Goal: Communication & Community: Answer question/provide support

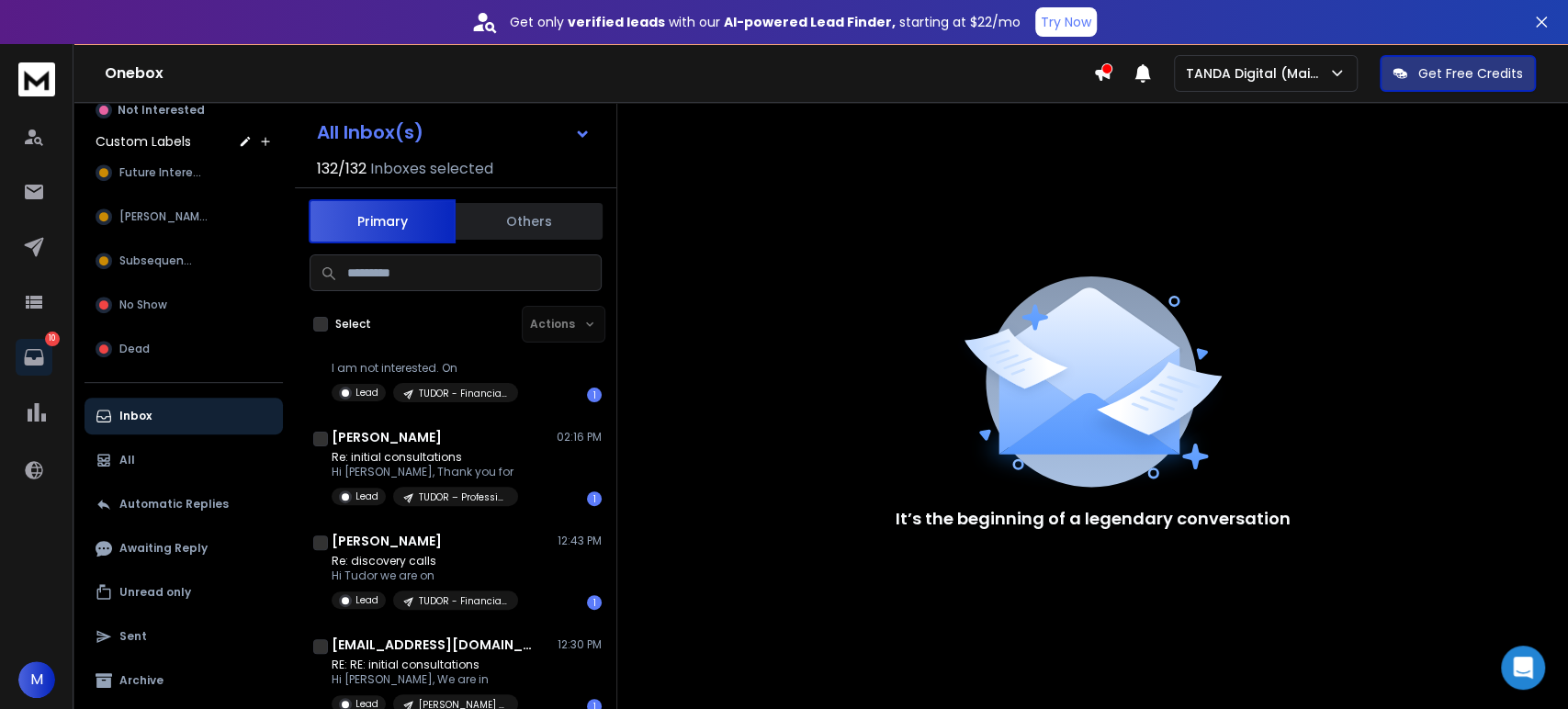
scroll to position [561, 0]
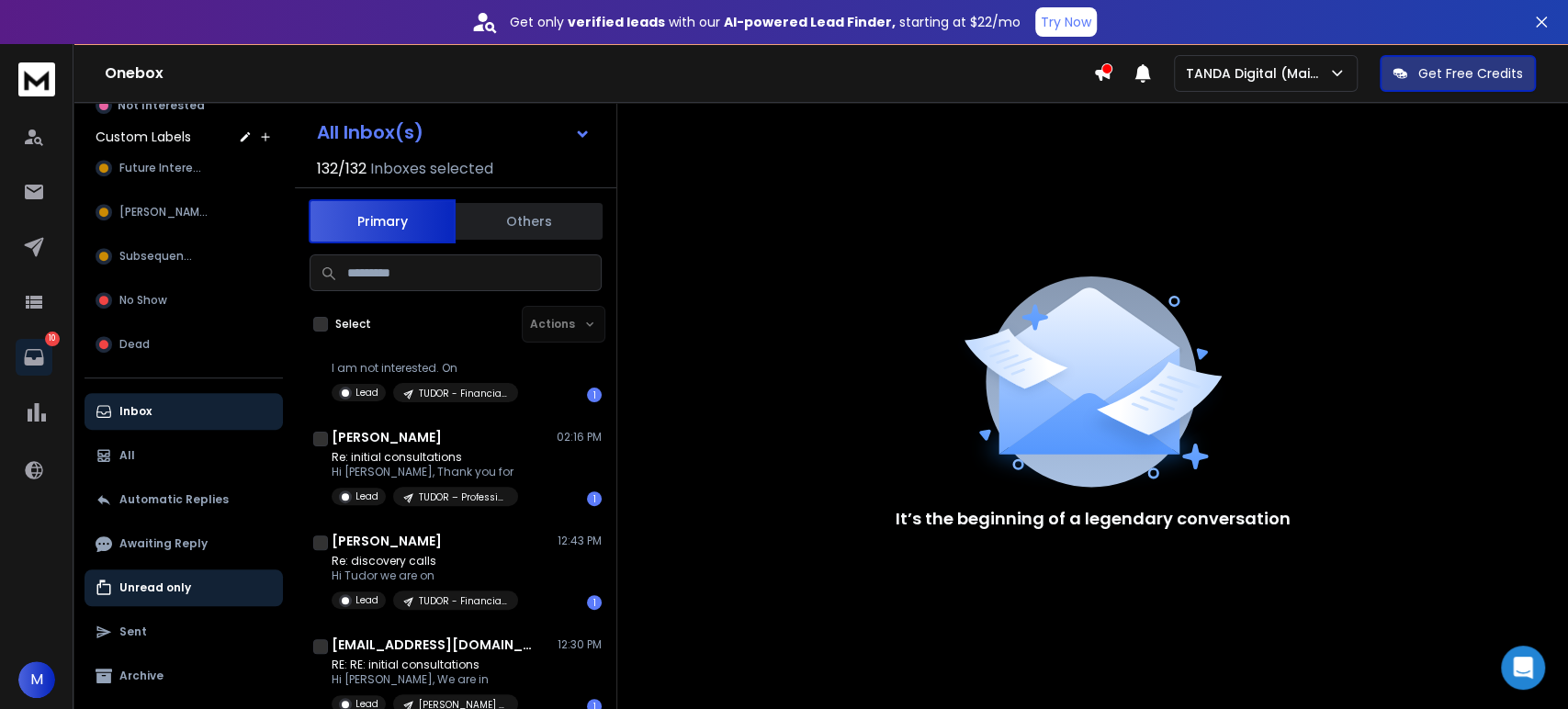
click at [184, 580] on p "Unread only" at bounding box center [154, 587] width 71 height 15
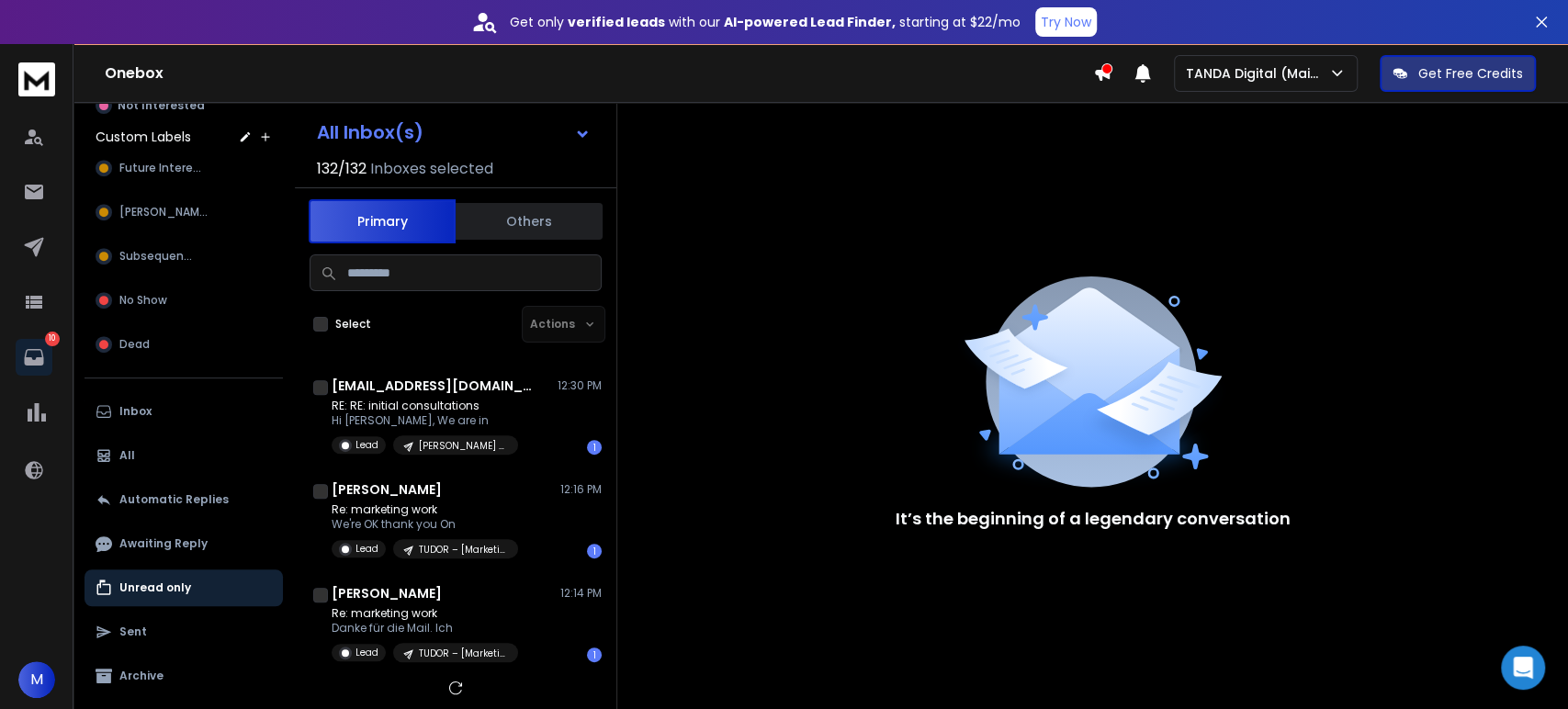
scroll to position [707, 0]
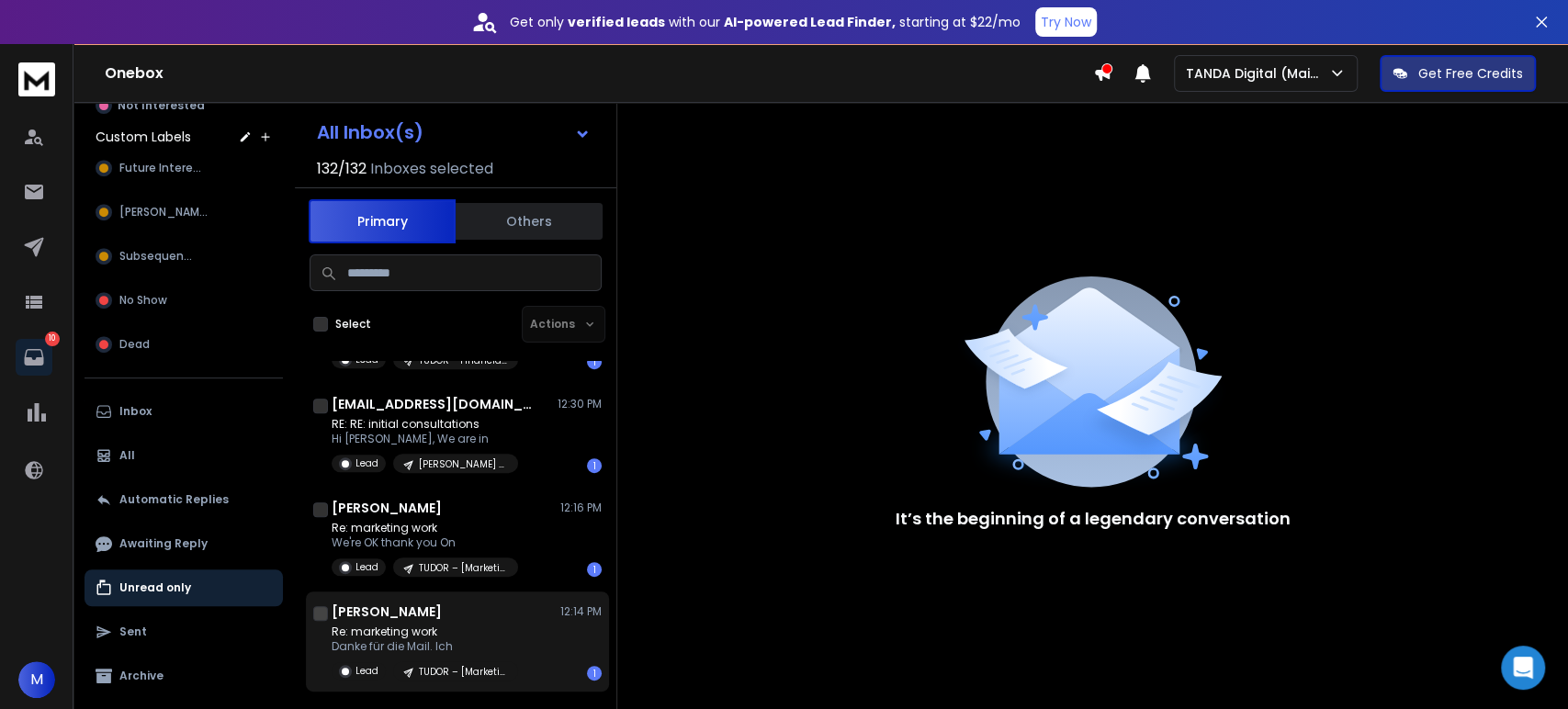
click at [491, 625] on p "Re: marketing work" at bounding box center [424, 631] width 187 height 15
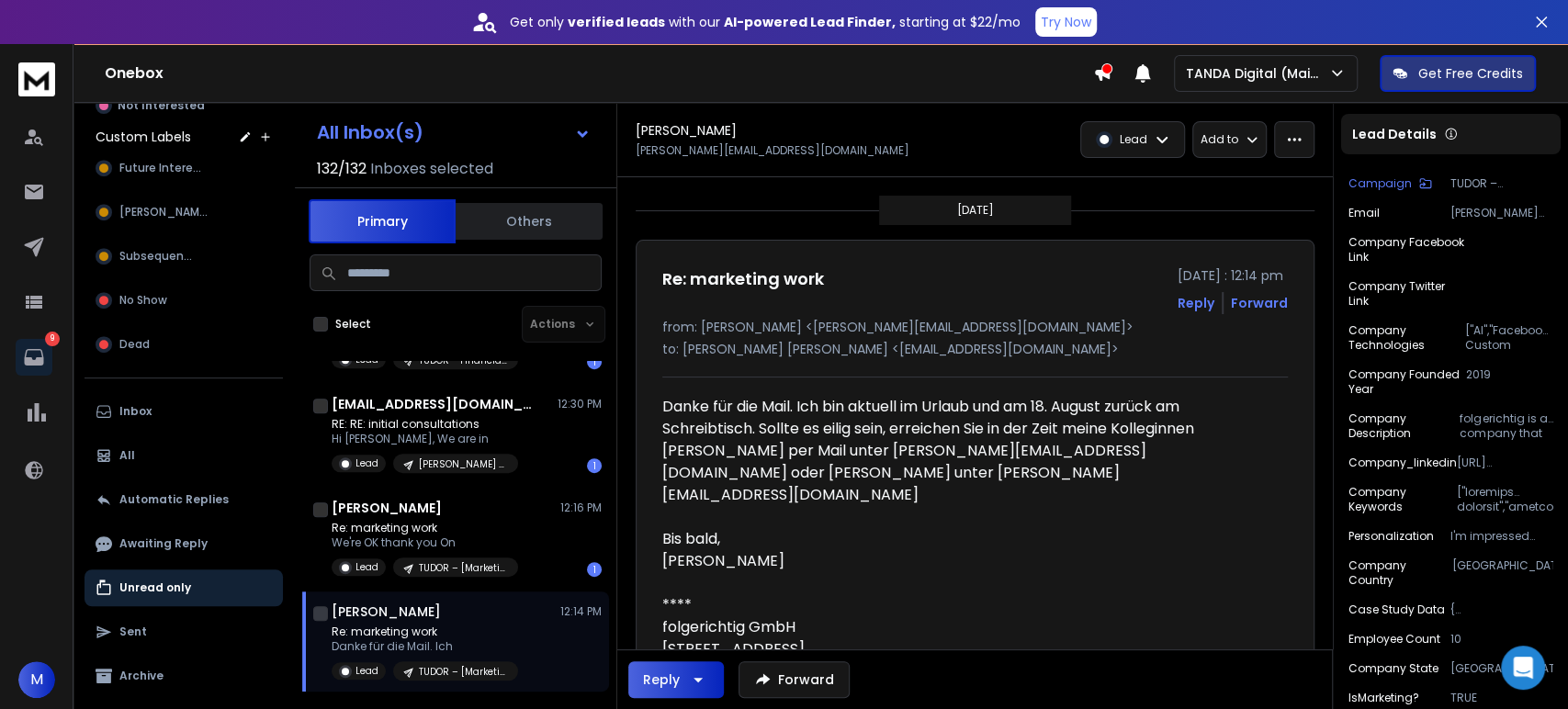
click at [1139, 132] on p "Lead" at bounding box center [1133, 139] width 27 height 15
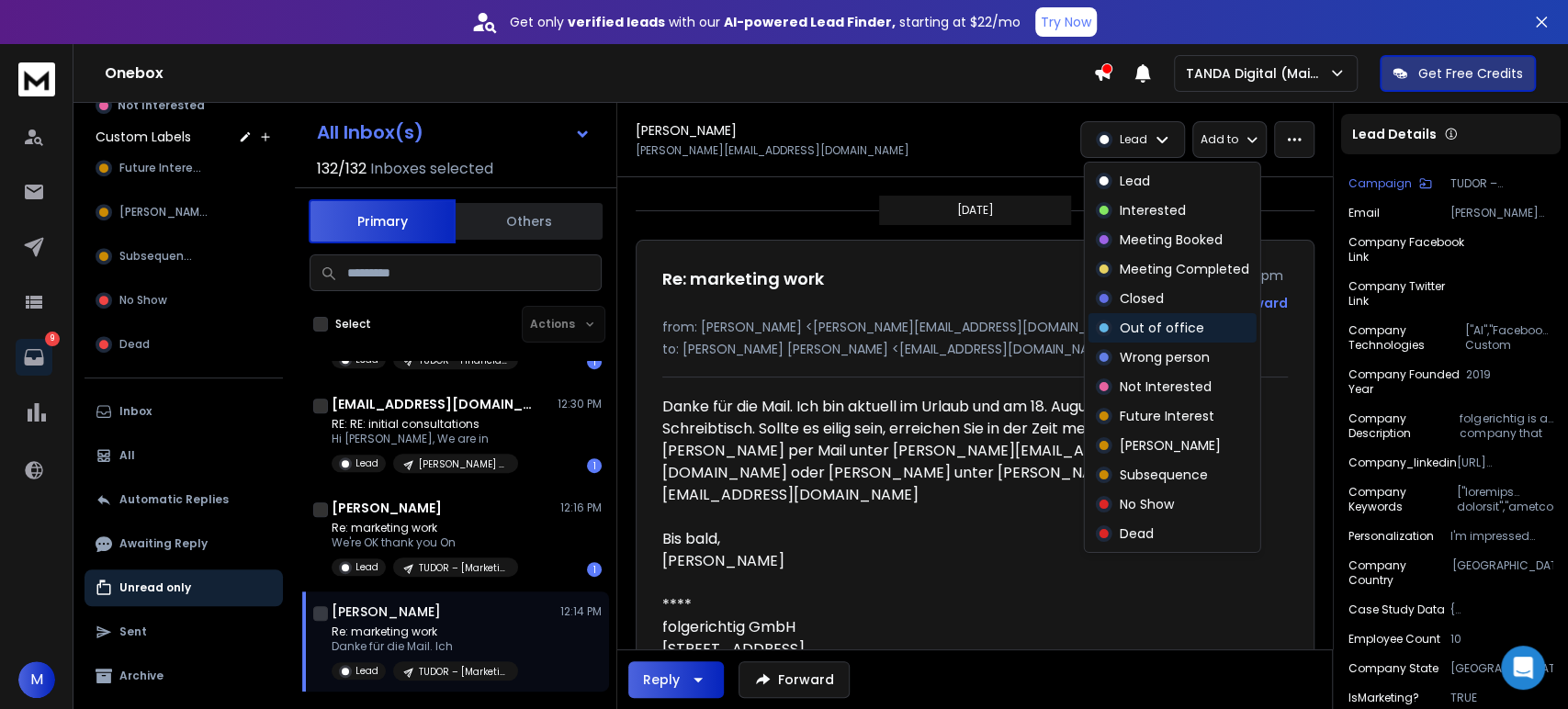
click at [1156, 326] on p "Out of office" at bounding box center [1162, 327] width 85 height 19
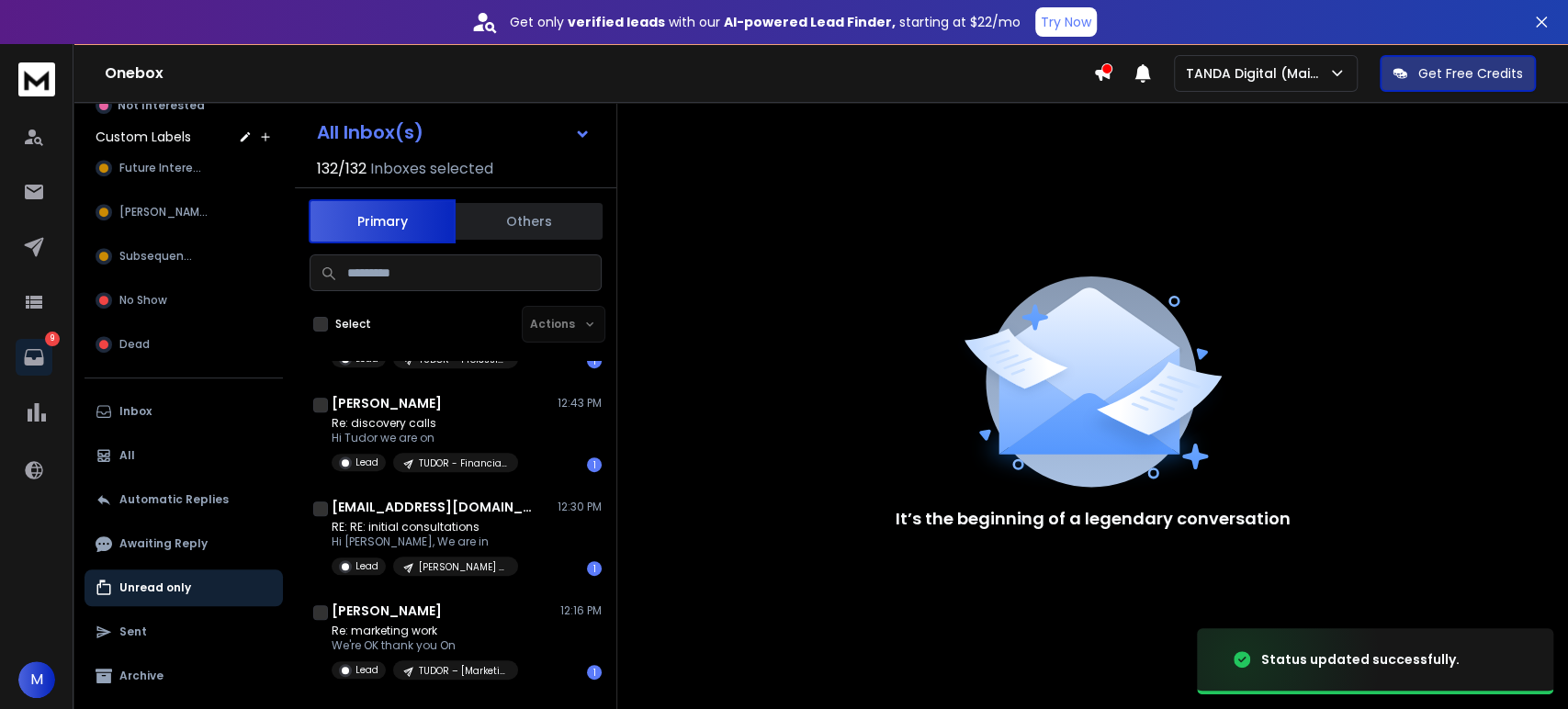
scroll to position [604, 0]
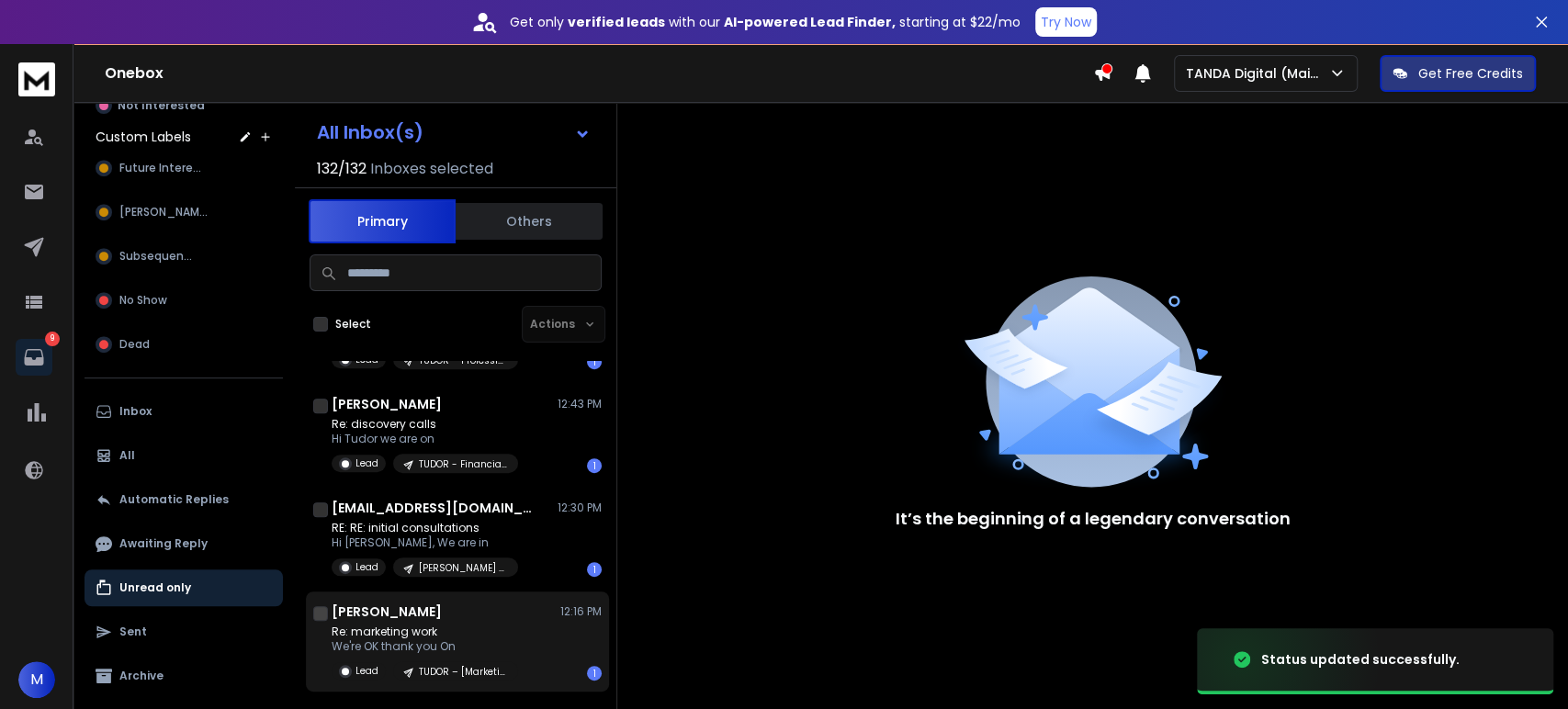
click at [458, 644] on p "We're OK thank you On" at bounding box center [424, 646] width 187 height 15
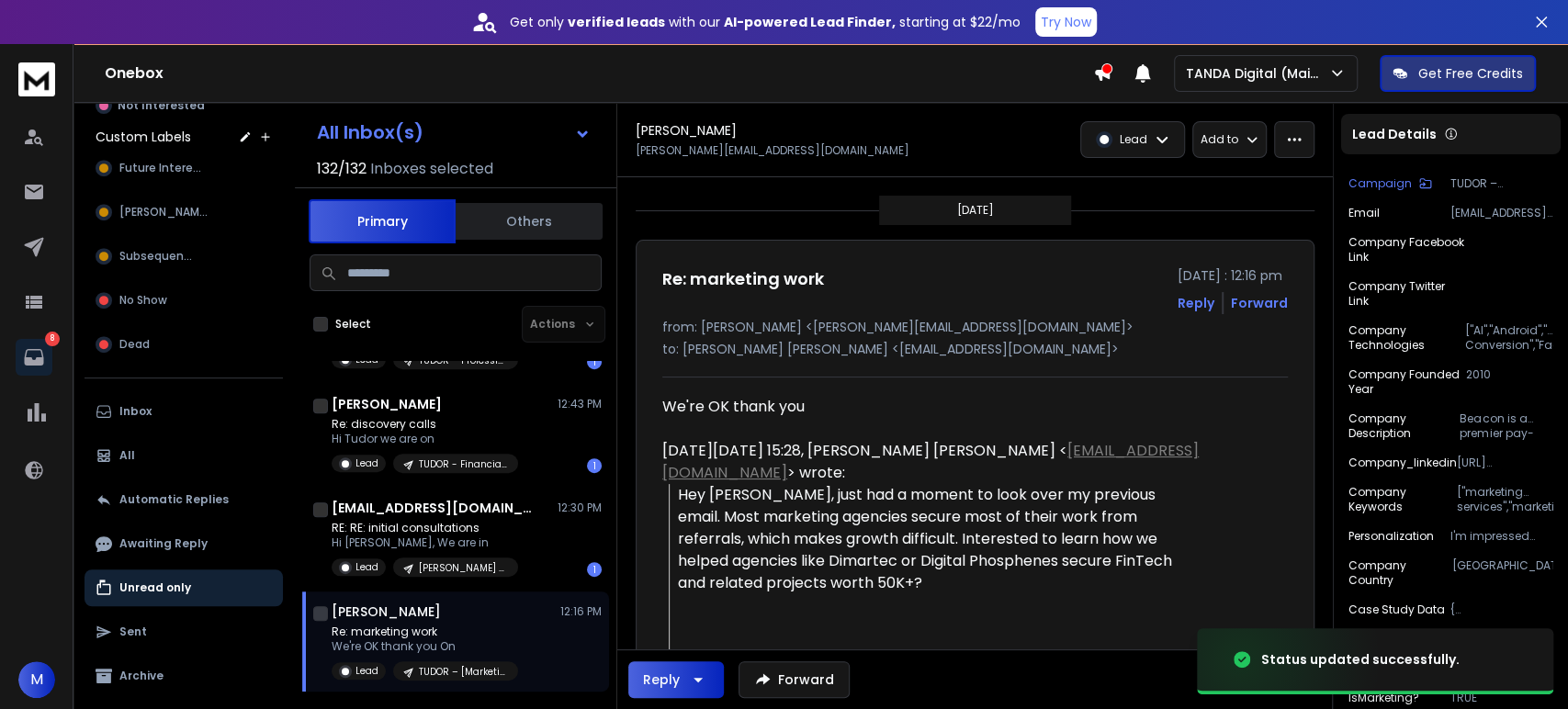
click at [1113, 140] on div at bounding box center [1104, 139] width 17 height 17
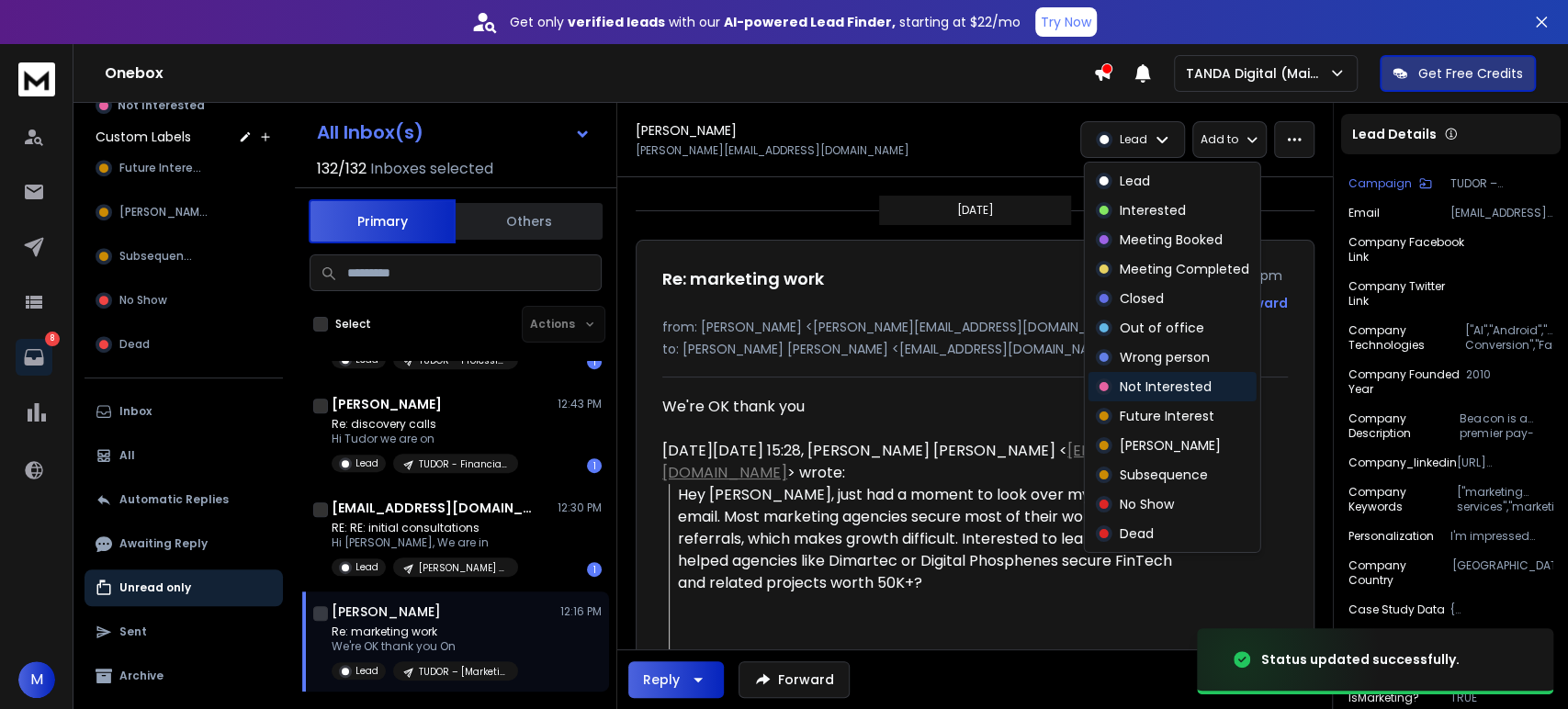
click at [1168, 382] on p "Not Interested" at bounding box center [1165, 386] width 92 height 19
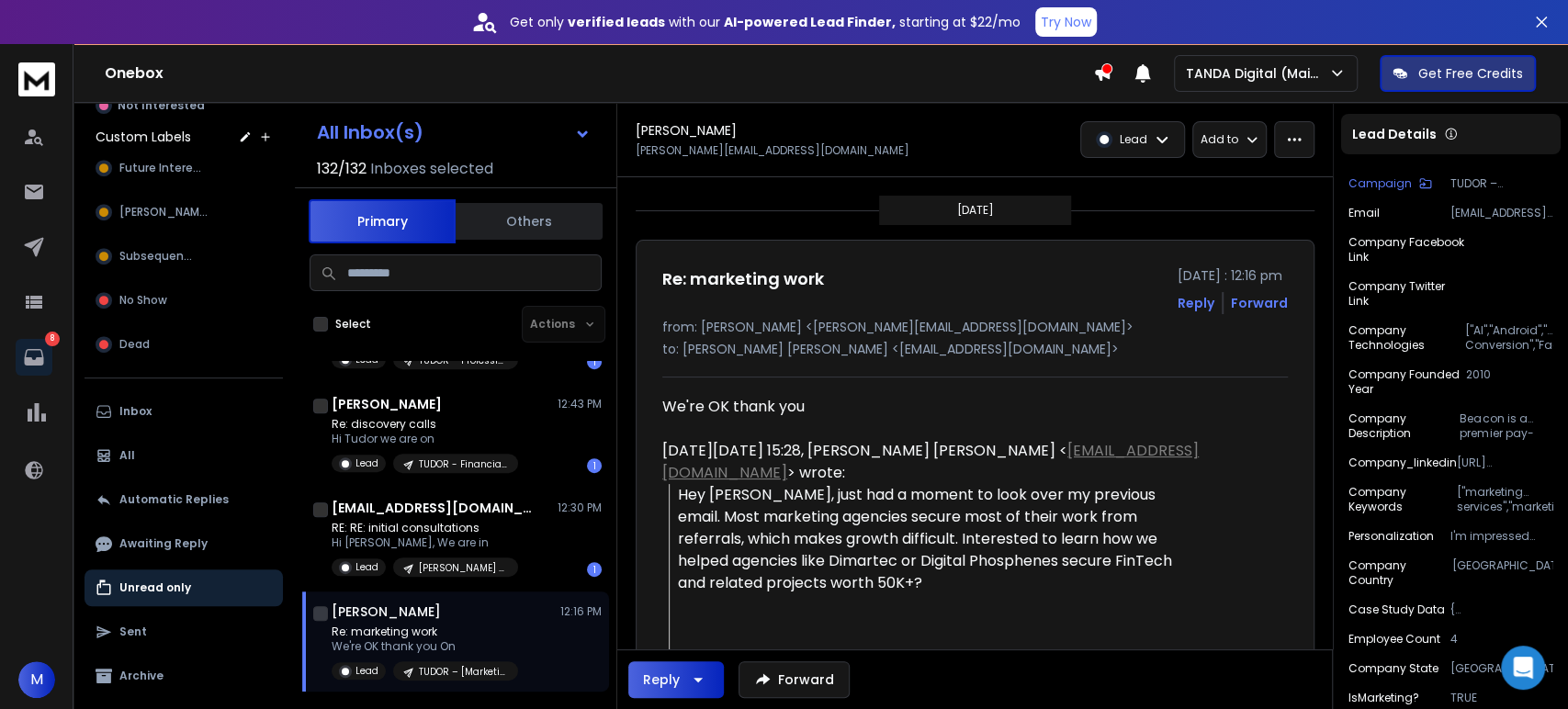
click at [1293, 140] on icon "button" at bounding box center [1294, 139] width 14 height 3
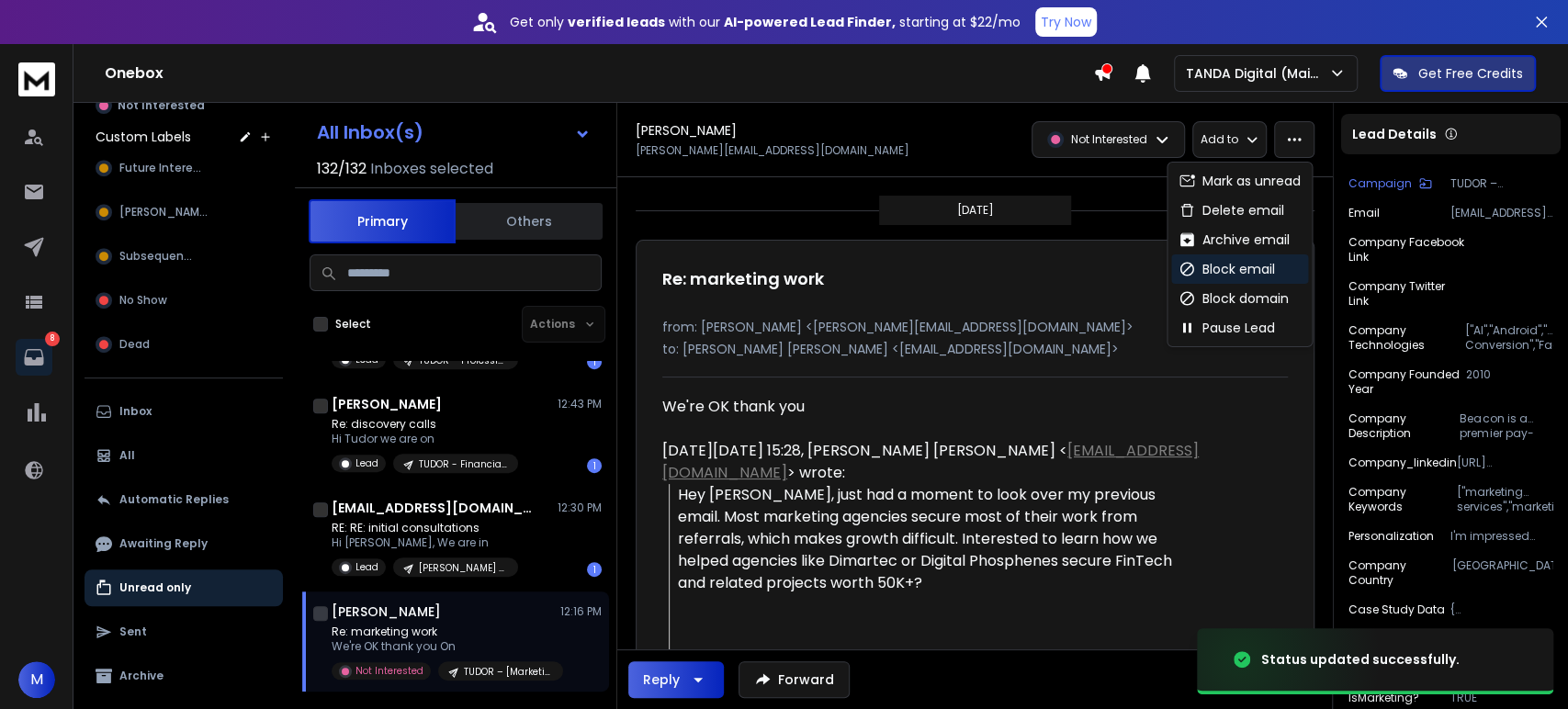
click at [1242, 268] on div "Block email" at bounding box center [1226, 269] width 97 height 19
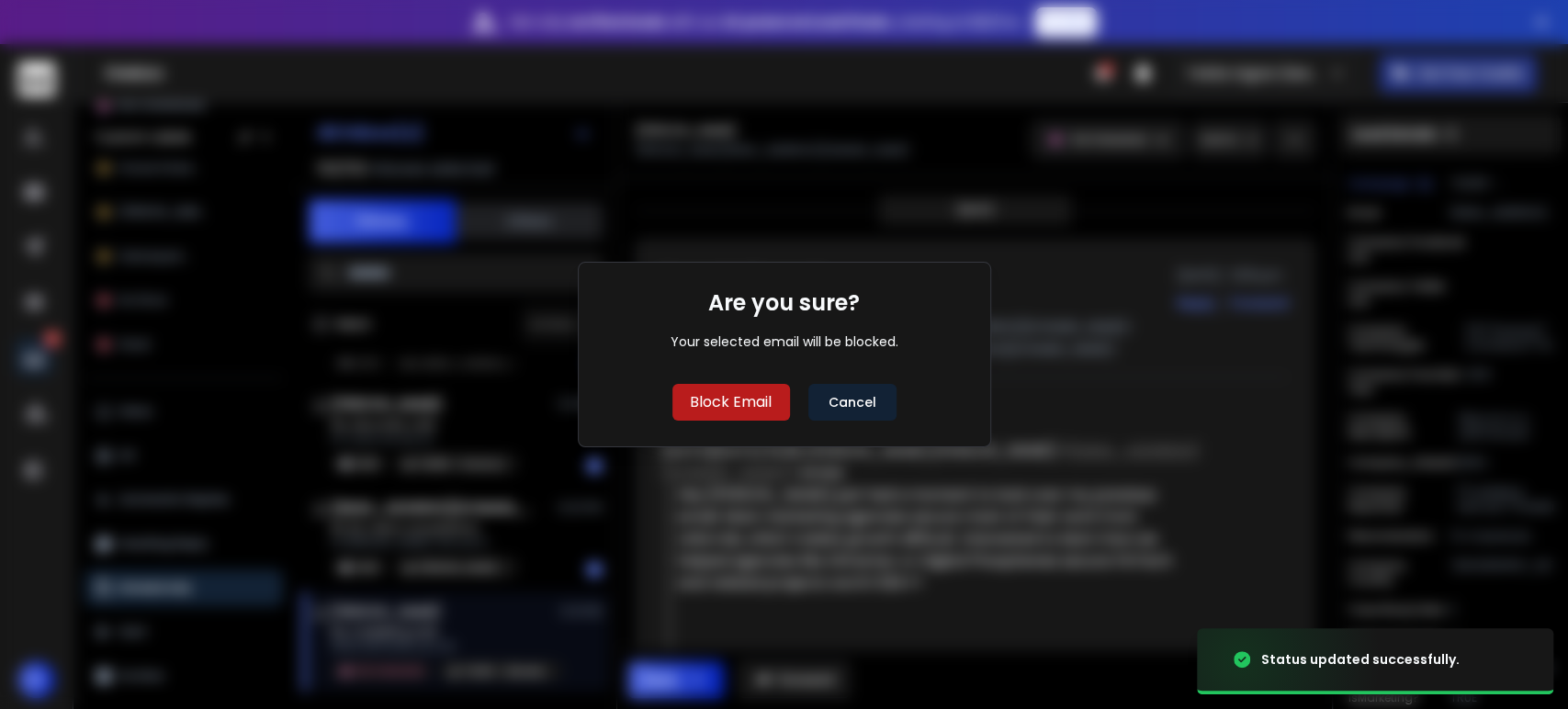
click at [722, 395] on button "Block Email" at bounding box center [731, 402] width 117 height 37
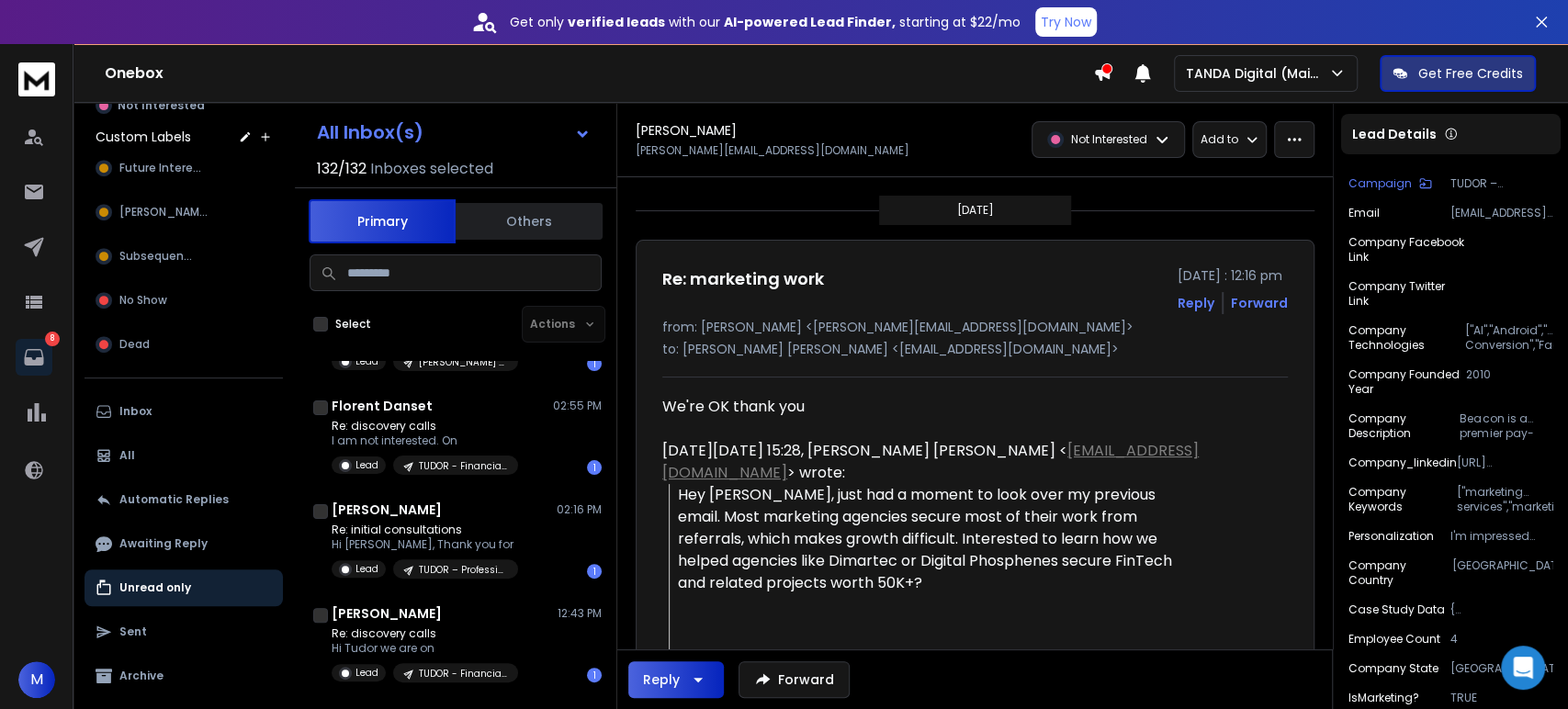
scroll to position [382, 0]
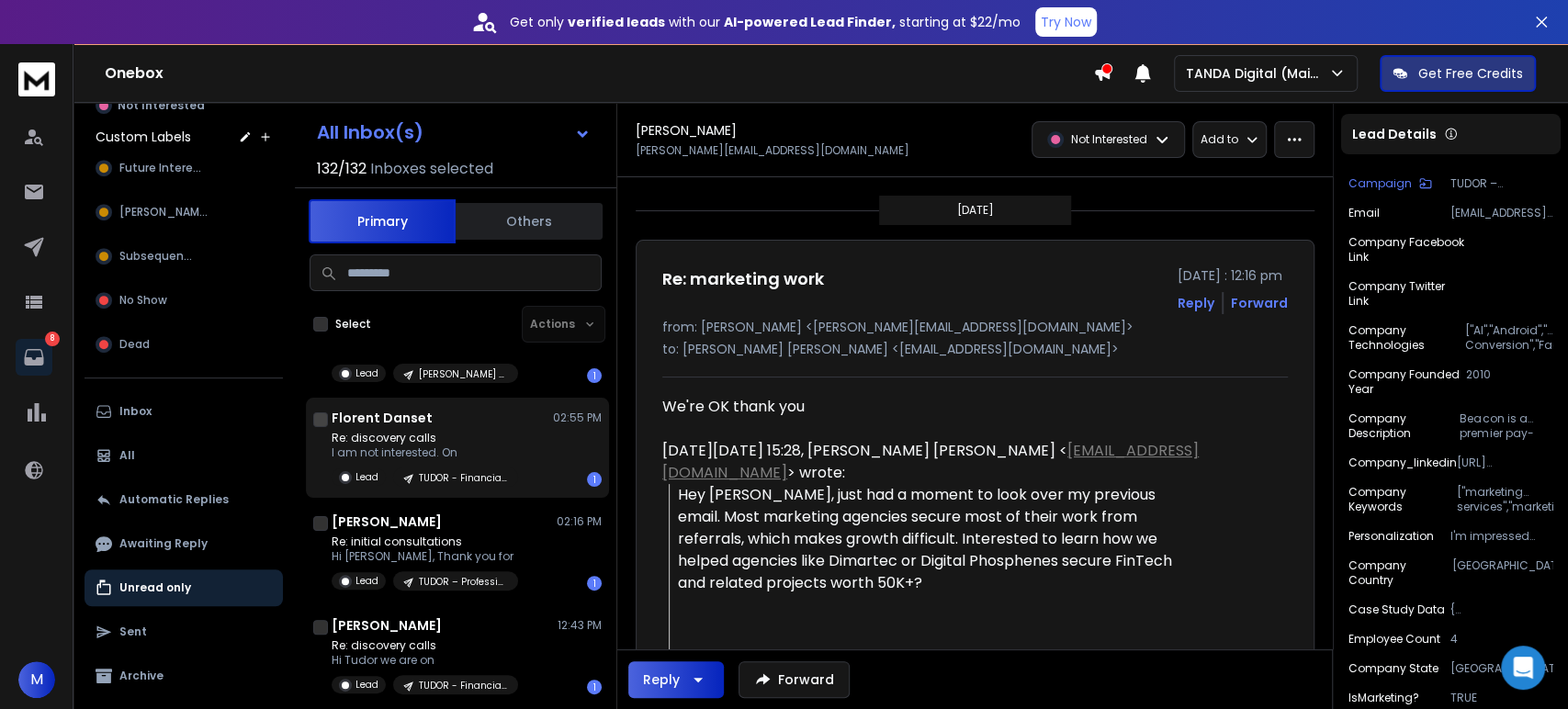
click at [492, 440] on p "Re: discovery calls" at bounding box center [424, 438] width 187 height 15
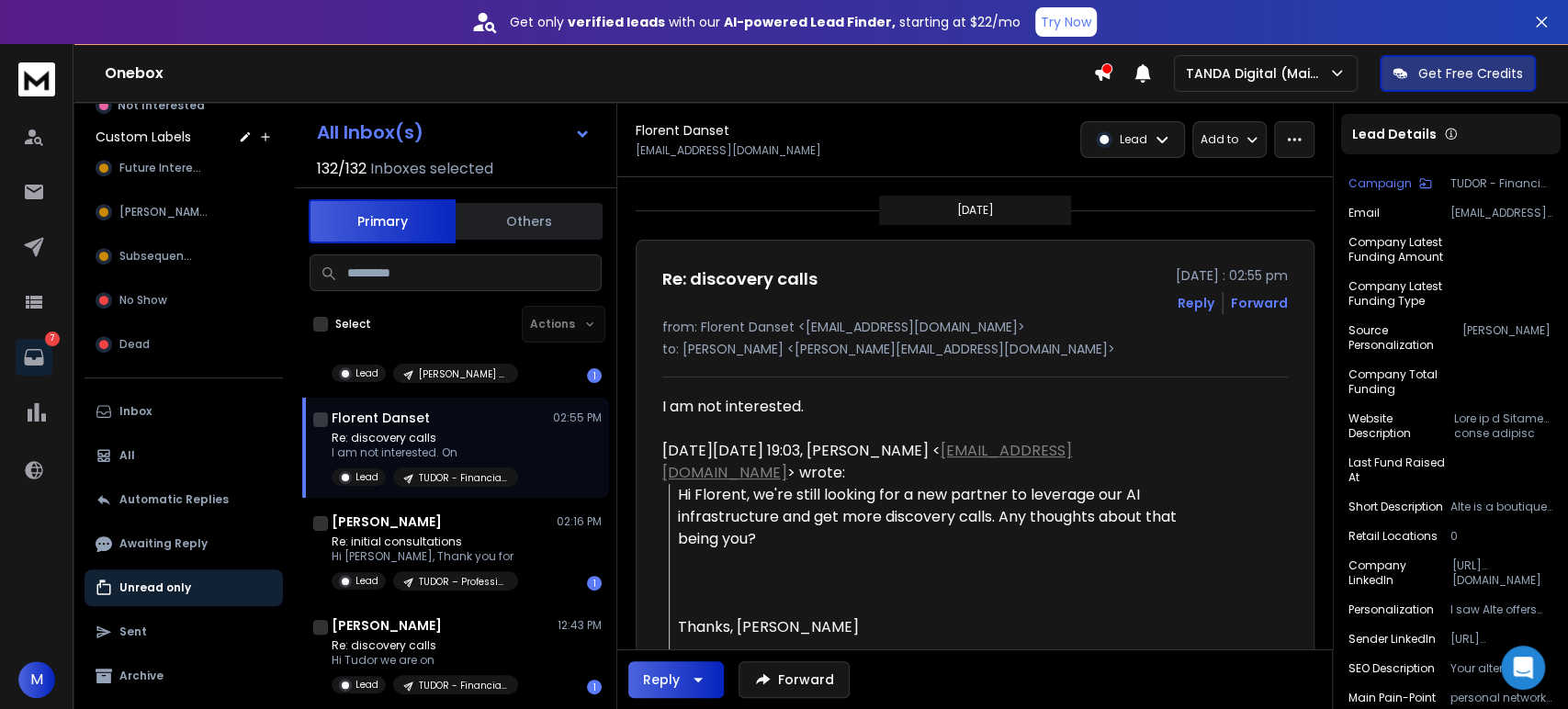
click at [1148, 132] on div "Lead" at bounding box center [1132, 140] width 103 height 35
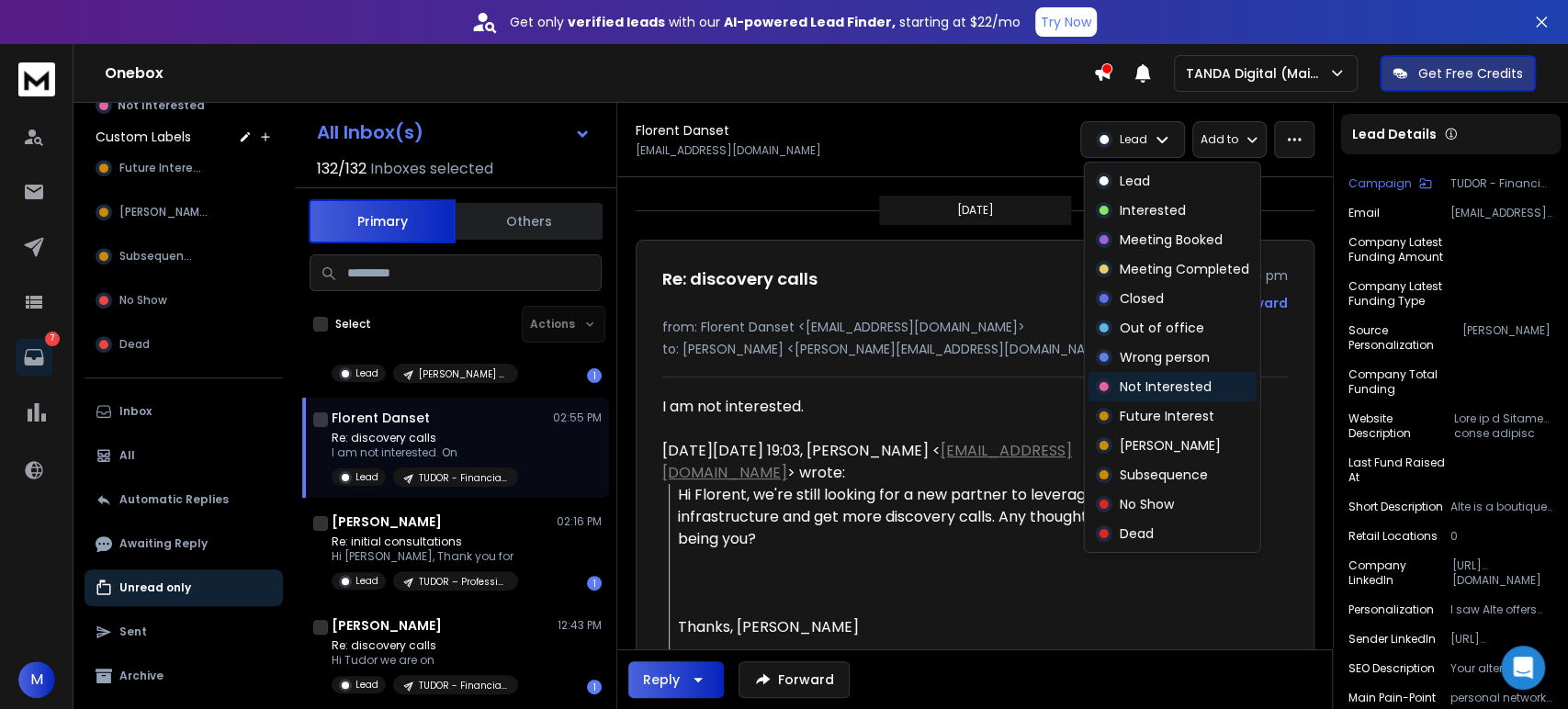
click at [1182, 385] on p "Not Interested" at bounding box center [1165, 386] width 92 height 19
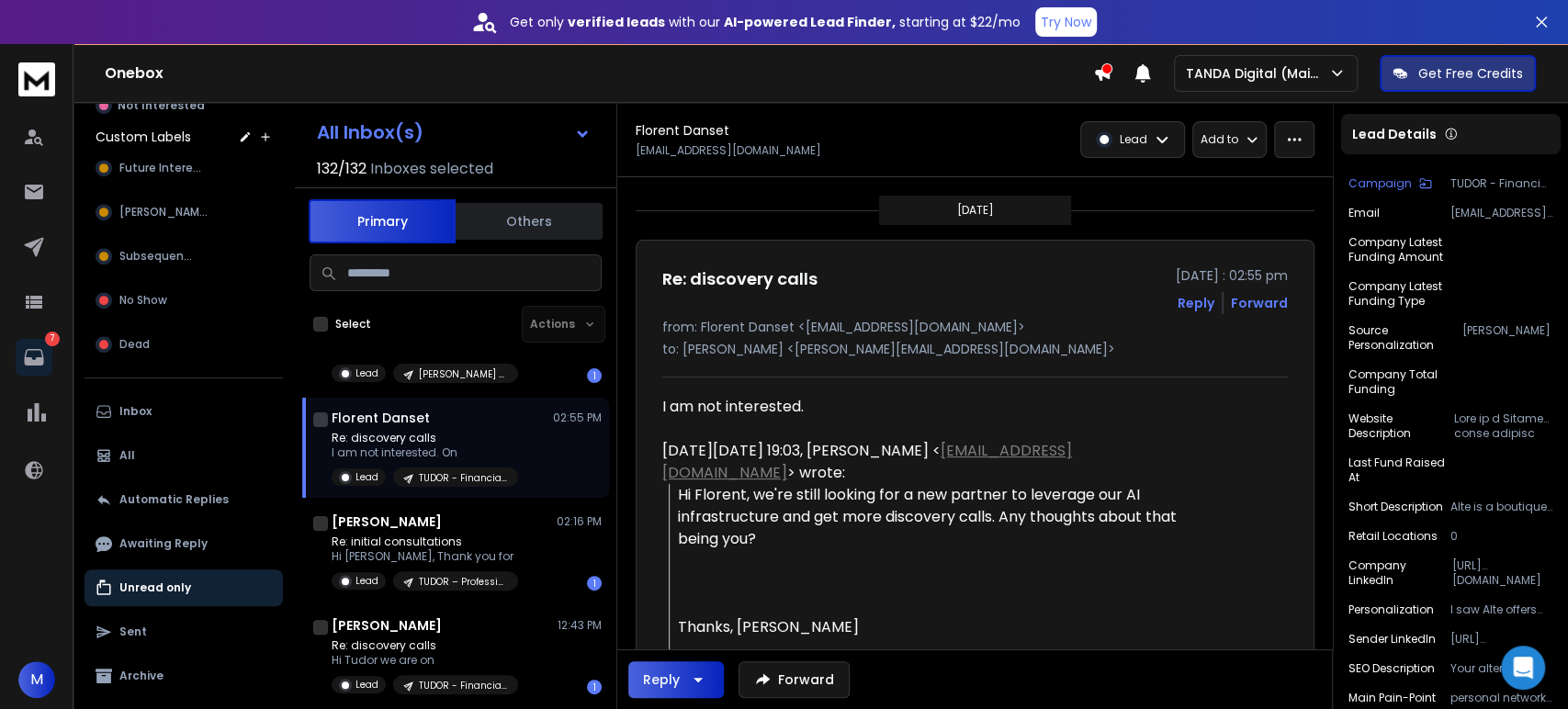
click at [1293, 140] on icon "button" at bounding box center [1294, 139] width 14 height 3
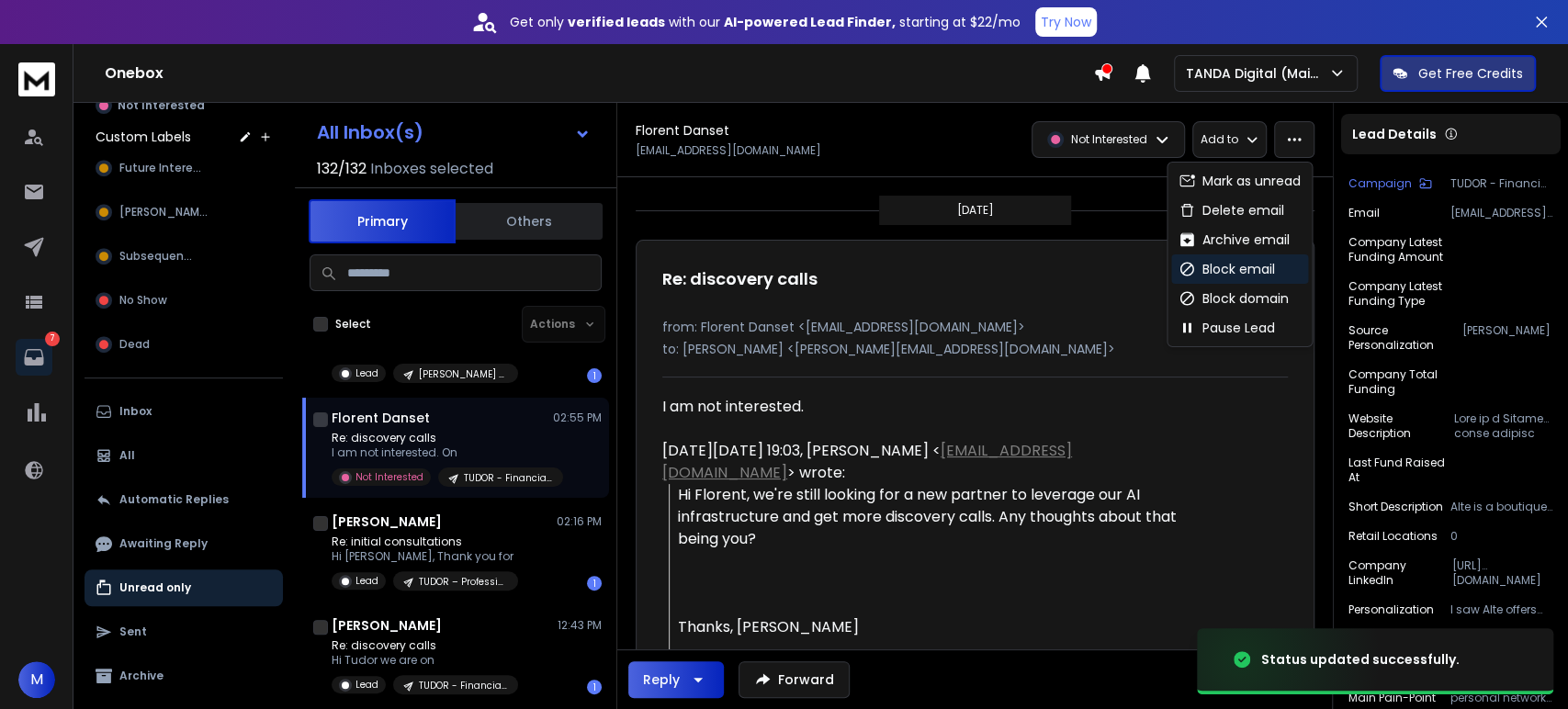
click at [1234, 277] on div "Block email" at bounding box center [1226, 269] width 97 height 19
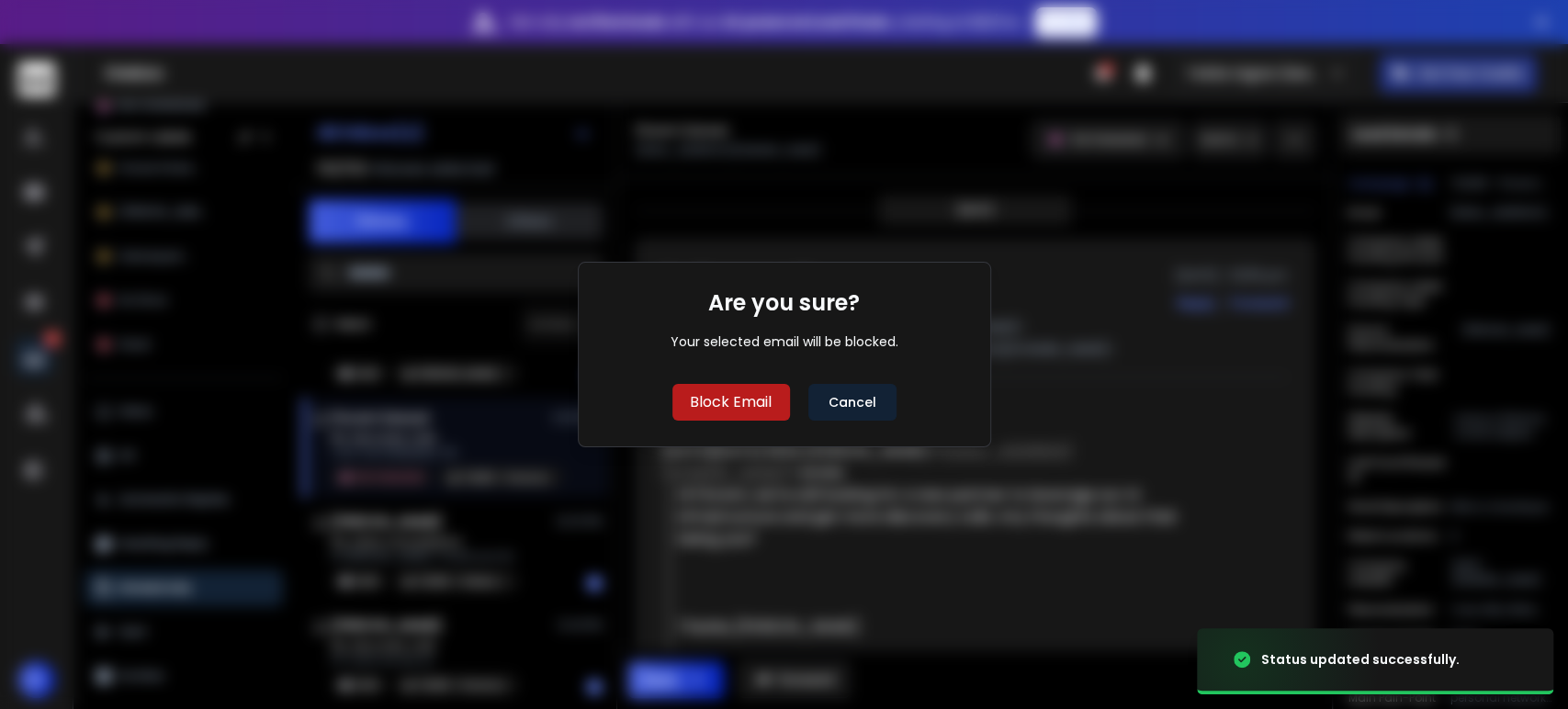
click at [723, 395] on button "Block Email" at bounding box center [731, 402] width 117 height 37
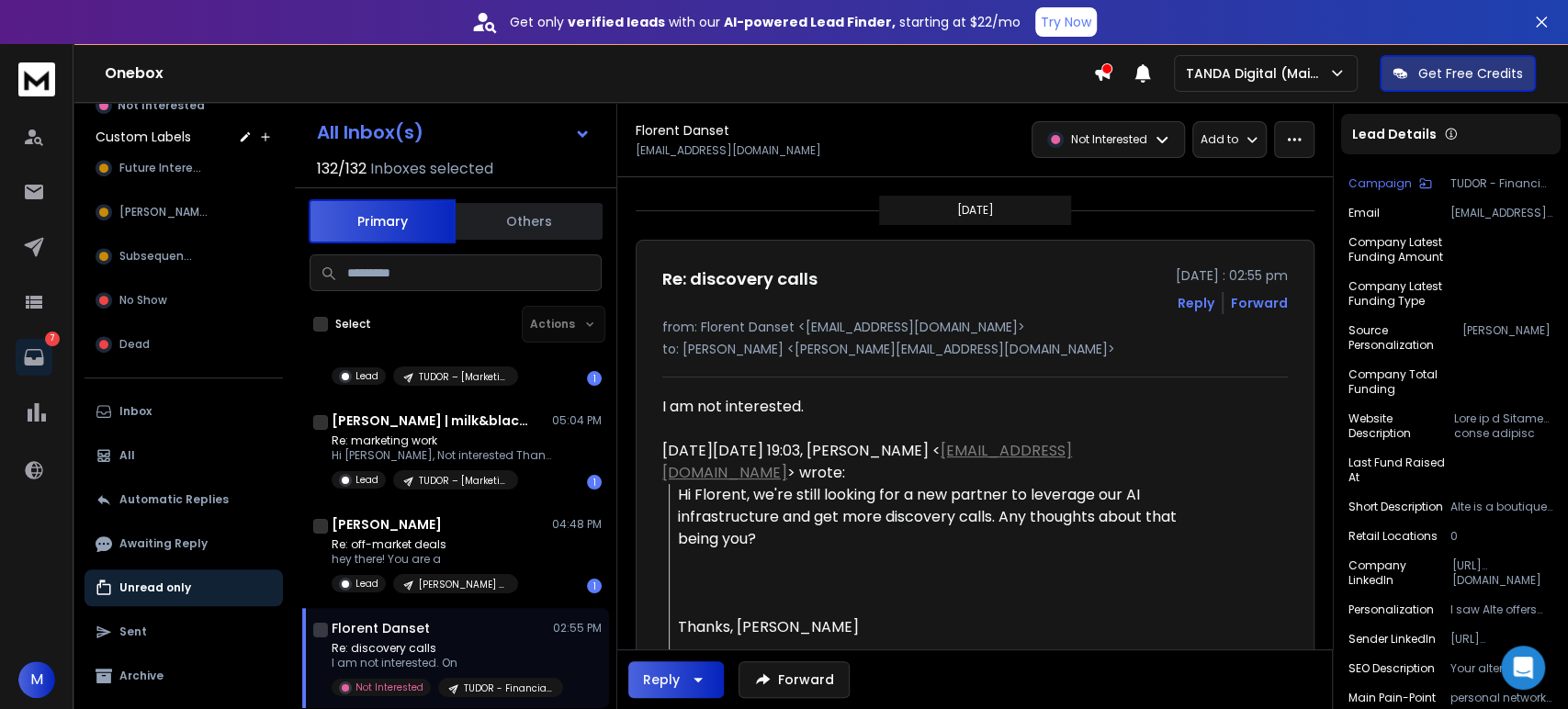
scroll to position [166, 0]
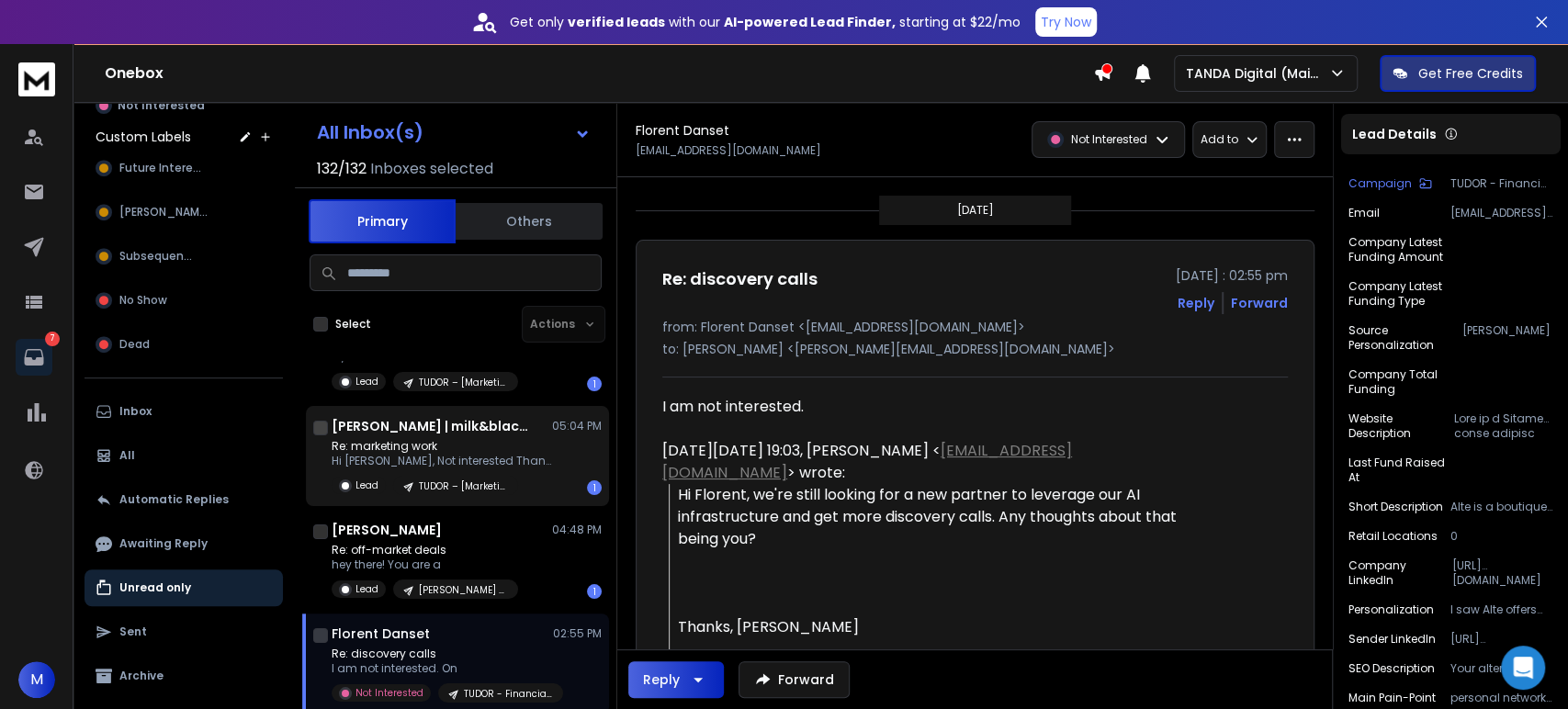
click at [496, 449] on p "Re: marketing work" at bounding box center [442, 445] width 221 height 15
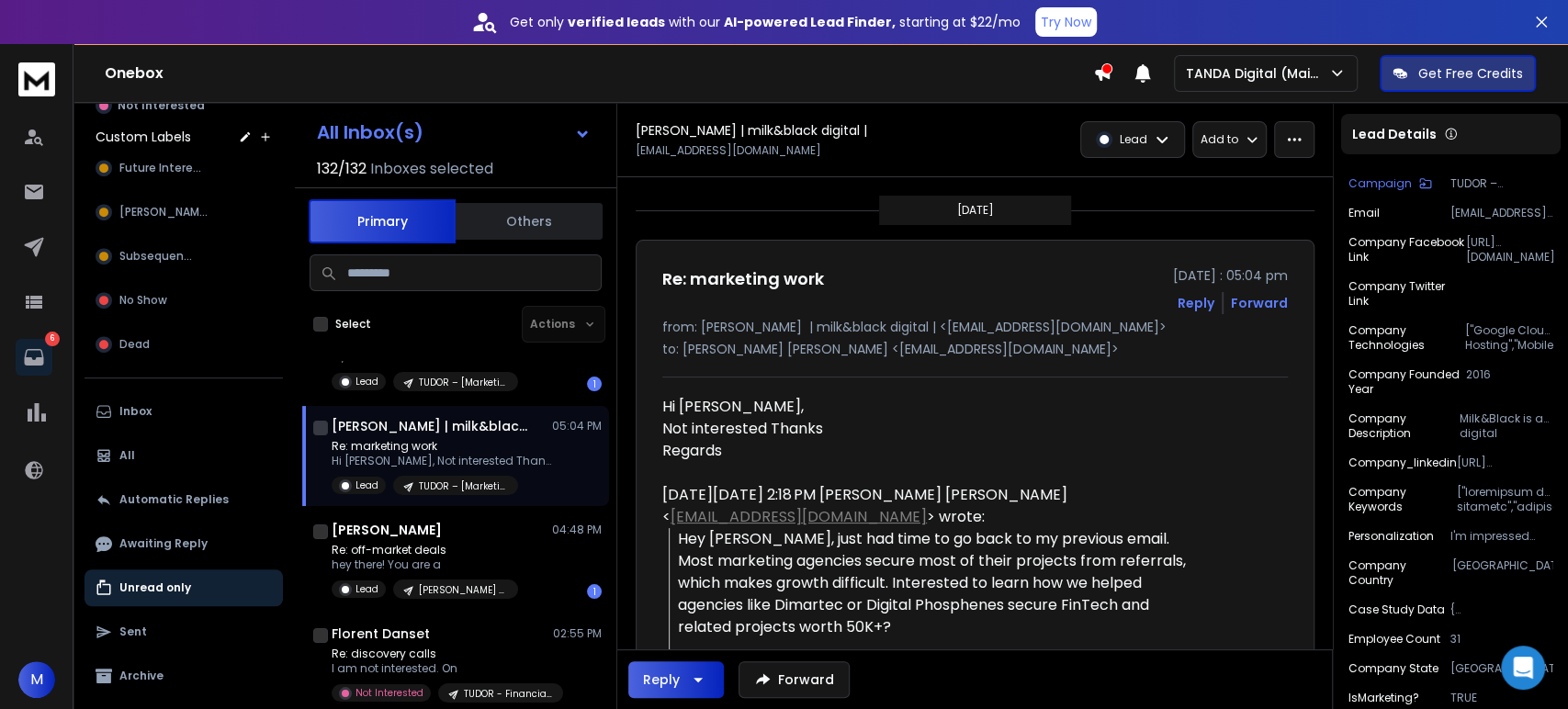
click at [1139, 140] on p "Lead" at bounding box center [1133, 139] width 27 height 15
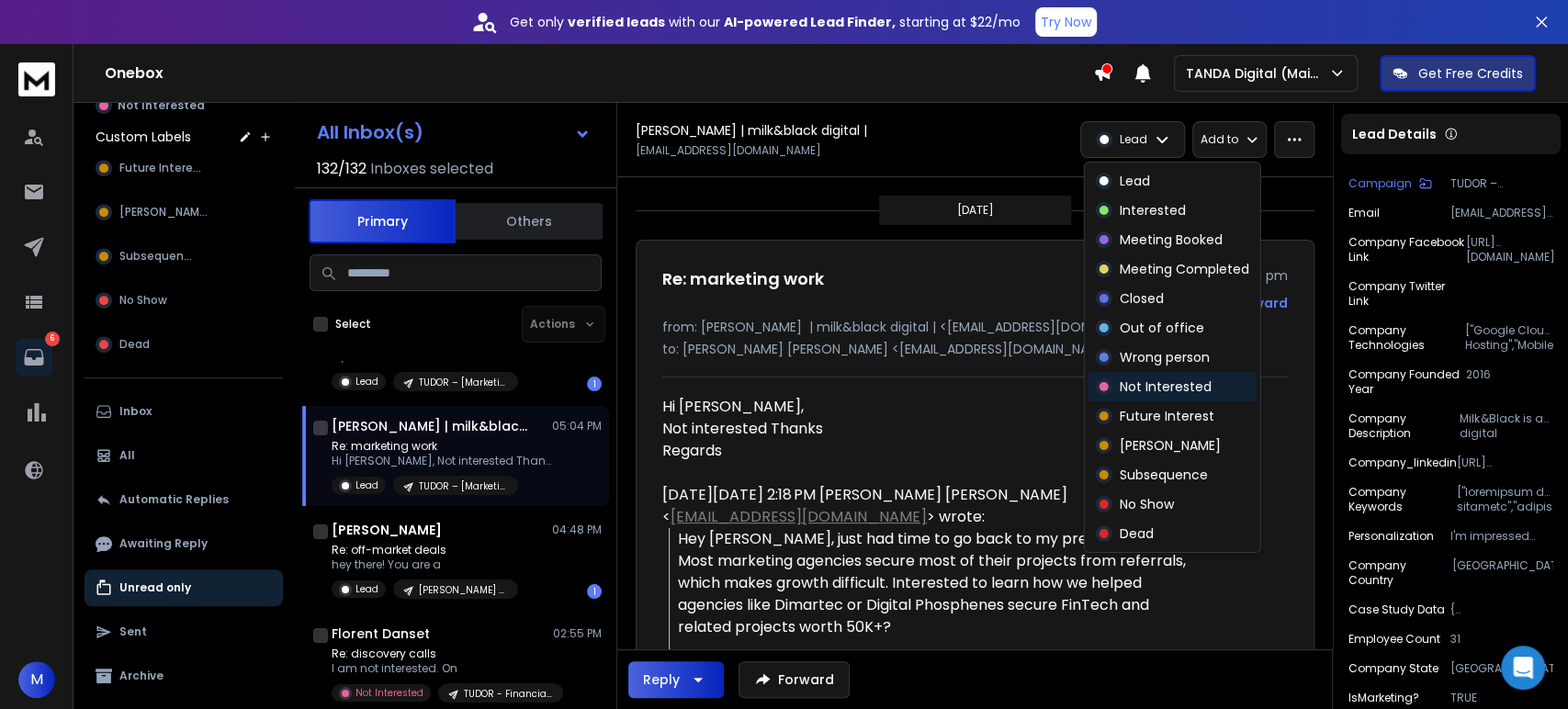
click at [1164, 383] on p "Not Interested" at bounding box center [1165, 386] width 92 height 19
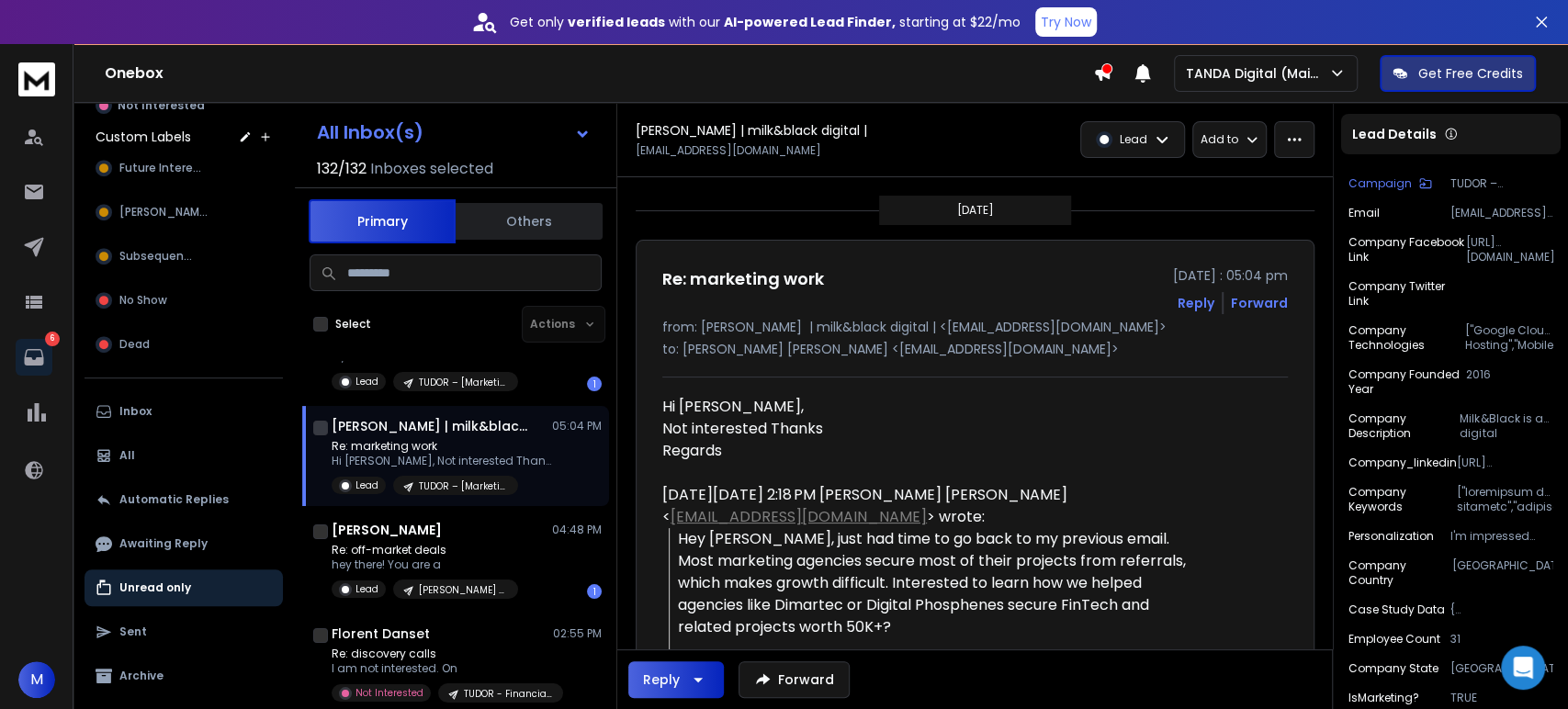
click at [1293, 140] on icon "button" at bounding box center [1294, 139] width 14 height 3
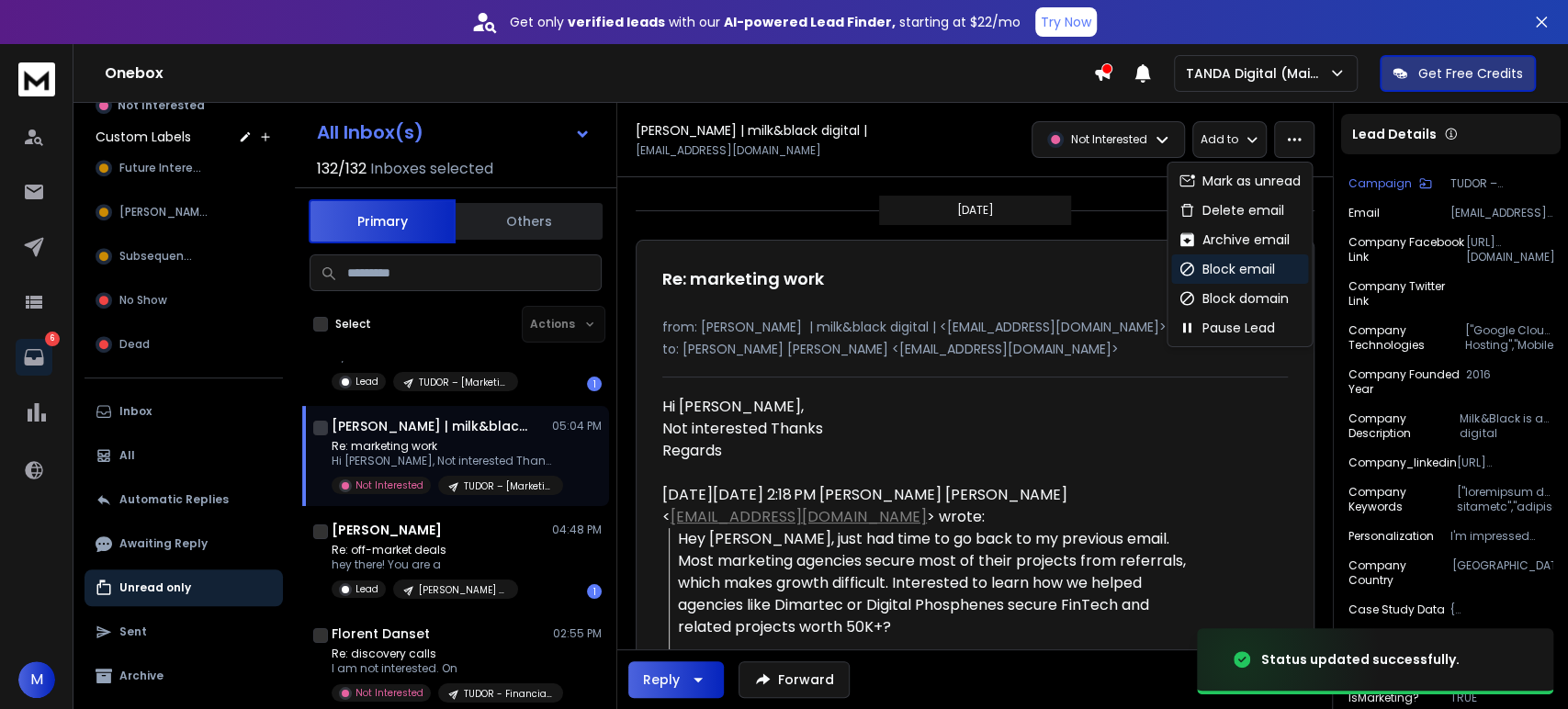
click at [1227, 271] on div "Block email" at bounding box center [1226, 269] width 97 height 19
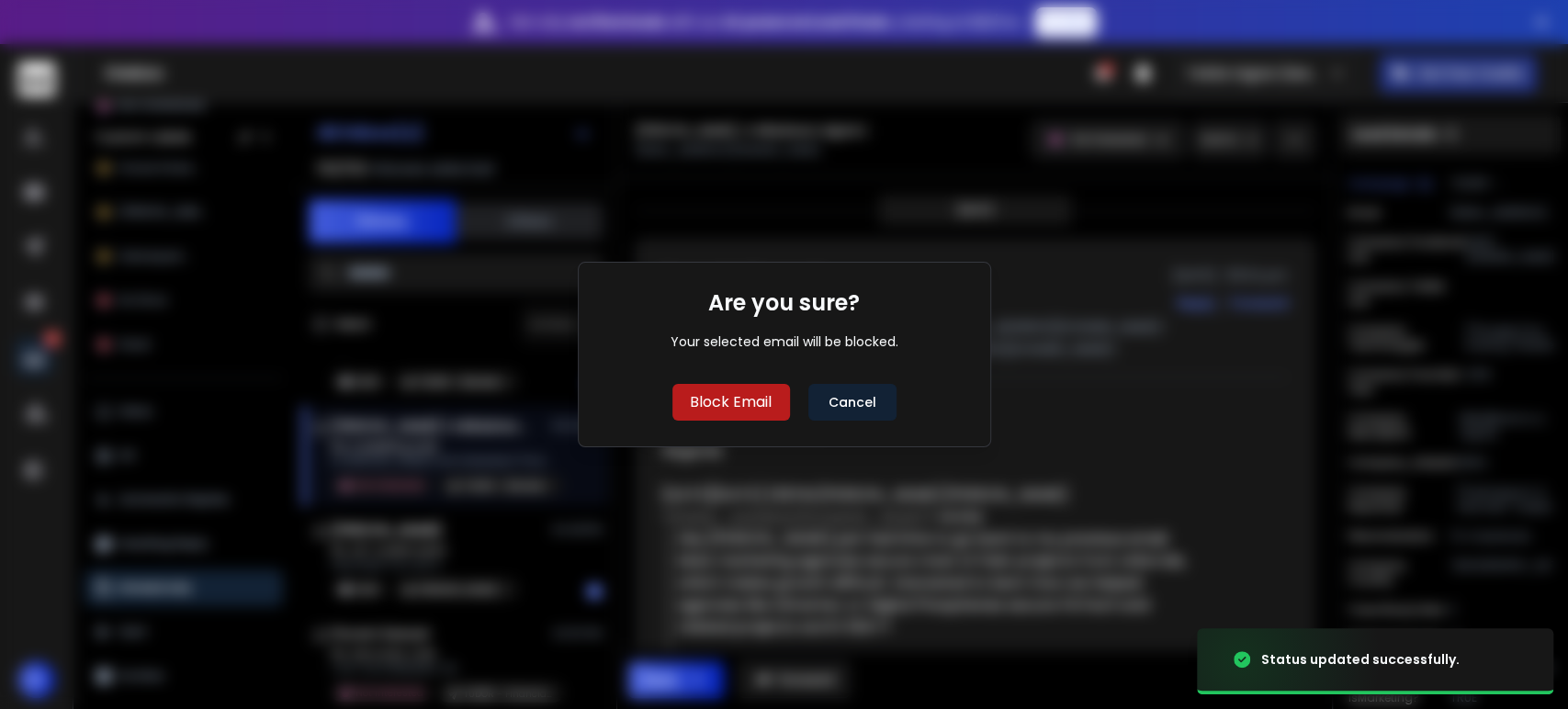
click at [729, 411] on button "Block Email" at bounding box center [731, 402] width 117 height 37
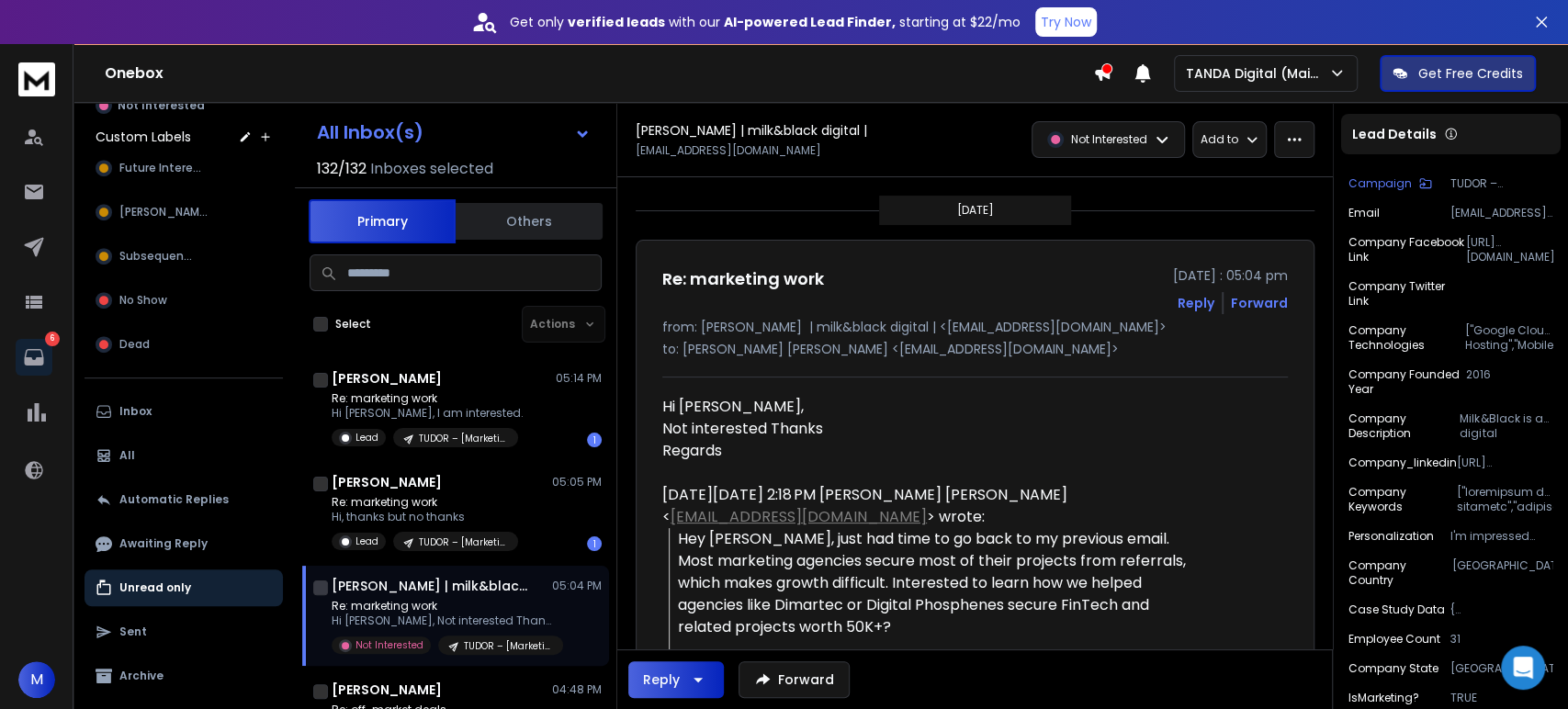
scroll to position [5, 0]
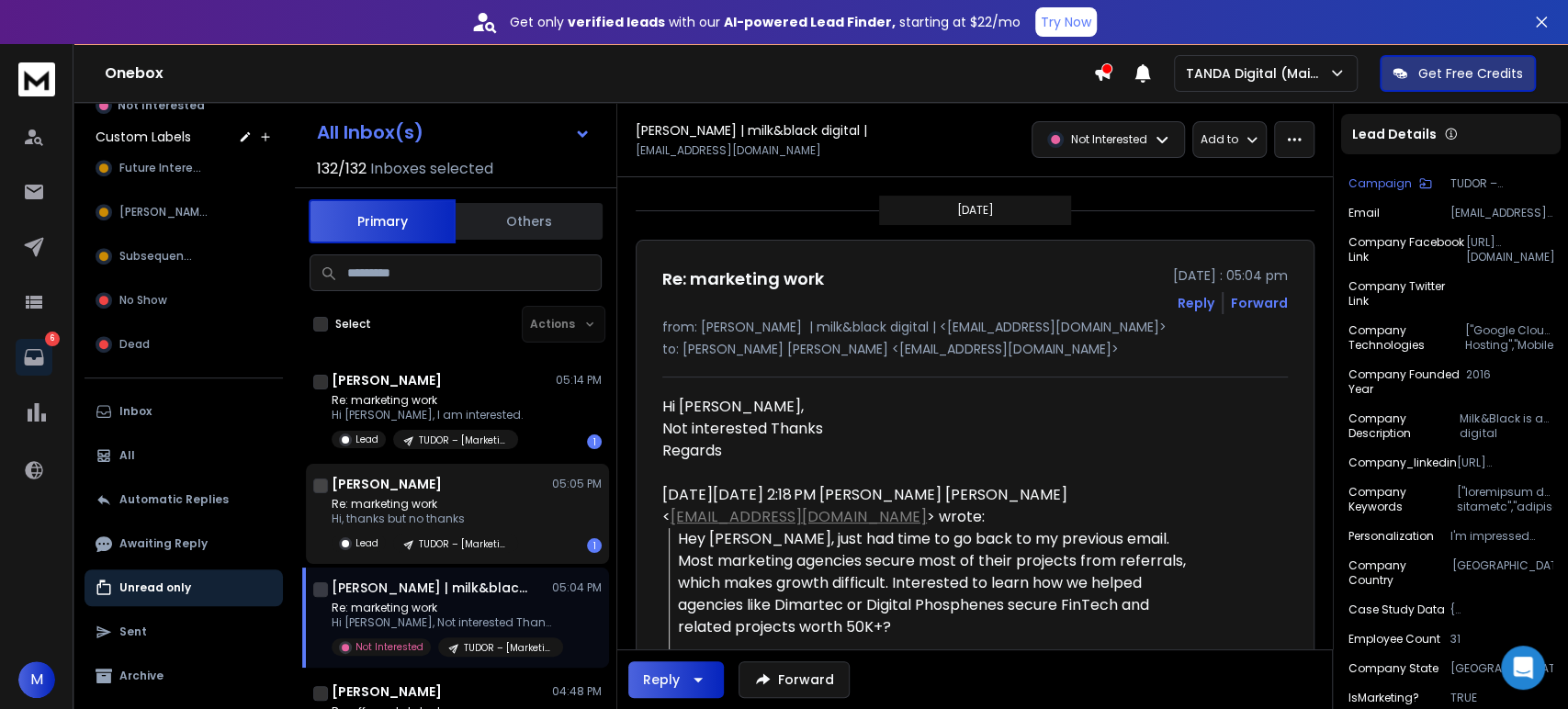
click at [474, 500] on p "Re: marketing work" at bounding box center [424, 504] width 187 height 15
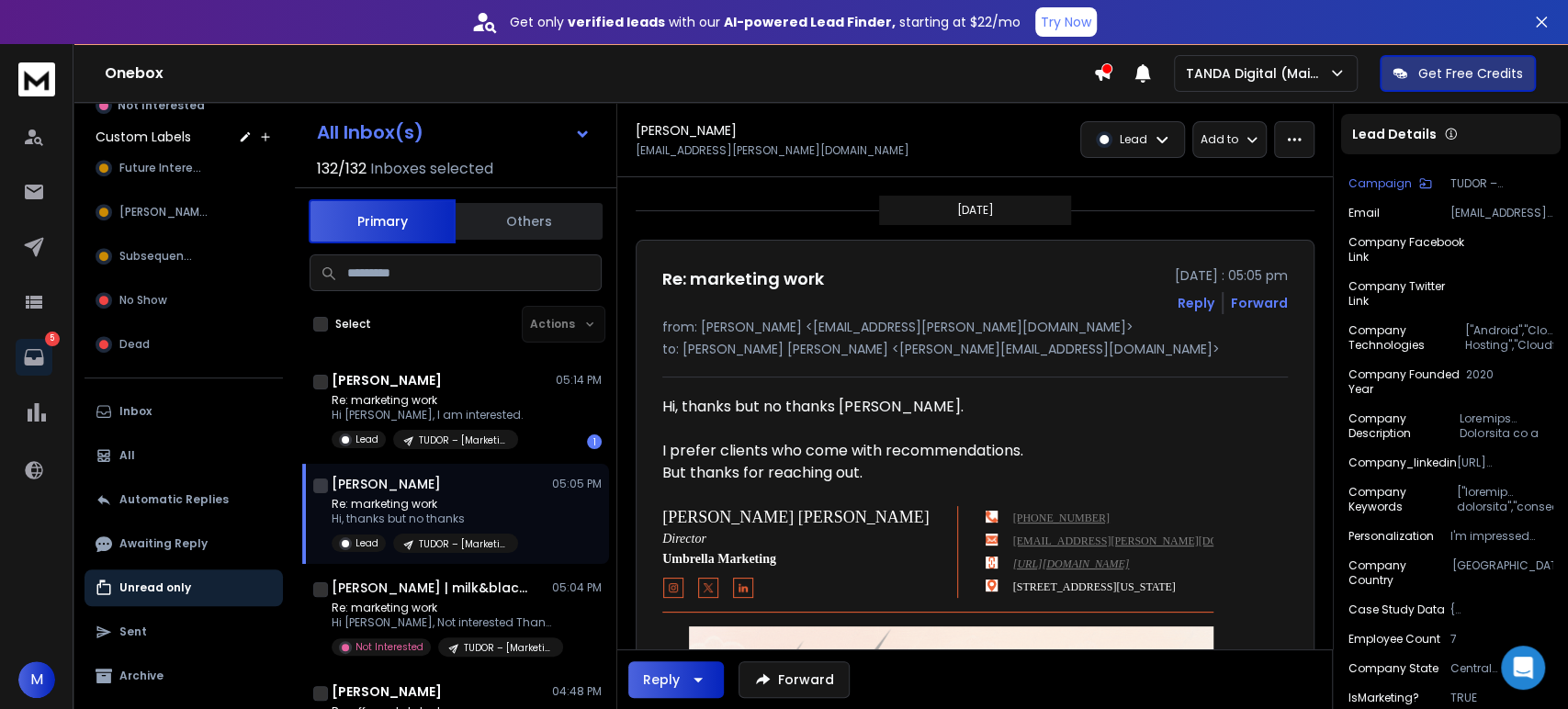
click at [1153, 140] on div "Lead" at bounding box center [1132, 140] width 103 height 35
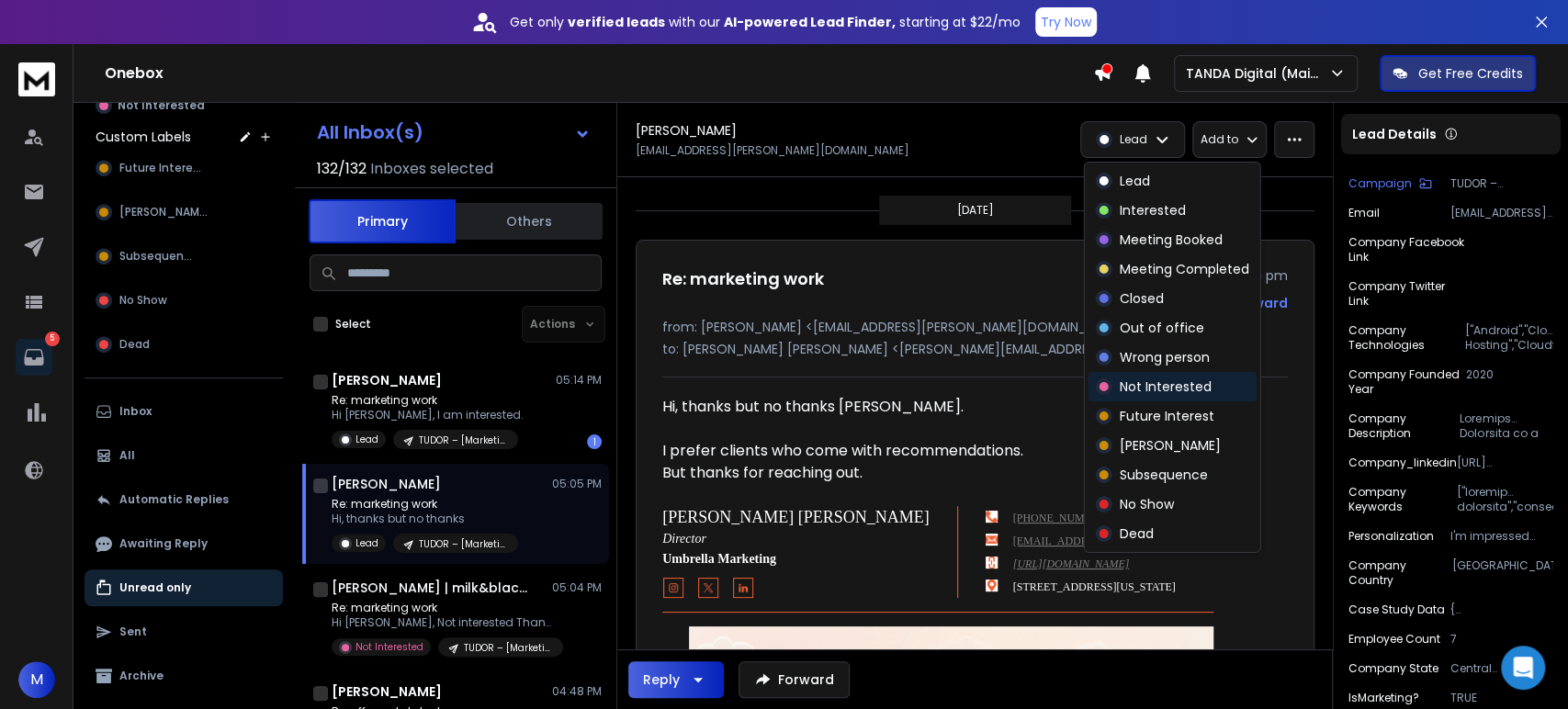
click at [1177, 383] on p "Not Interested" at bounding box center [1165, 386] width 92 height 19
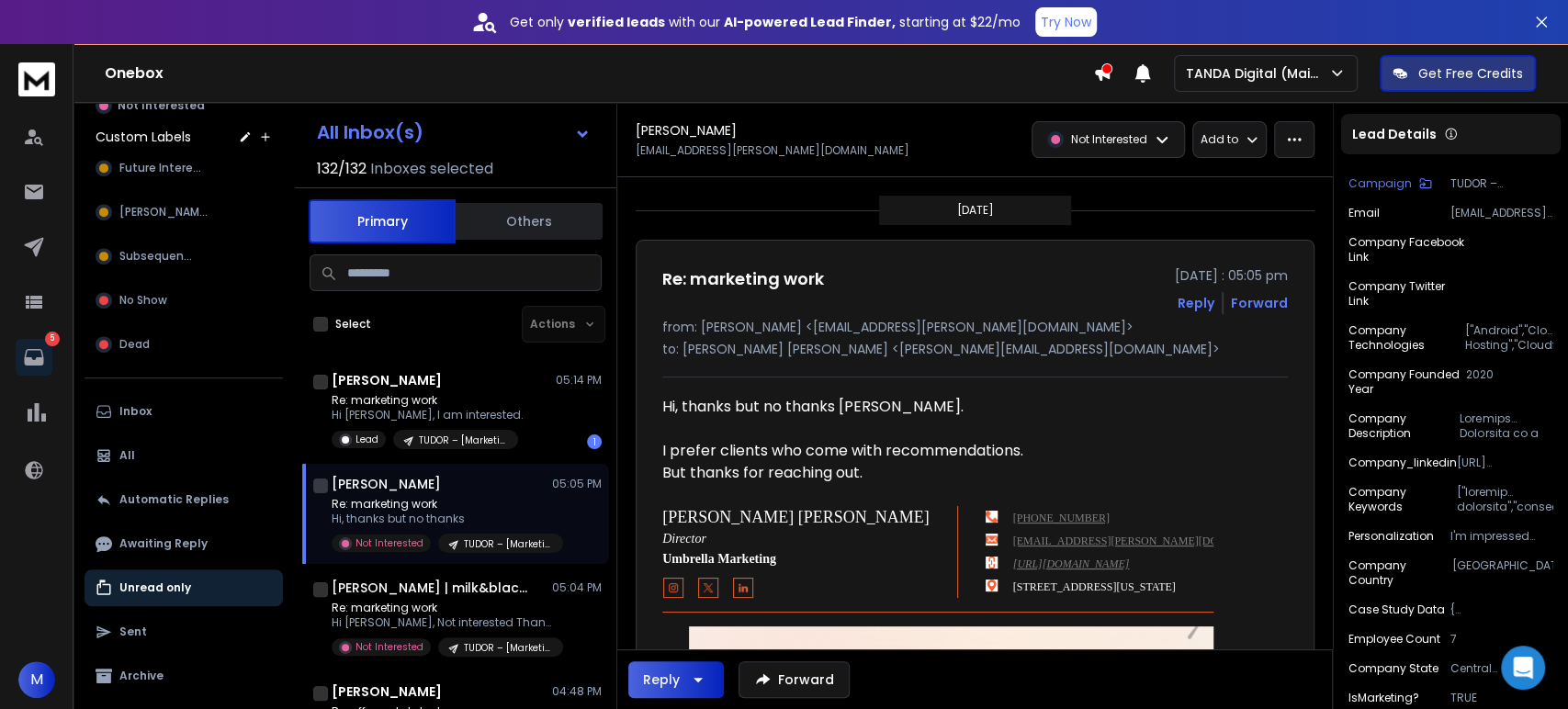
click at [1293, 140] on icon "button" at bounding box center [1294, 139] width 14 height 3
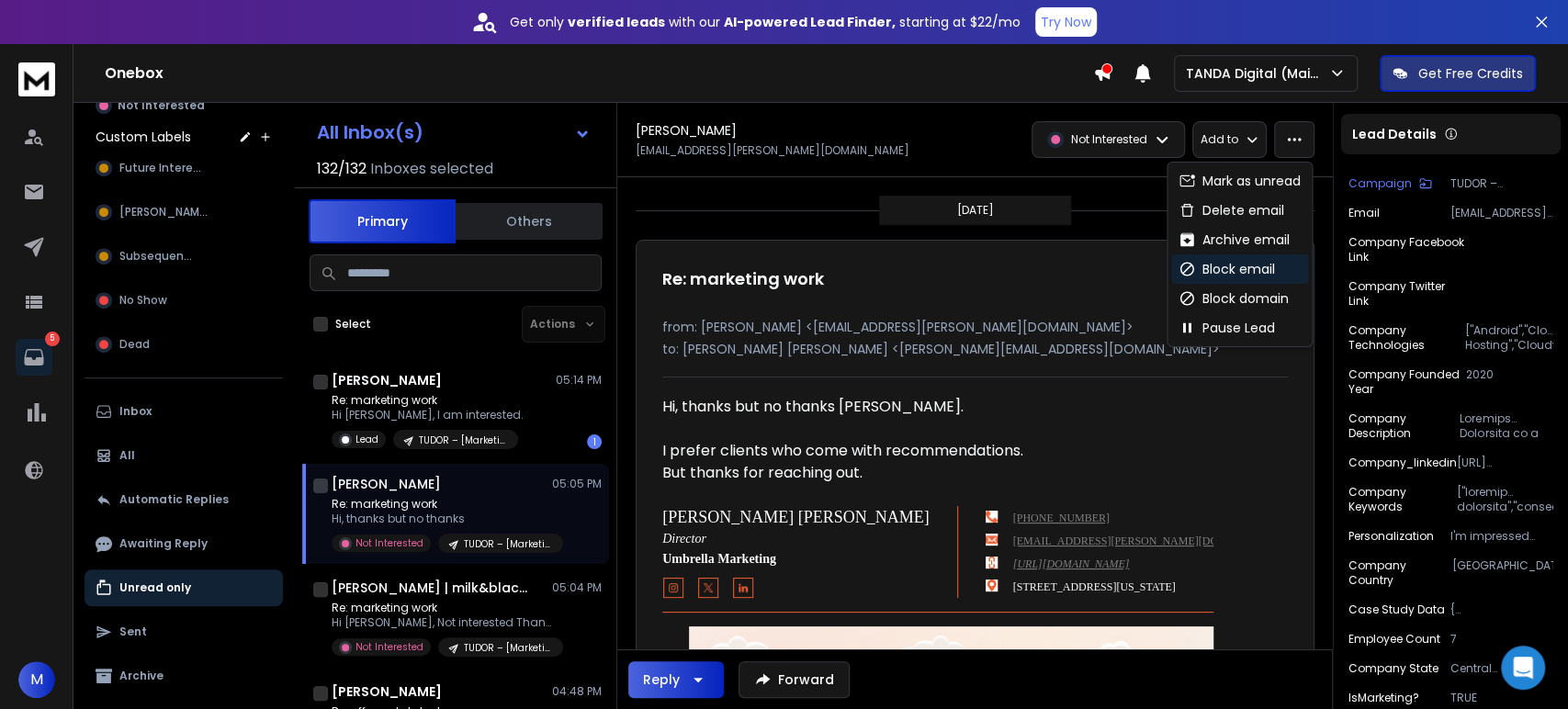
click at [1230, 260] on div "Block email" at bounding box center [1226, 269] width 97 height 19
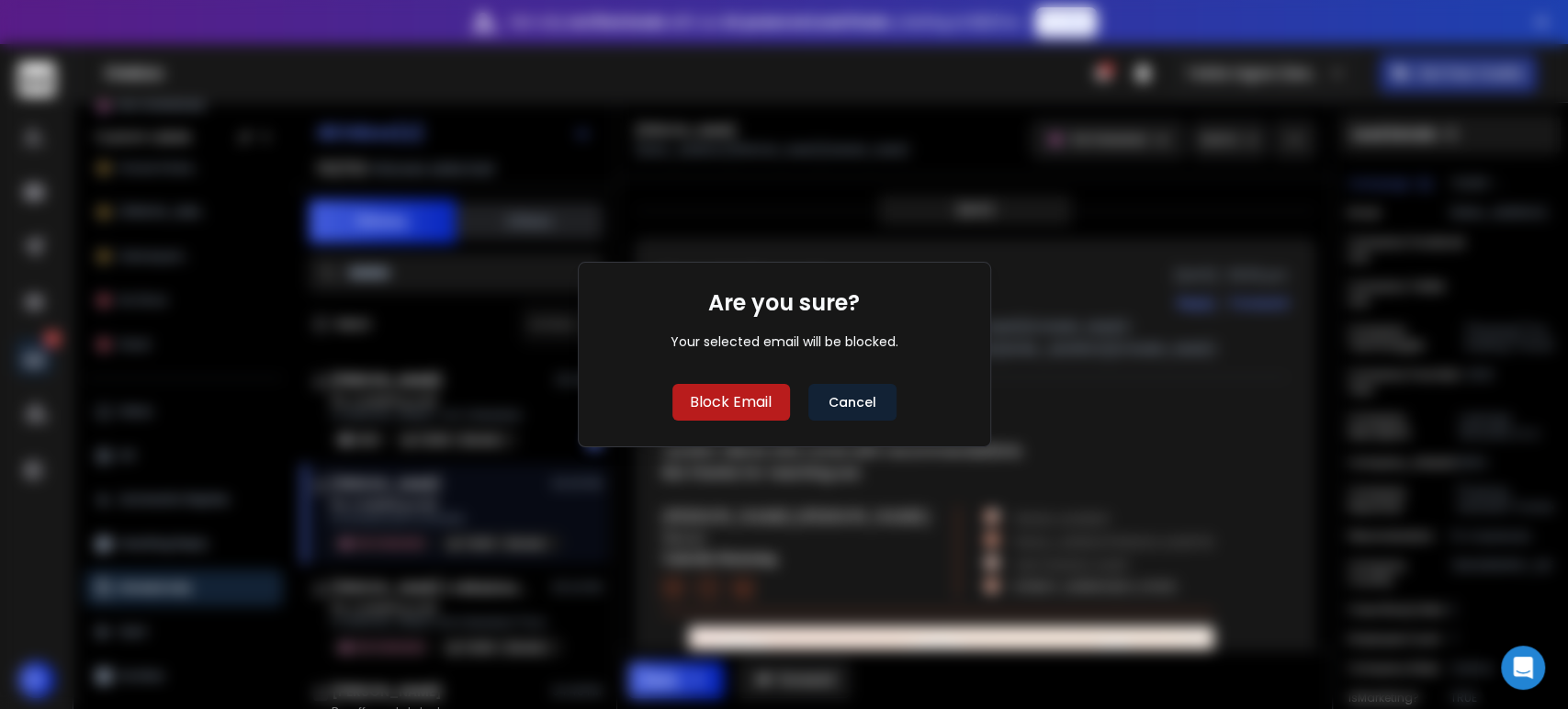
click at [742, 398] on button "Block Email" at bounding box center [731, 402] width 117 height 37
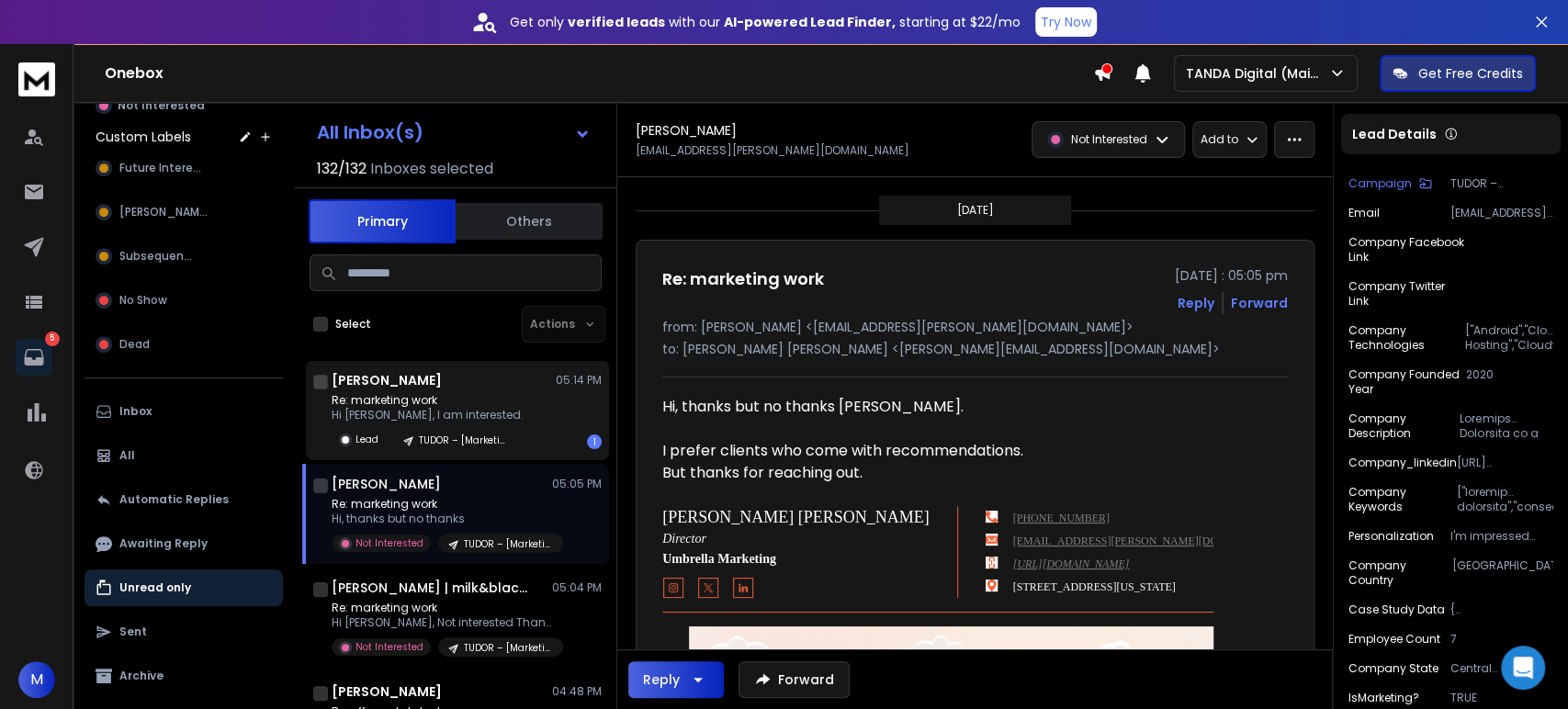
click at [500, 396] on p "Re: marketing work" at bounding box center [427, 399] width 192 height 15
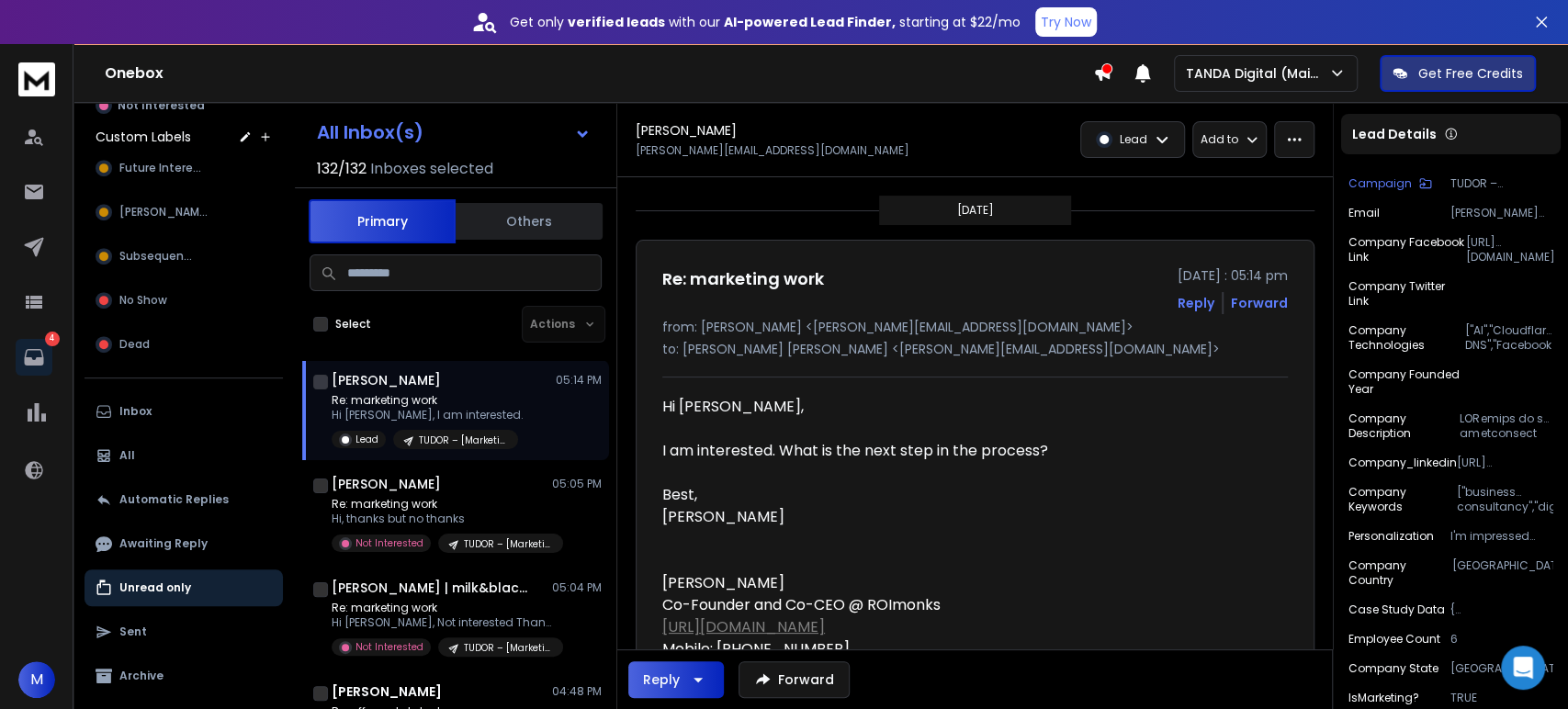
click at [1300, 136] on icon "button" at bounding box center [1293, 139] width 17 height 17
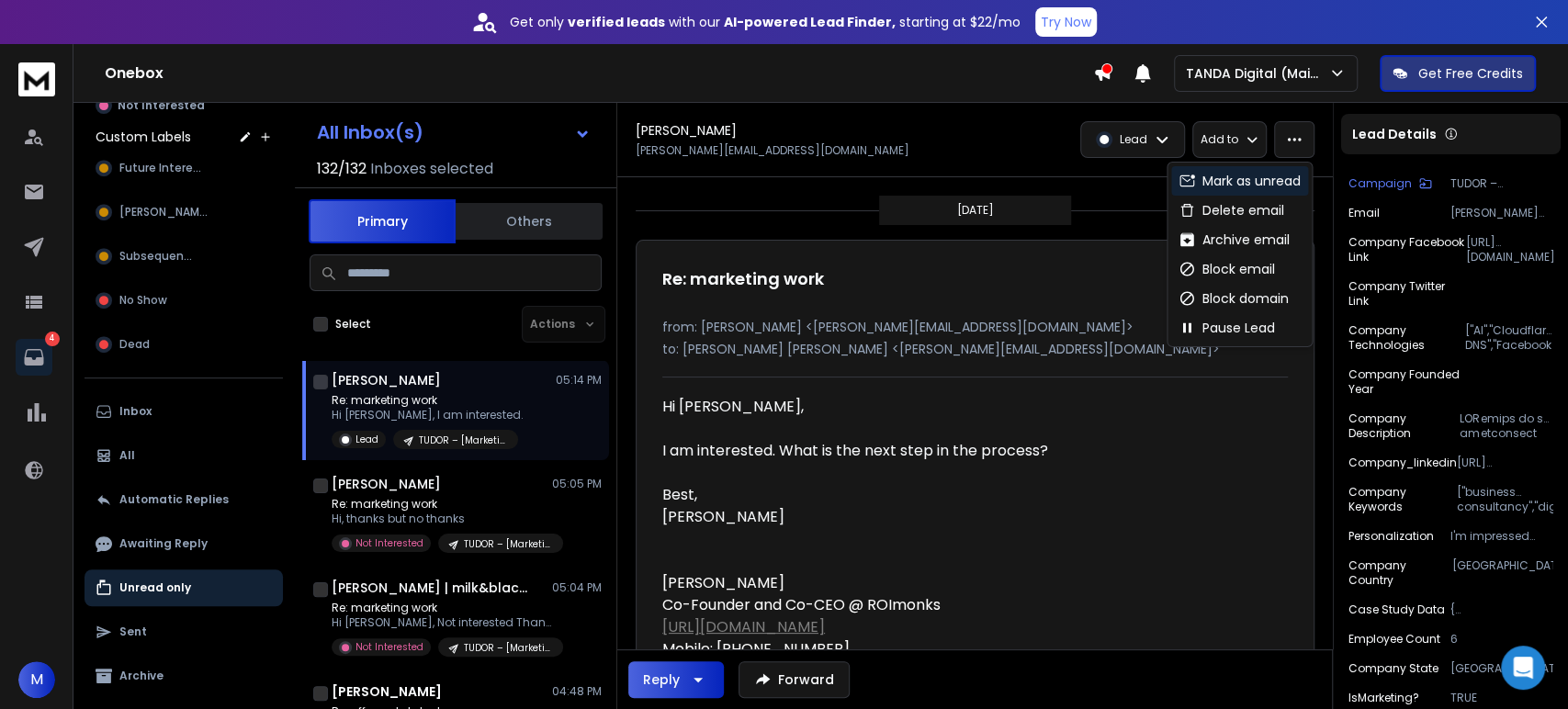
click at [1228, 181] on div "Mark as unread" at bounding box center [1239, 181] width 122 height 19
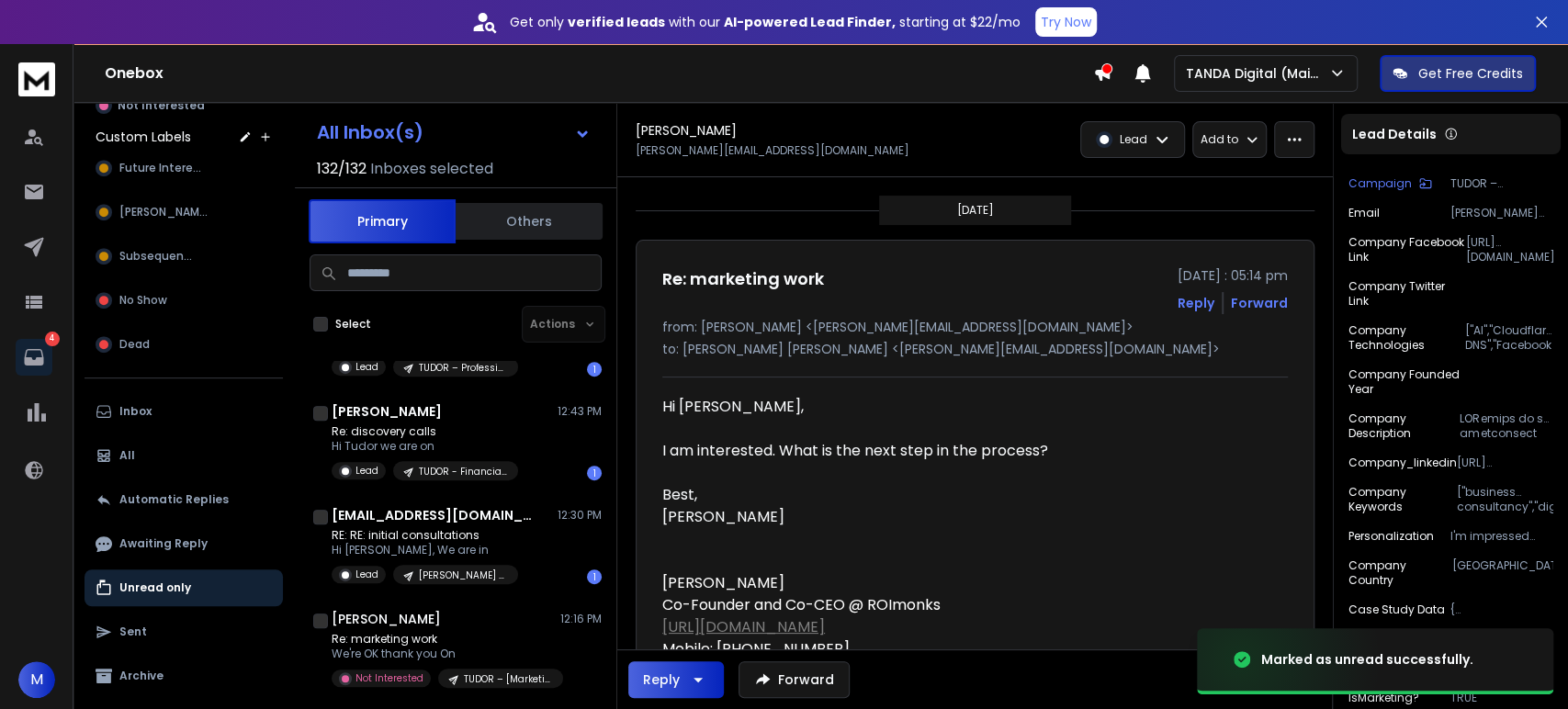
scroll to position [604, 0]
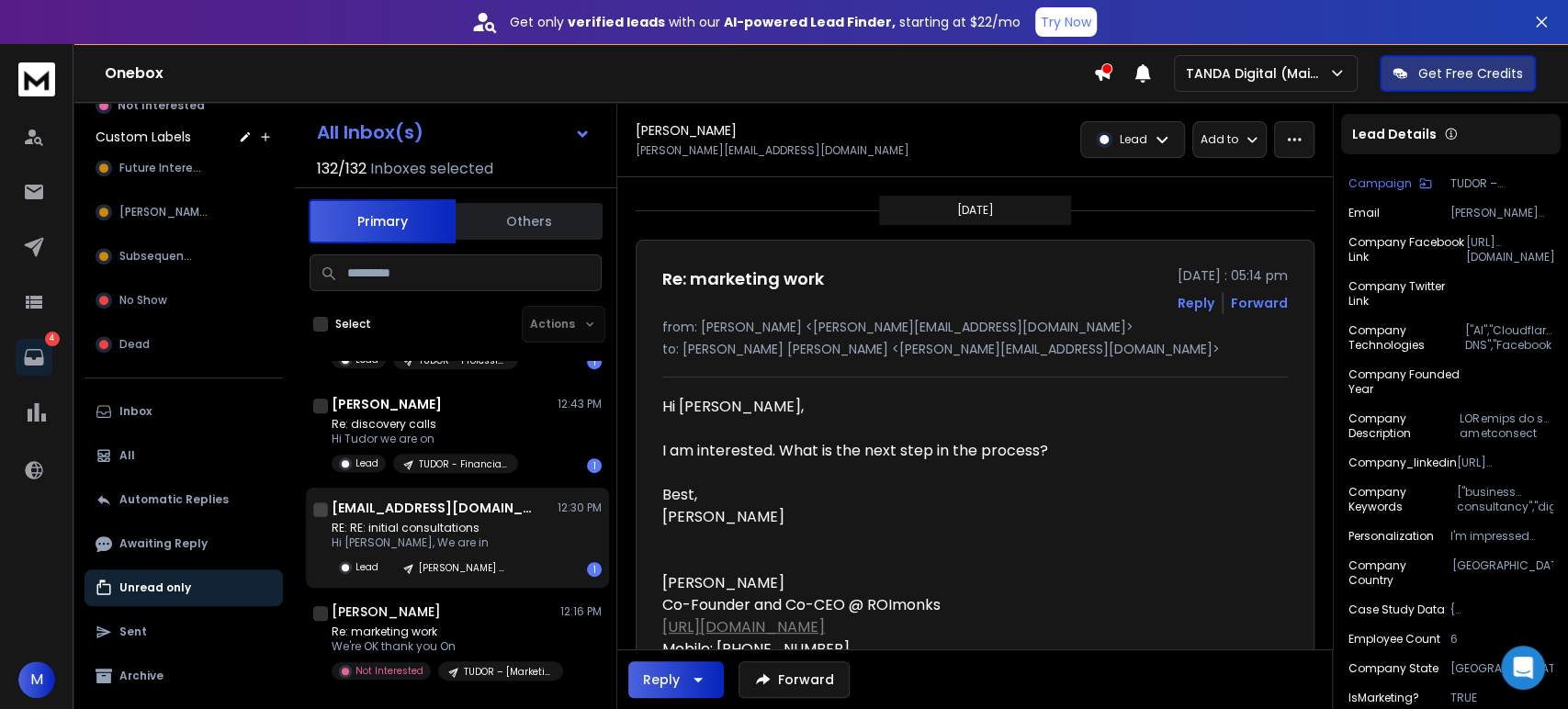
click at [463, 522] on p "RE: RE: initial consultations" at bounding box center [424, 527] width 187 height 15
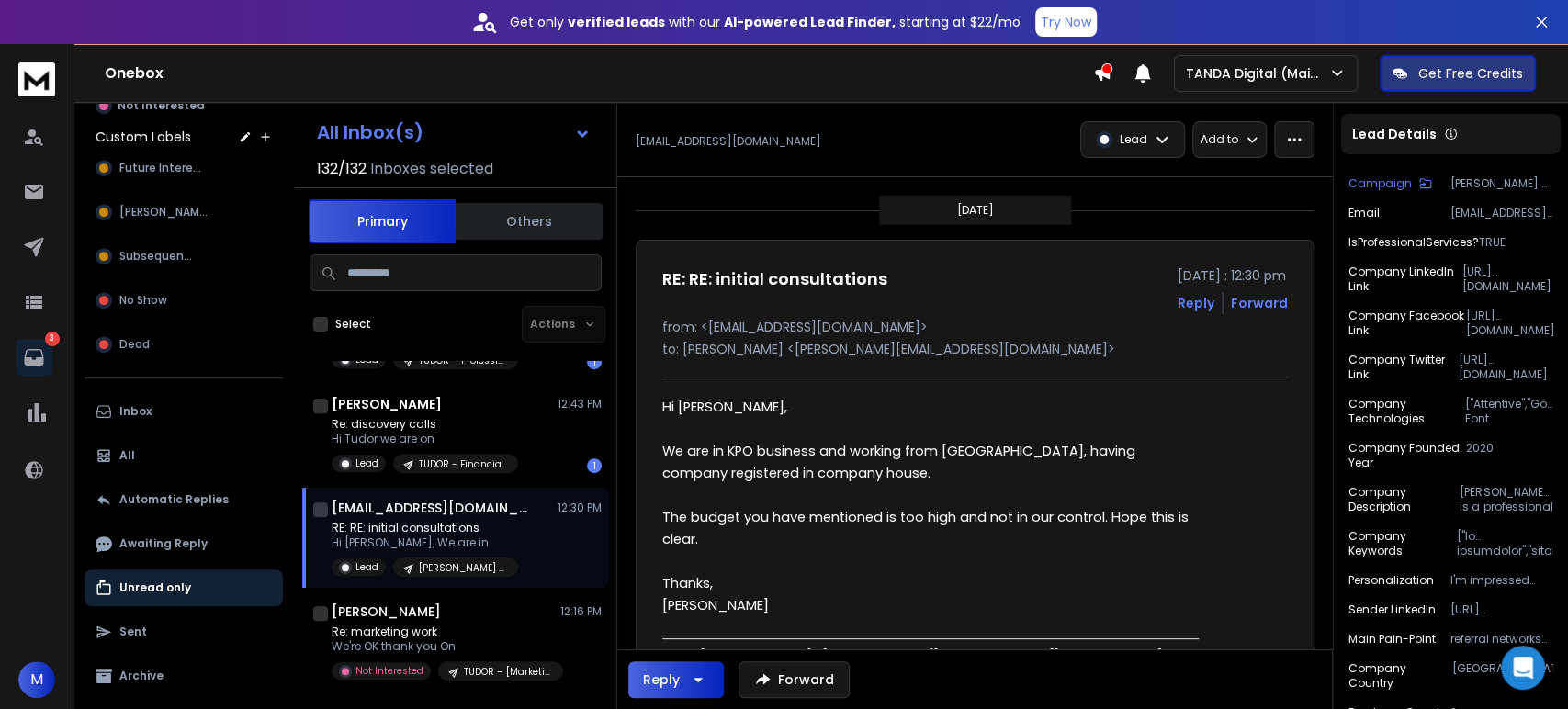
click at [1153, 134] on div "Lead" at bounding box center [1132, 140] width 103 height 35
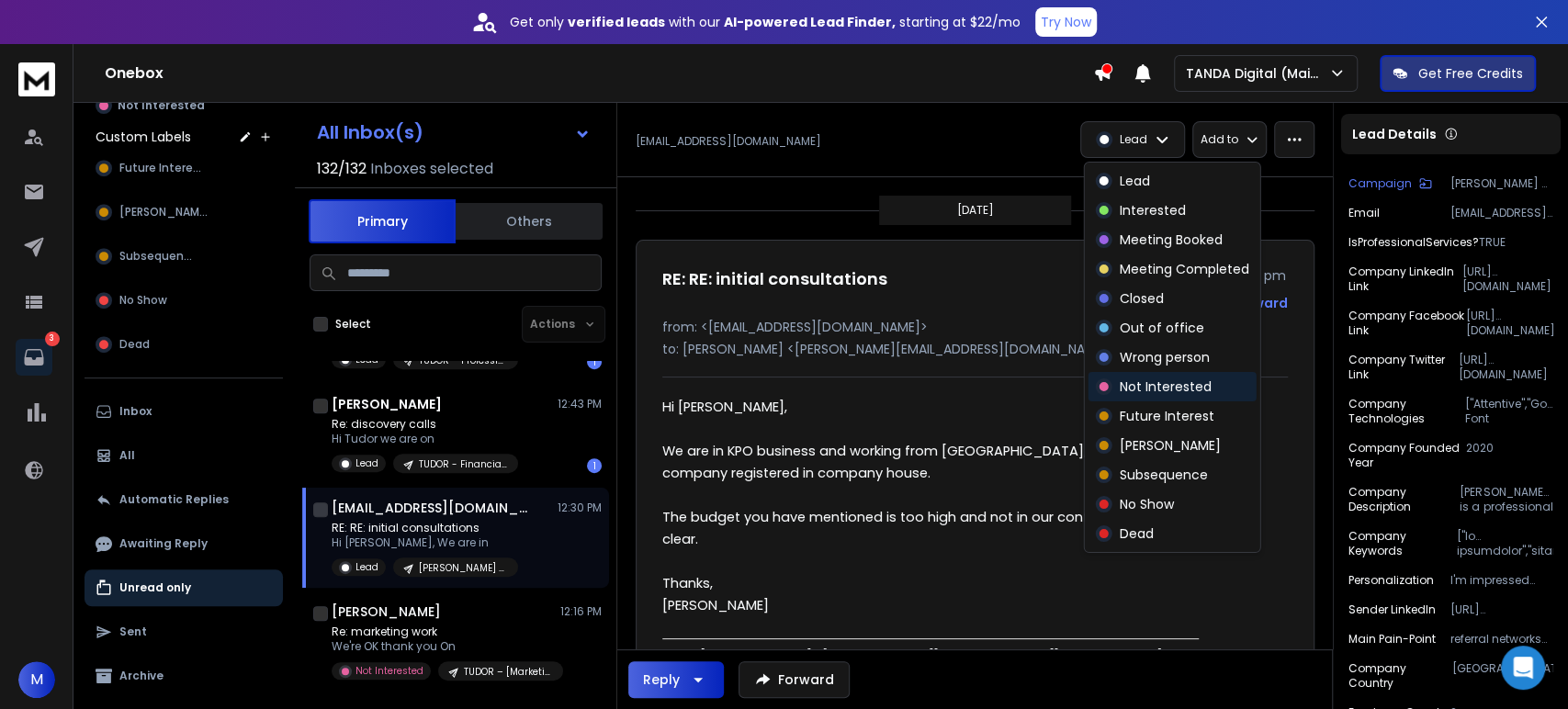
click at [1162, 383] on p "Not Interested" at bounding box center [1165, 386] width 92 height 19
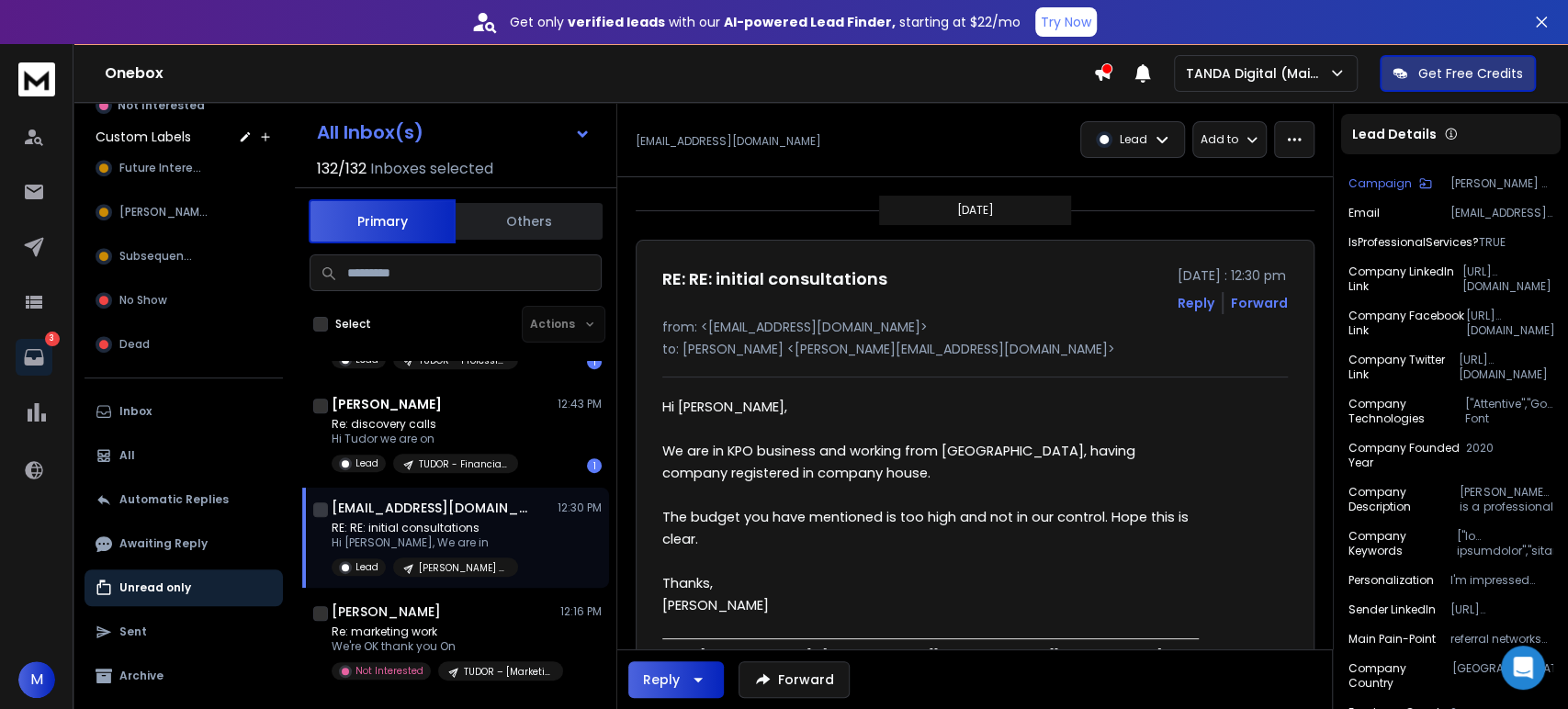
click at [1293, 140] on icon "button" at bounding box center [1294, 139] width 14 height 3
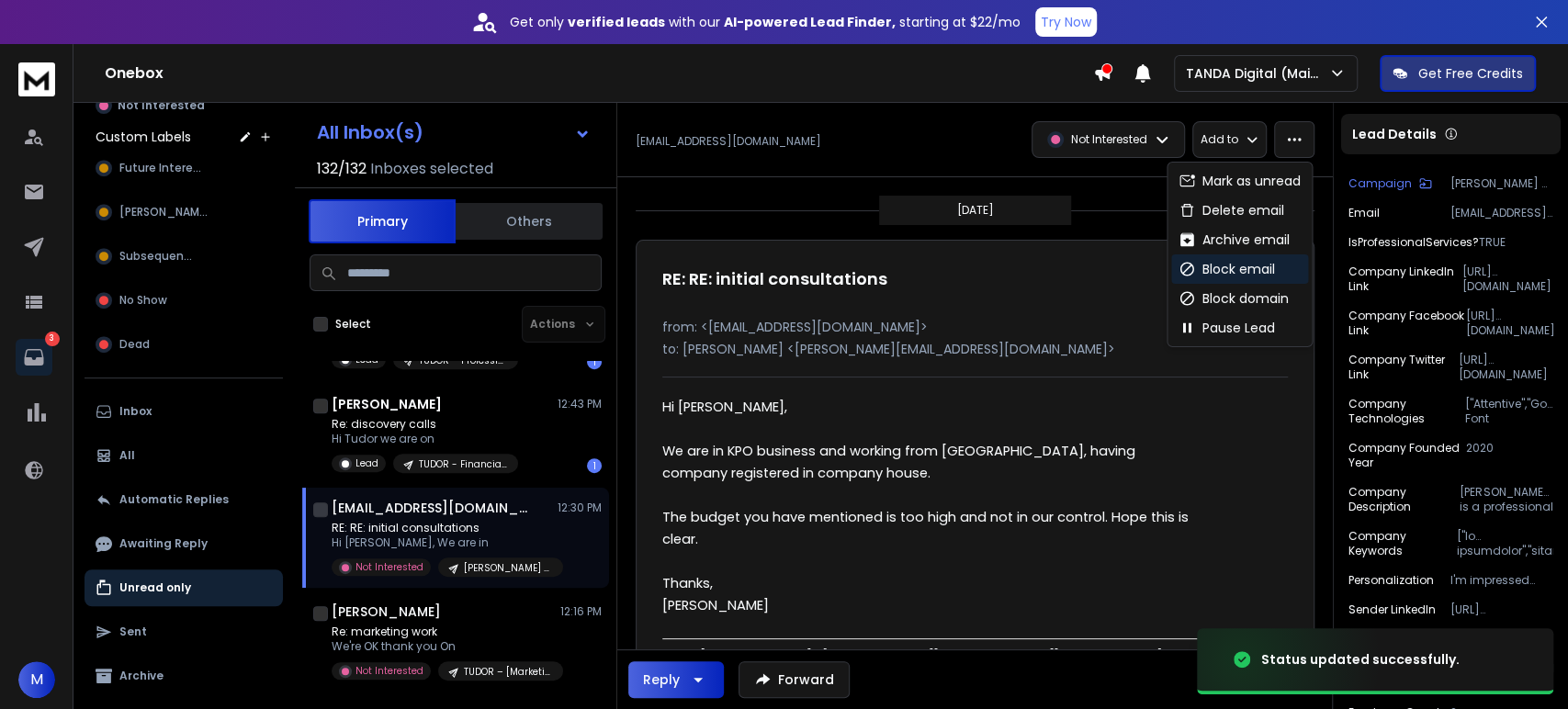
click at [1235, 269] on div "Block email" at bounding box center [1226, 269] width 97 height 19
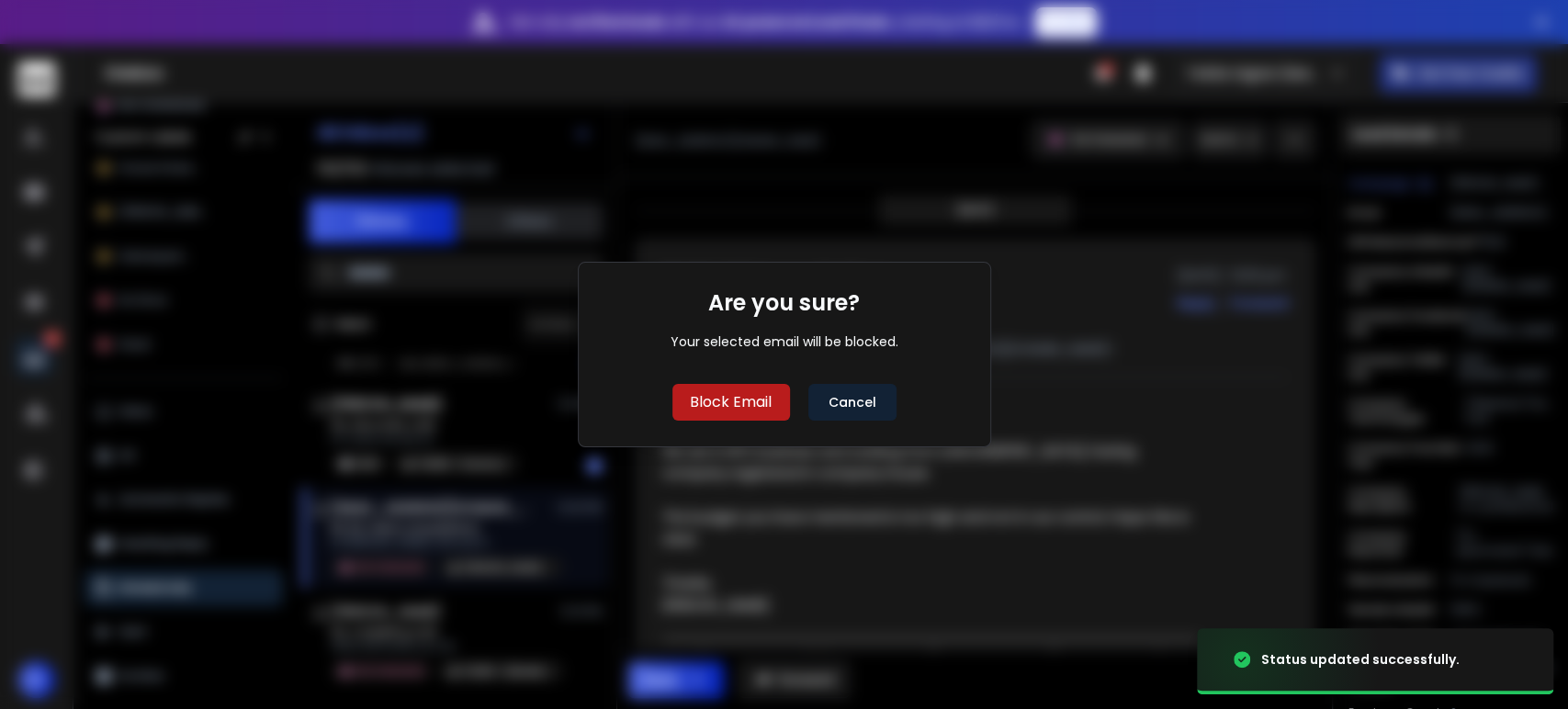
click at [757, 395] on button "Block Email" at bounding box center [731, 402] width 117 height 37
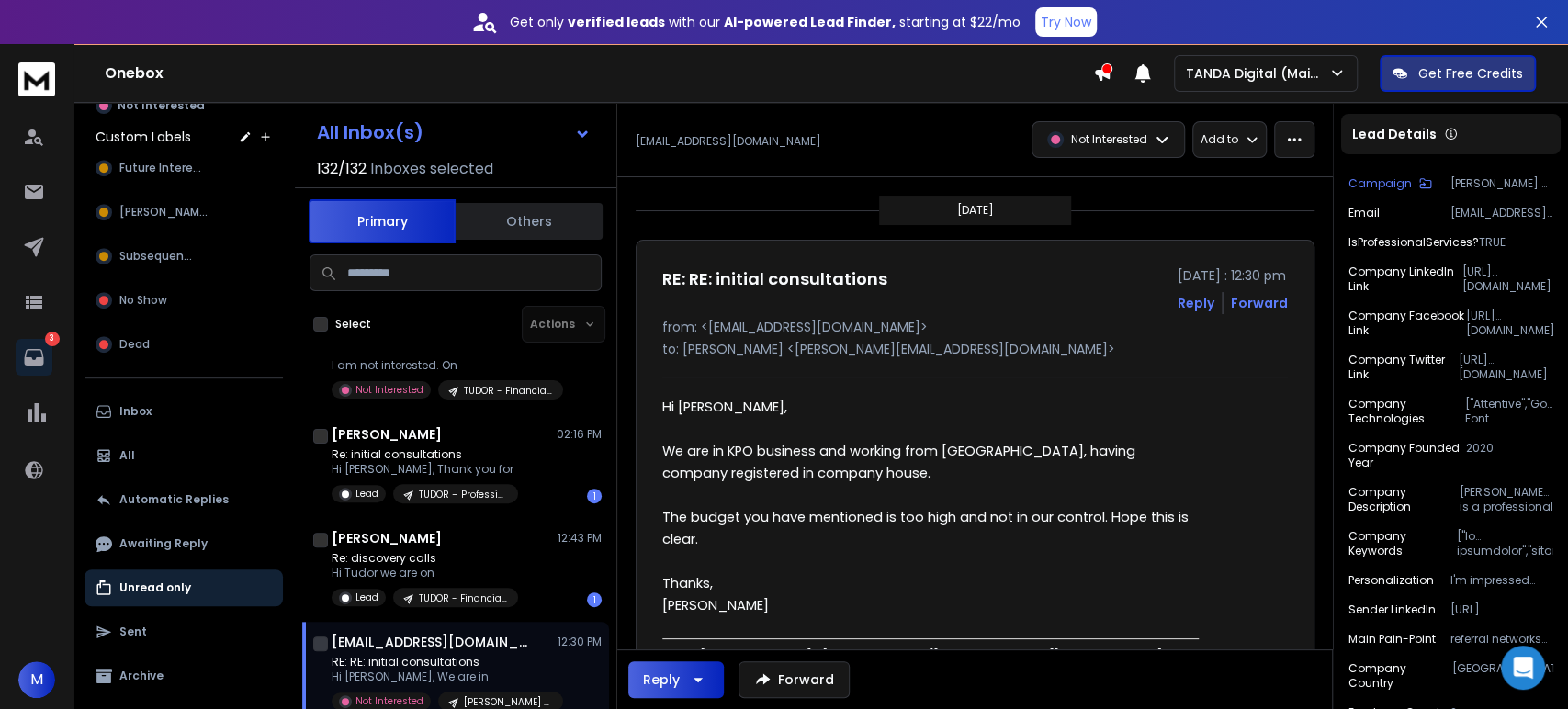
scroll to position [462, 0]
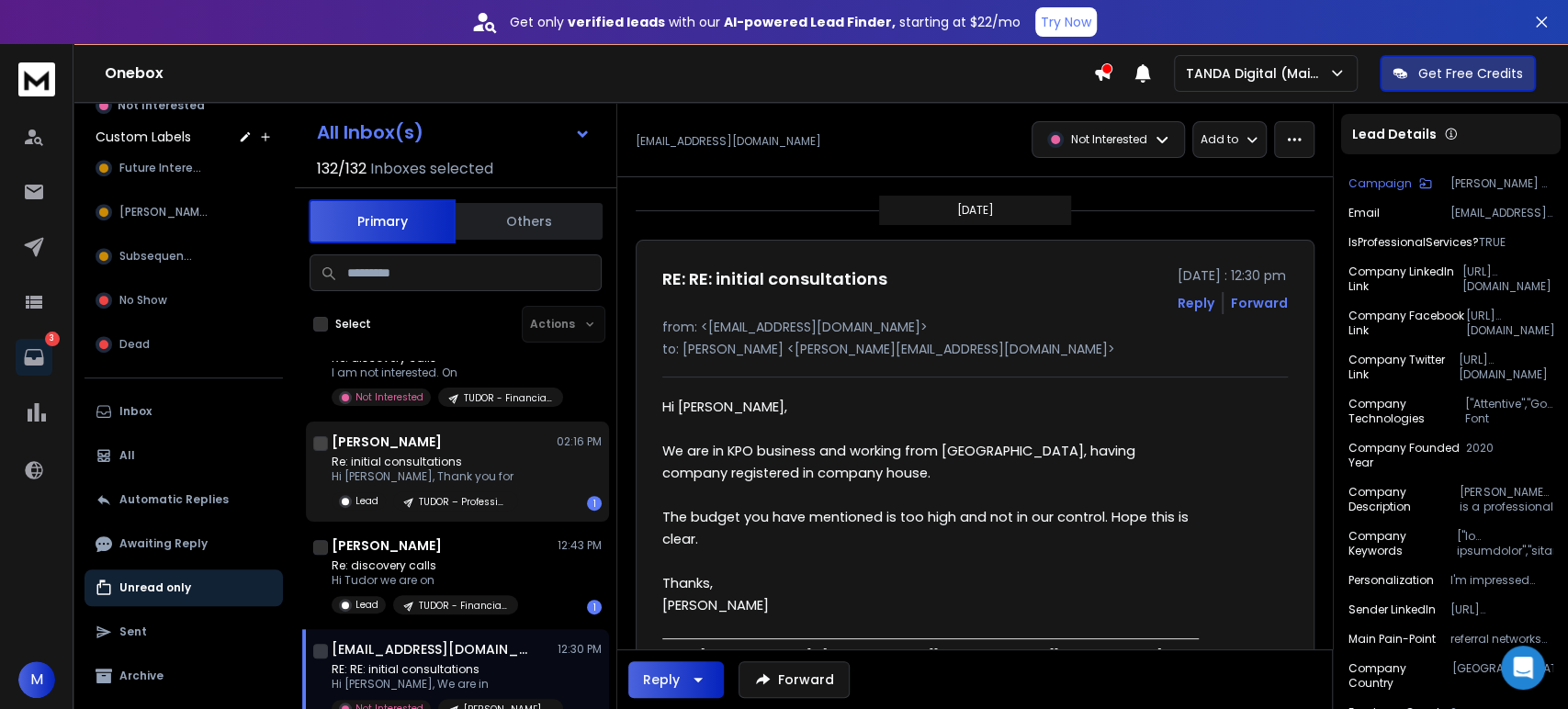
click at [486, 468] on p "Re: initial consultations" at bounding box center [424, 461] width 187 height 15
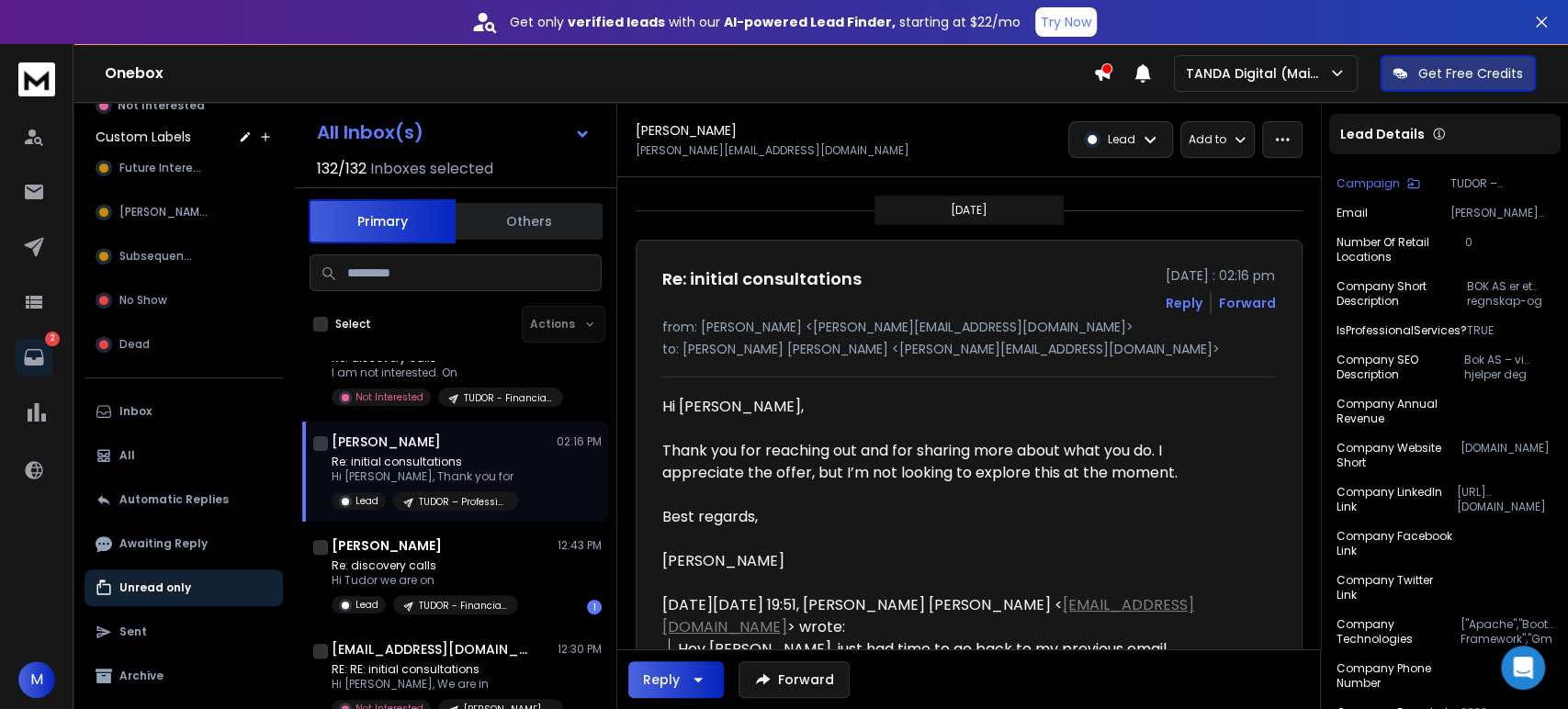
click at [1139, 131] on div "Lead" at bounding box center [1121, 140] width 103 height 35
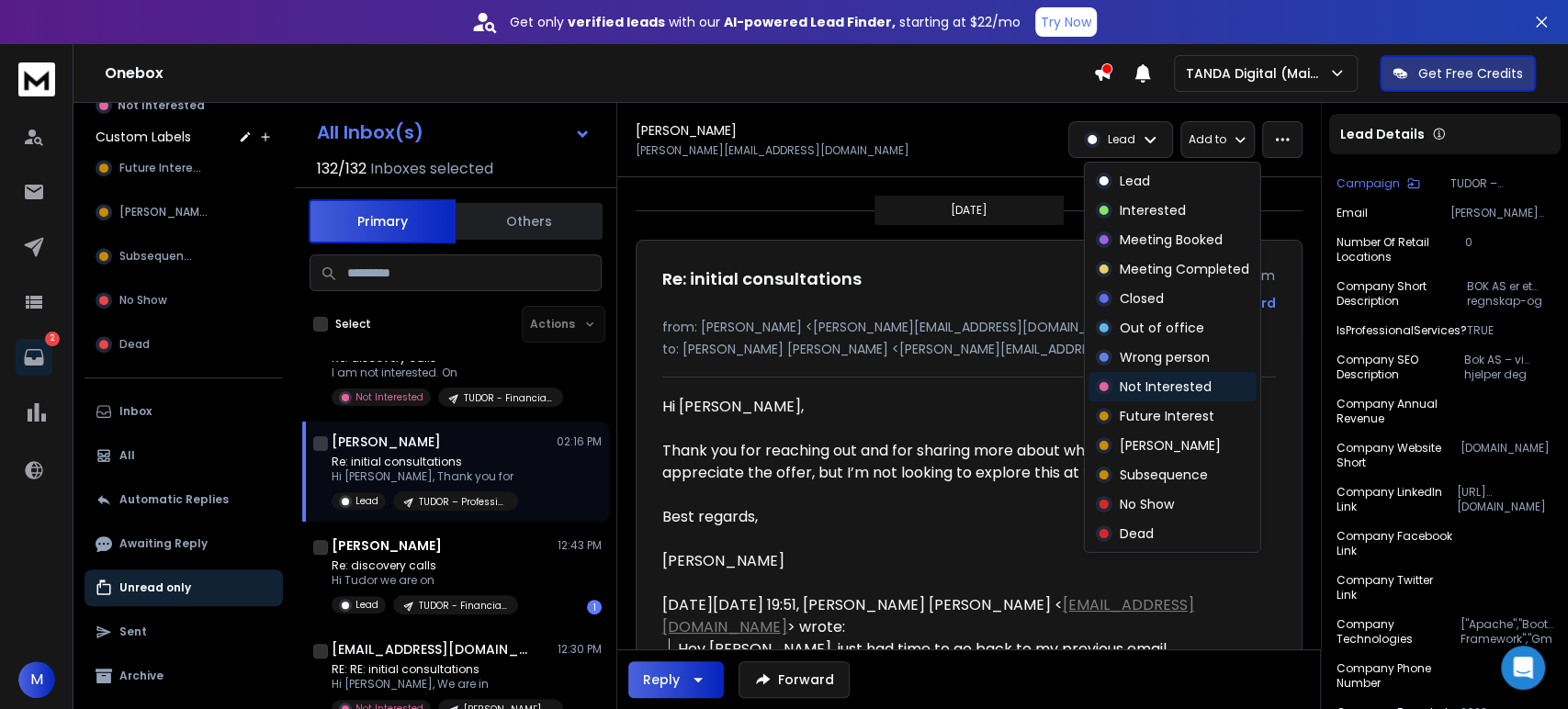
click at [1168, 388] on p "Not Interested" at bounding box center [1165, 386] width 92 height 19
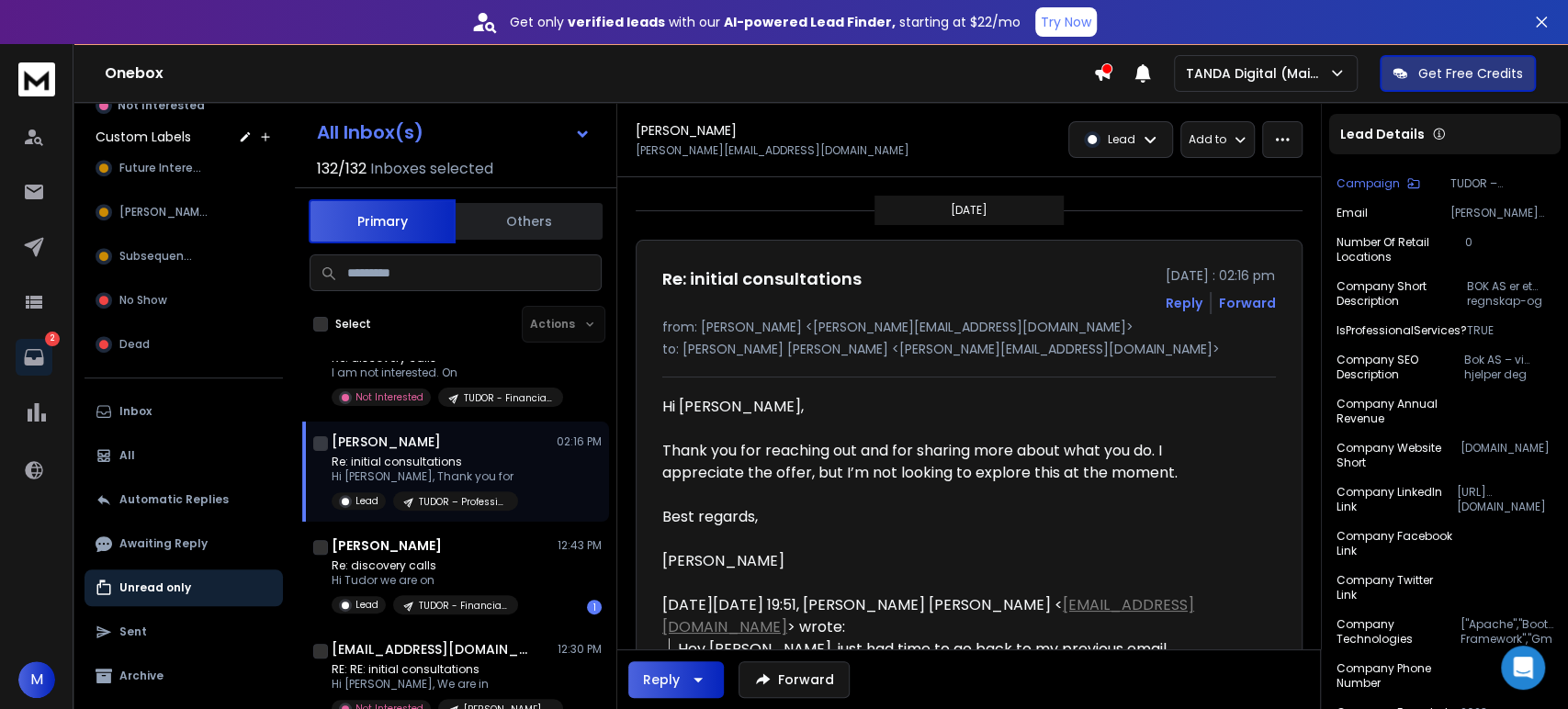
click at [1289, 140] on icon "button" at bounding box center [1282, 139] width 14 height 3
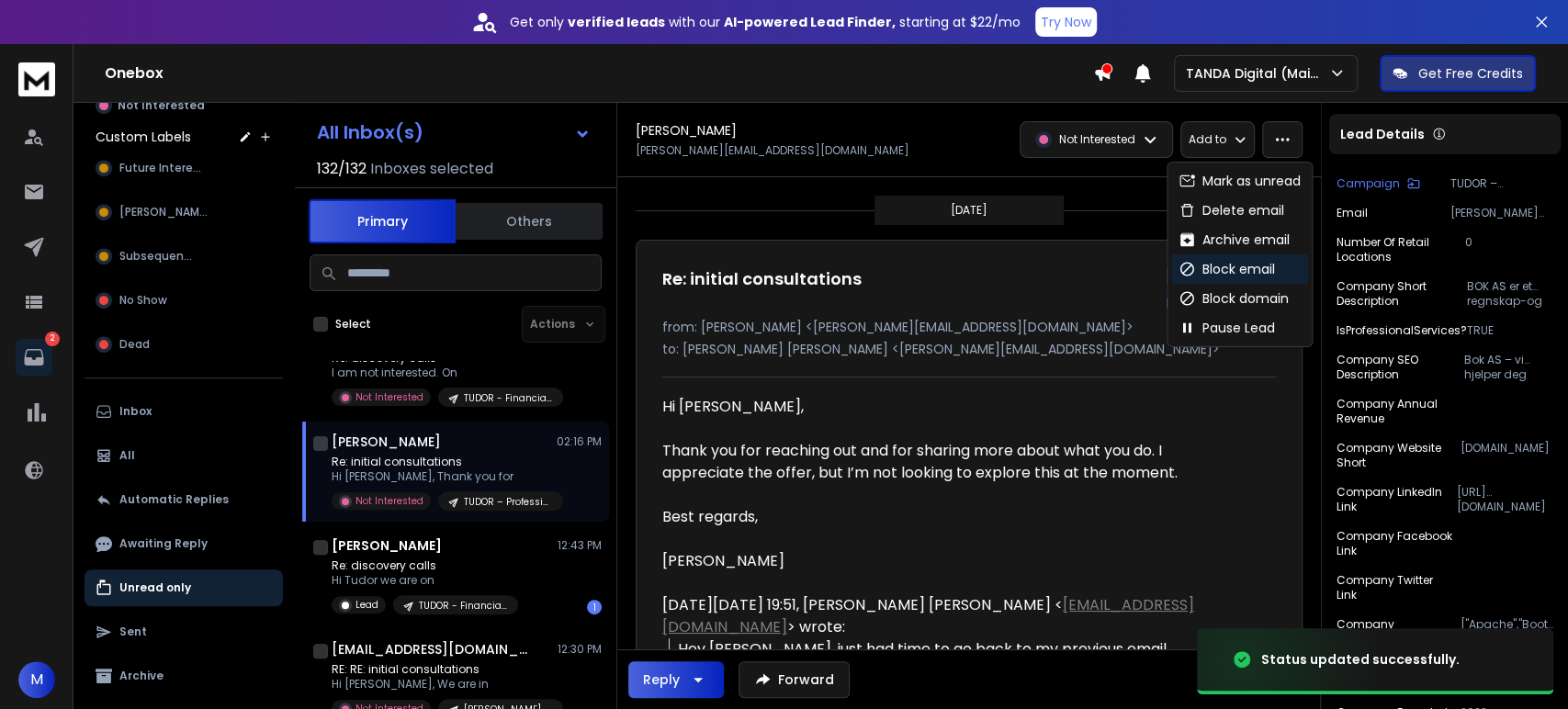
click at [1226, 265] on div "Block email" at bounding box center [1226, 269] width 97 height 19
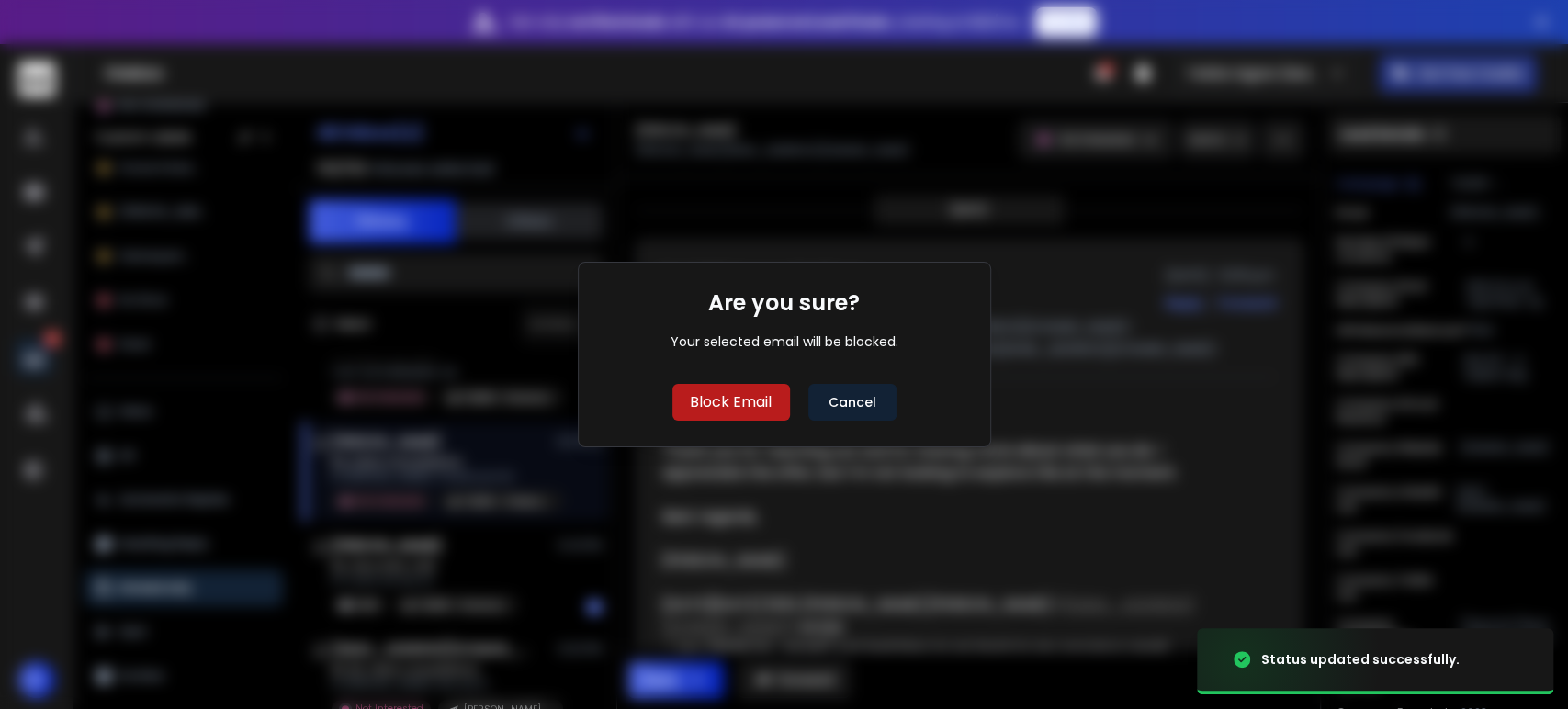
click at [757, 410] on button "Block Email" at bounding box center [731, 402] width 117 height 37
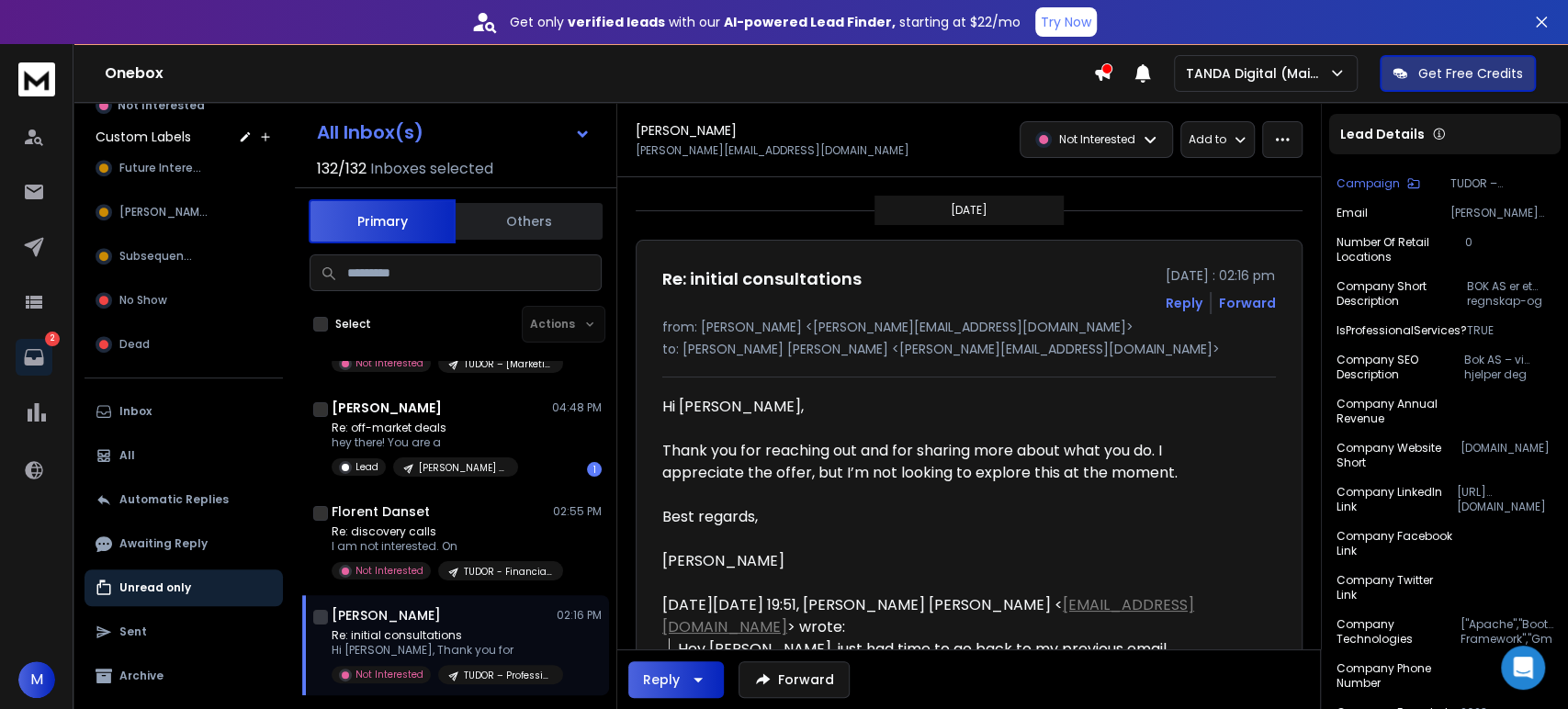
scroll to position [286, 0]
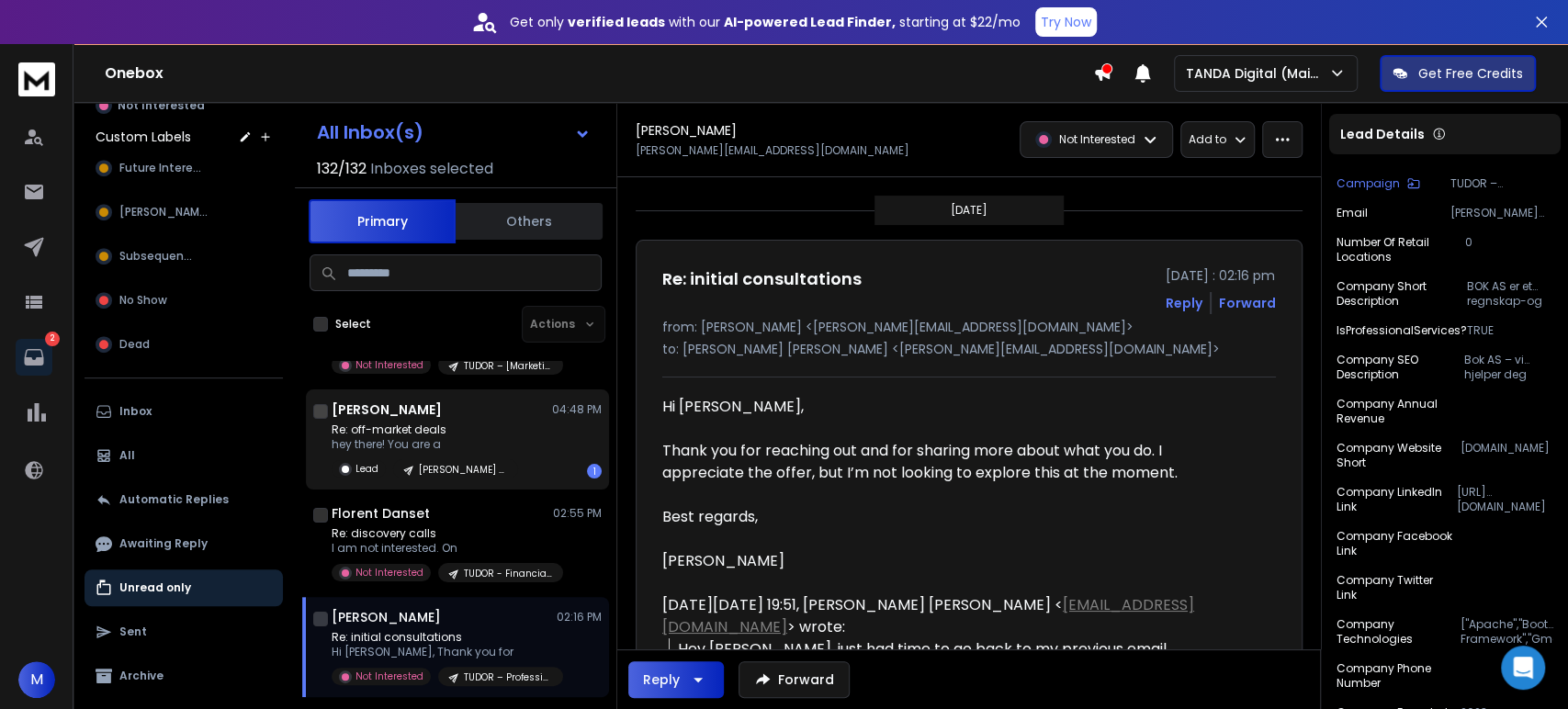
click at [488, 426] on p "Re: off-market deals" at bounding box center [424, 430] width 187 height 15
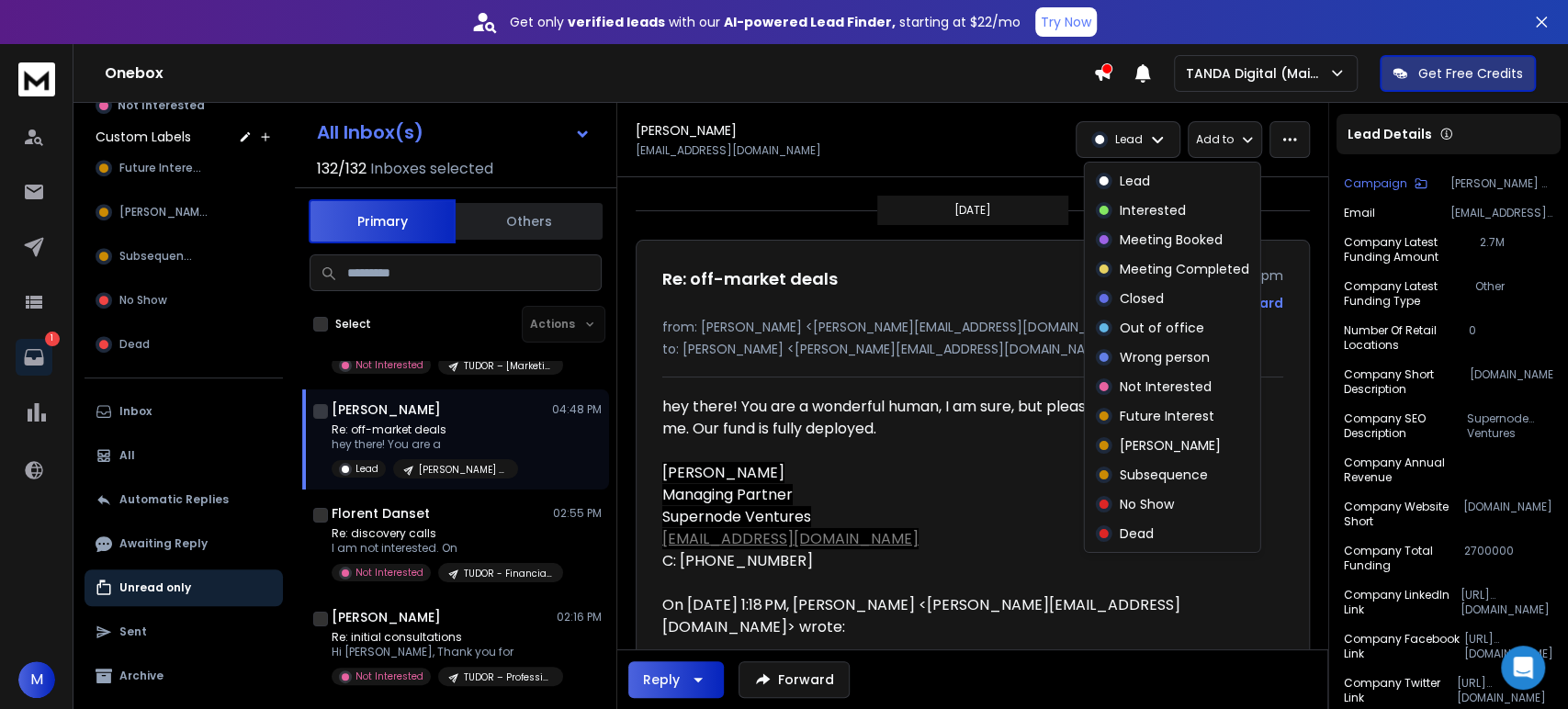
click at [1108, 140] on div at bounding box center [1099, 139] width 17 height 17
click at [1151, 379] on p "Not Interested" at bounding box center [1165, 386] width 92 height 19
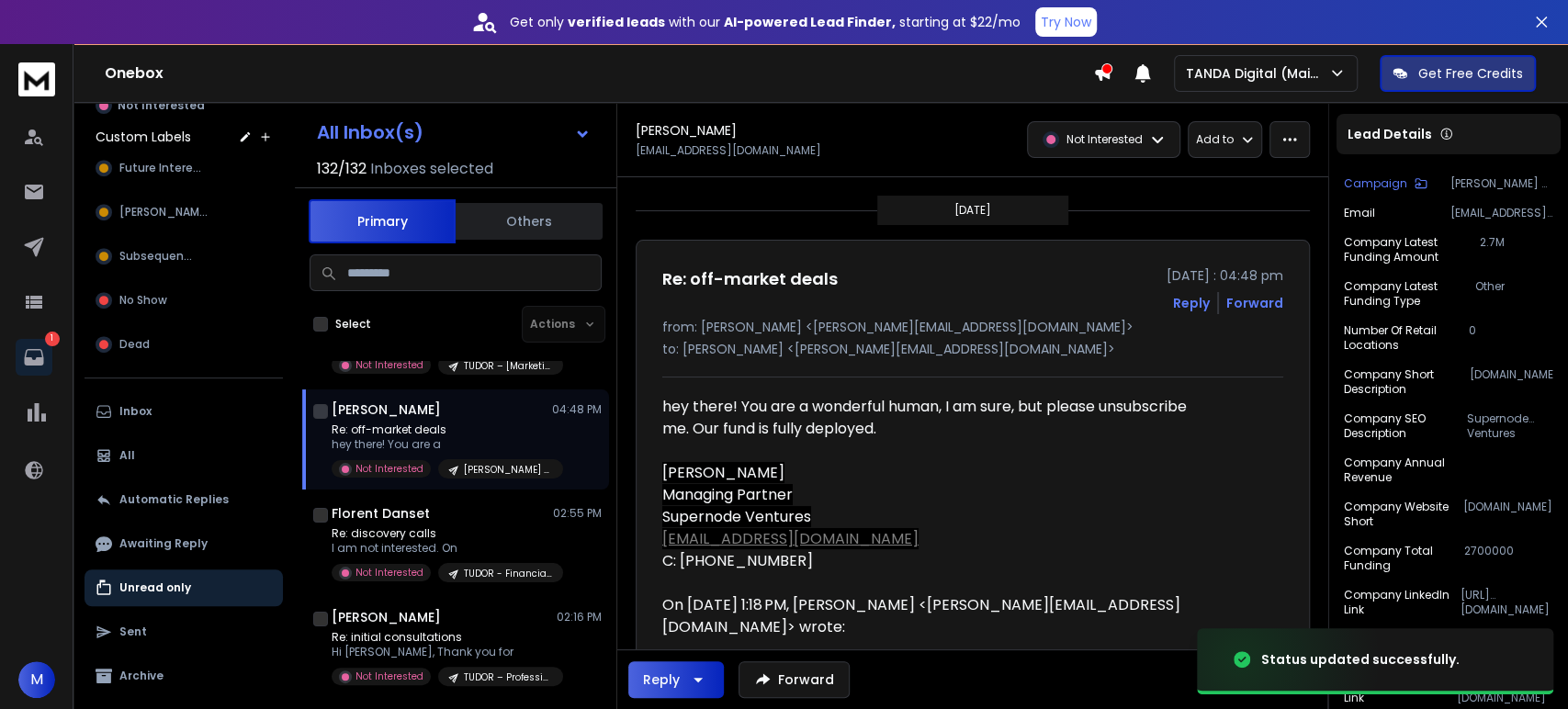
click at [1292, 123] on button "button" at bounding box center [1290, 140] width 40 height 37
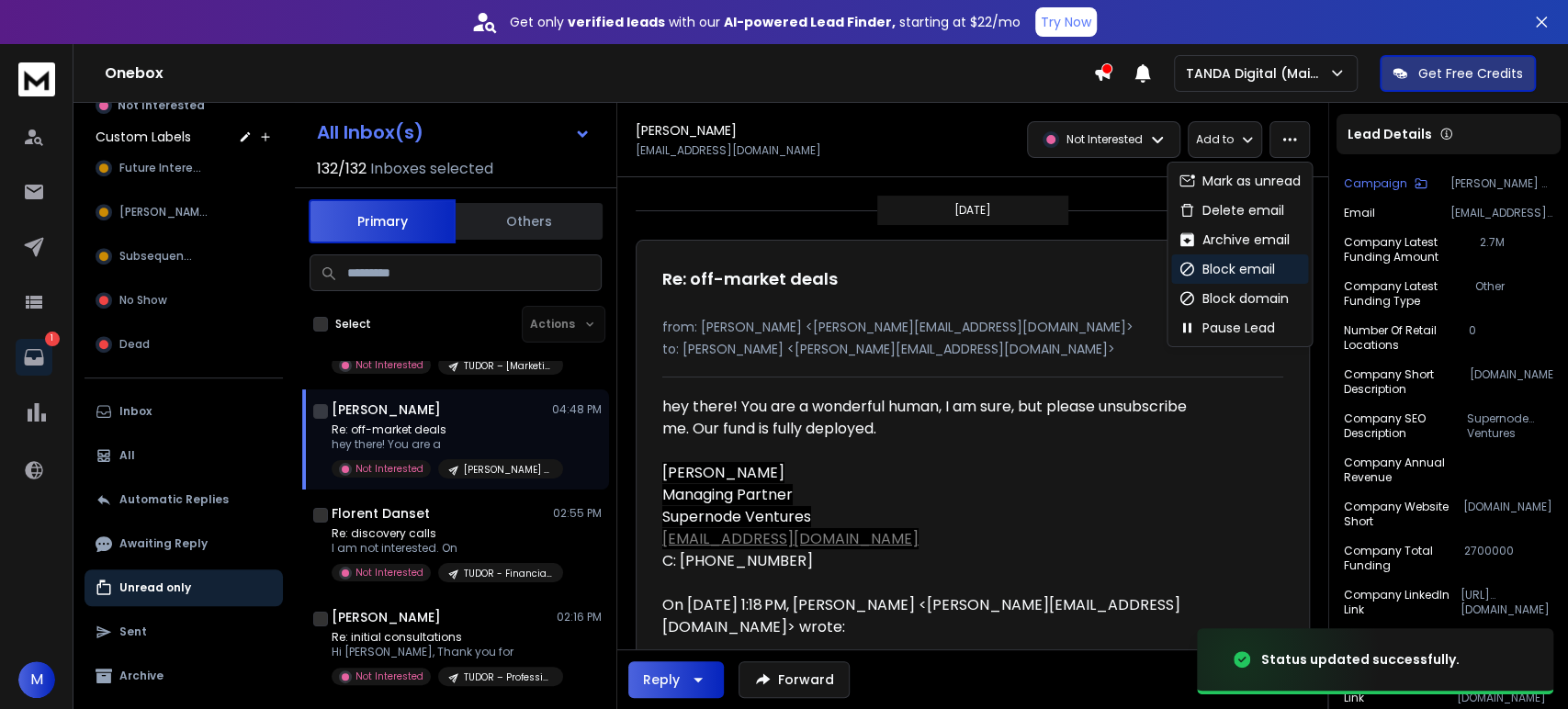
click at [1247, 271] on div "Block email" at bounding box center [1226, 269] width 97 height 19
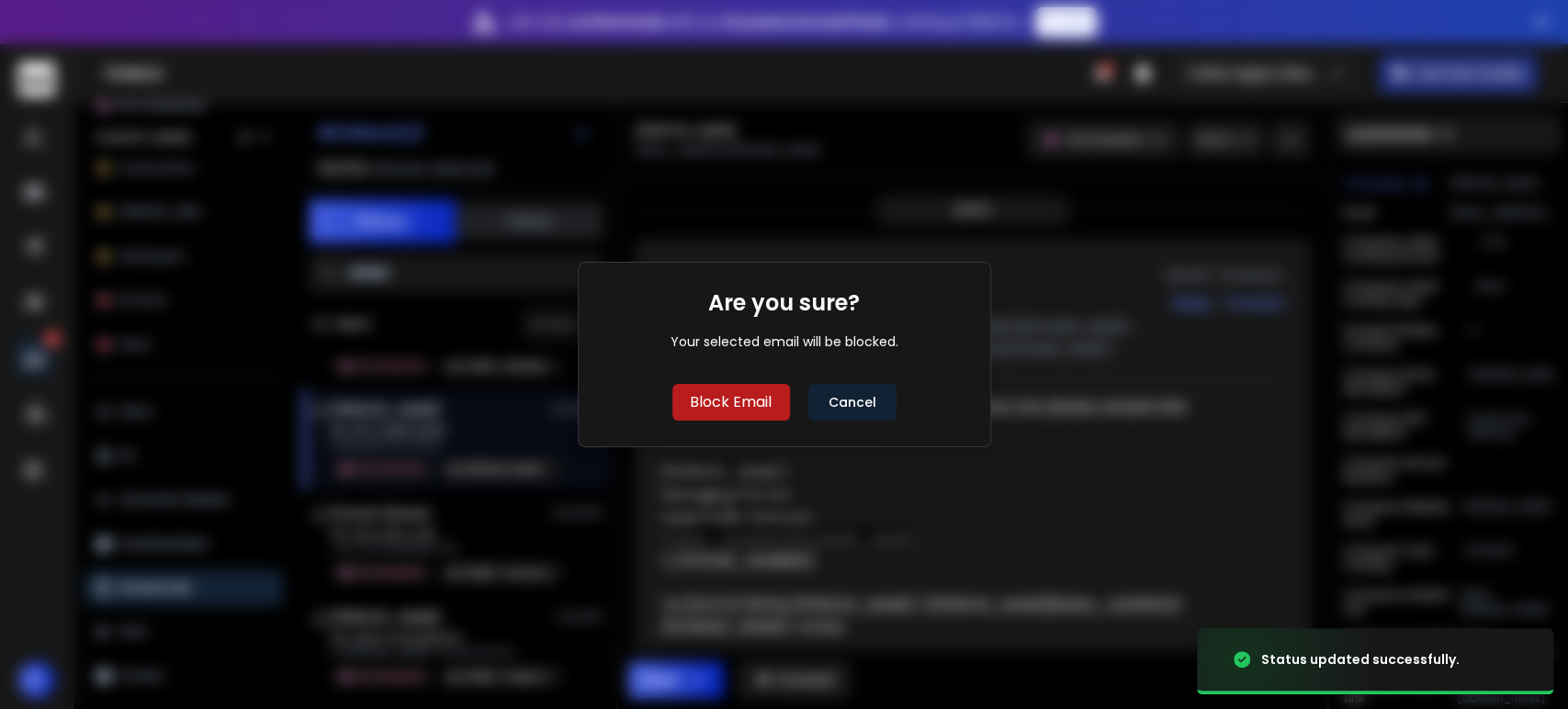
click at [761, 400] on button "Block Email" at bounding box center [731, 402] width 117 height 37
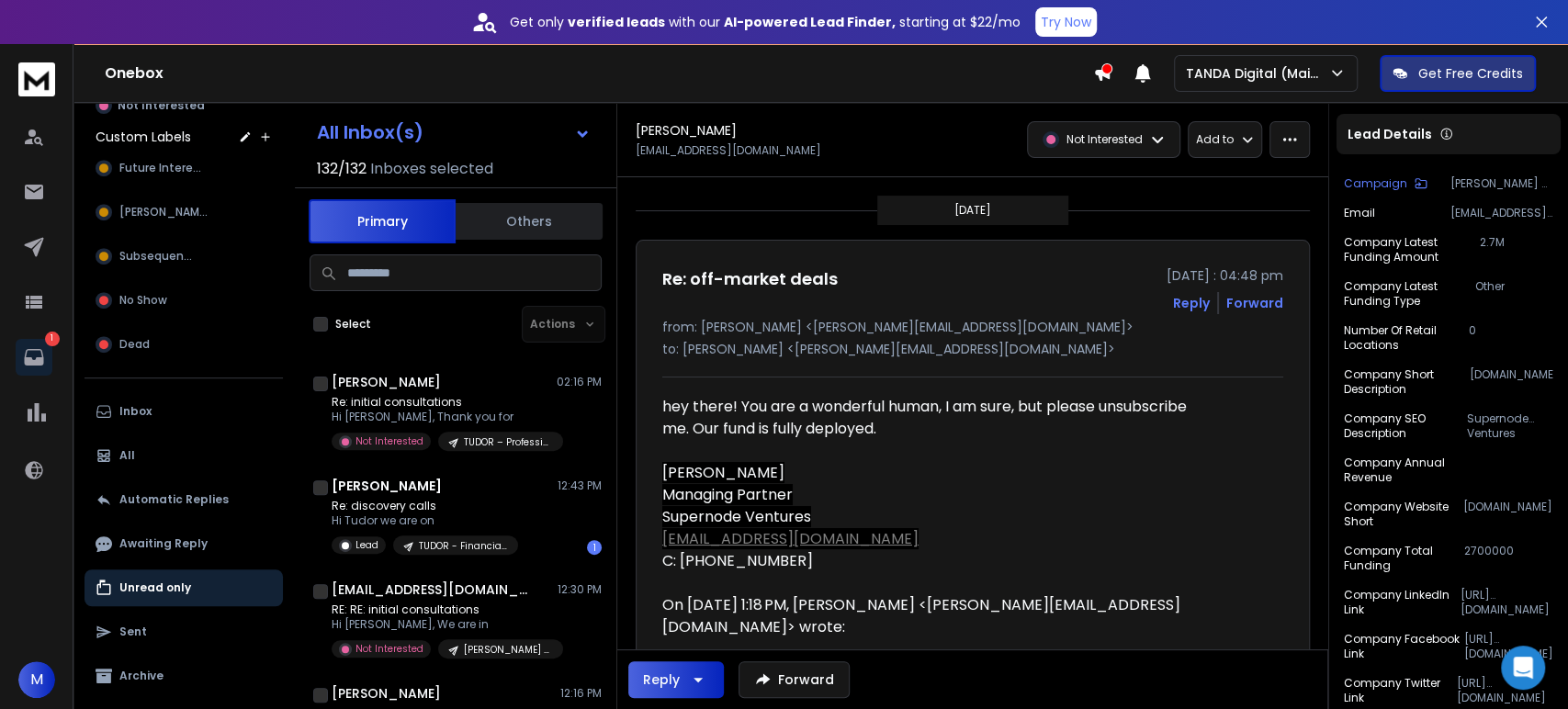
scroll to position [548, 0]
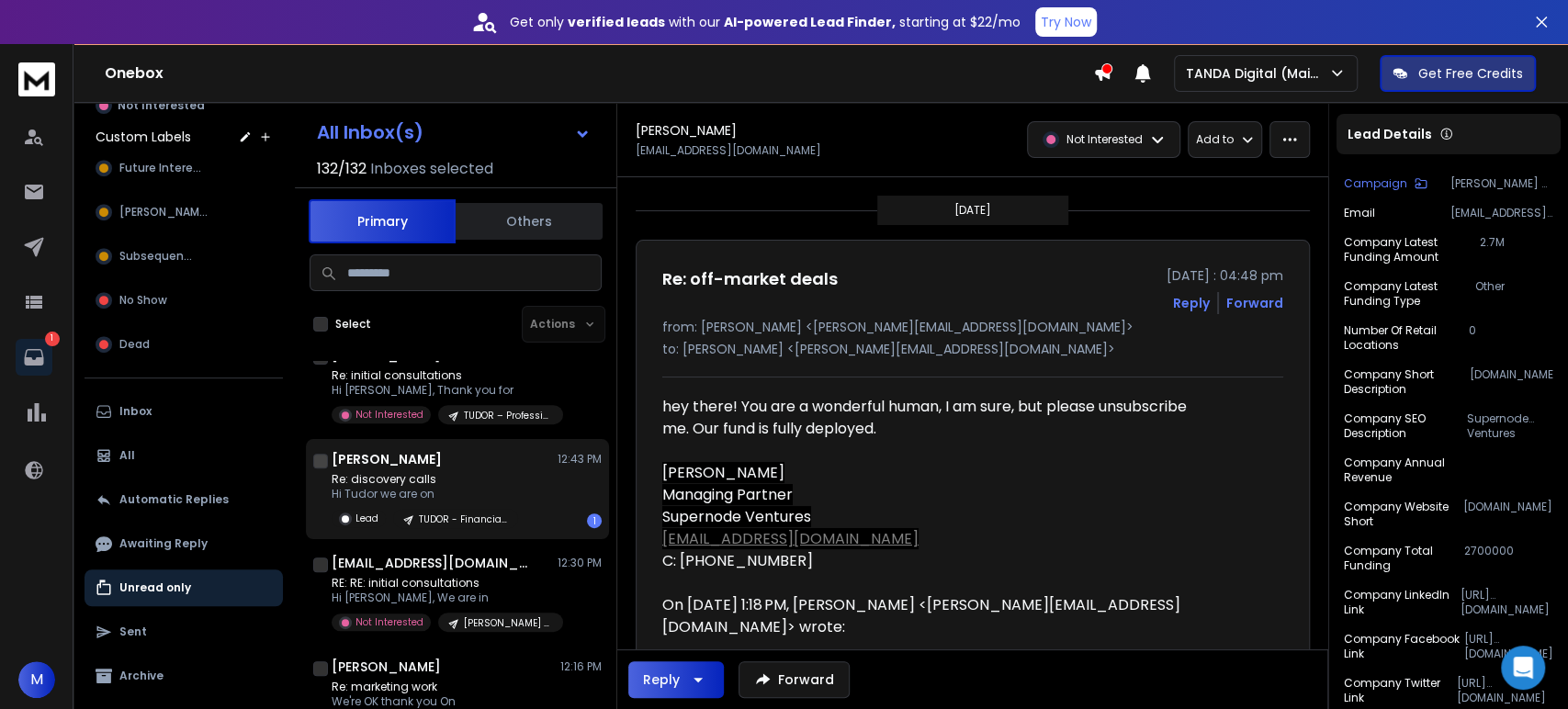
click at [530, 475] on div "Re: discovery calls Hi Tudor we are on Lead TUDOR - Financial Services | EU 1" at bounding box center [466, 499] width 270 height 56
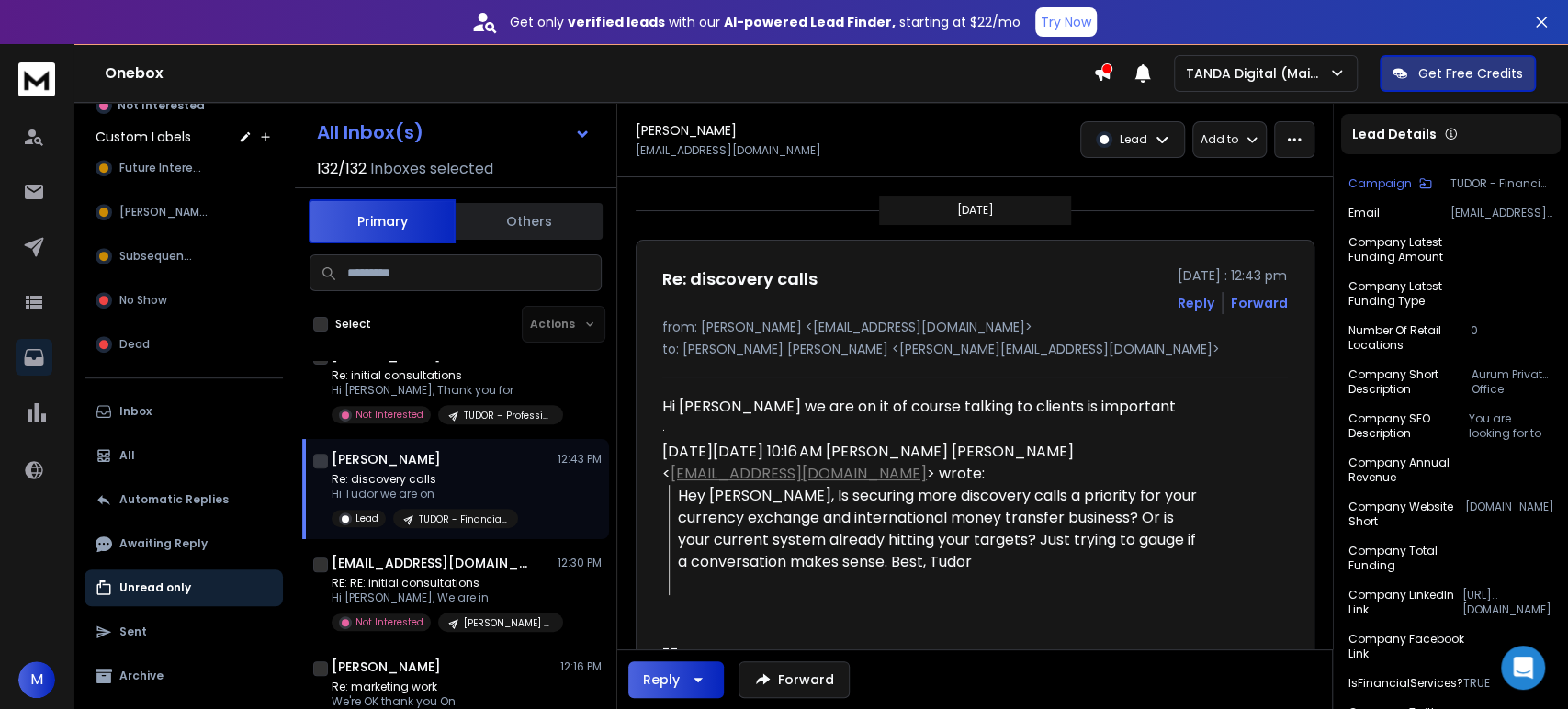
click at [1113, 140] on div at bounding box center [1104, 139] width 17 height 17
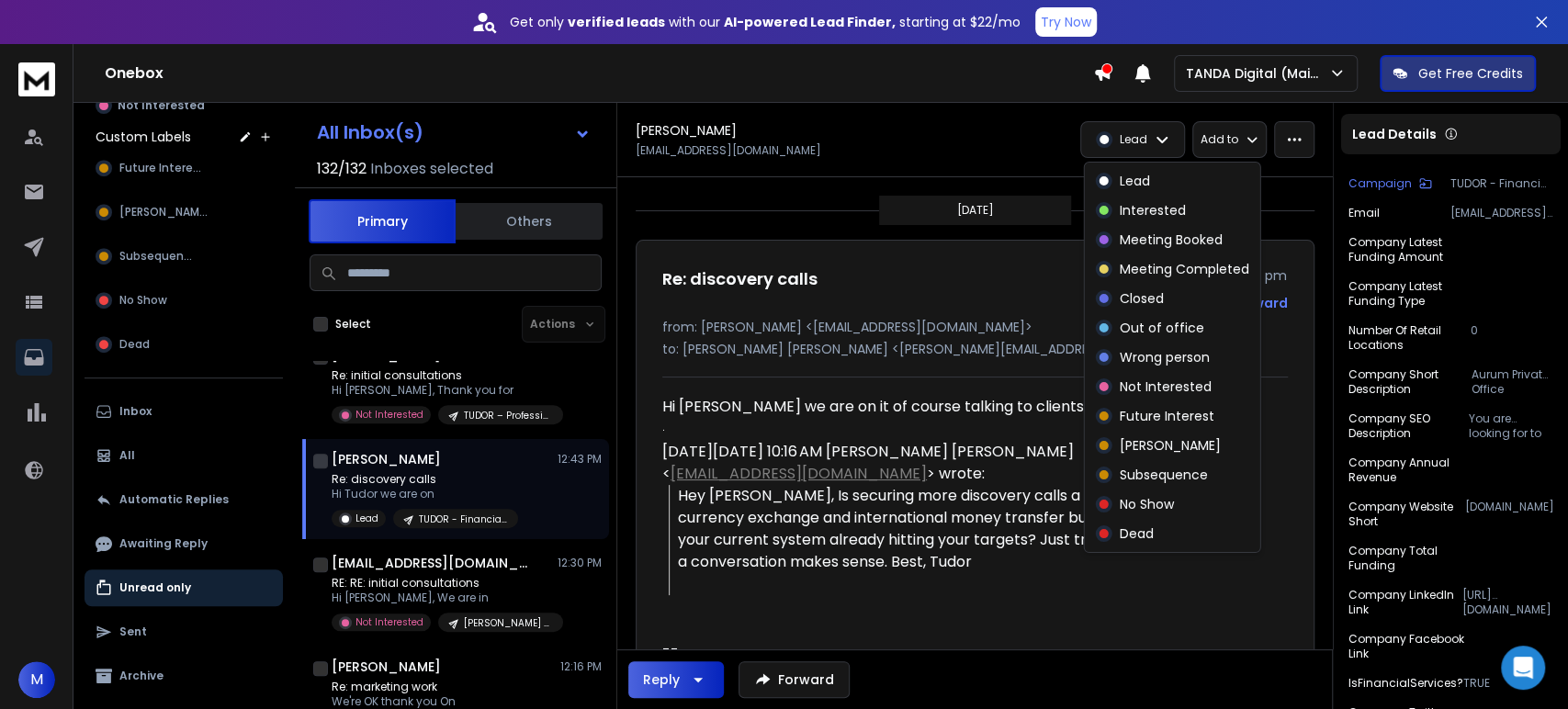
click at [1293, 140] on icon "button" at bounding box center [1294, 139] width 14 height 3
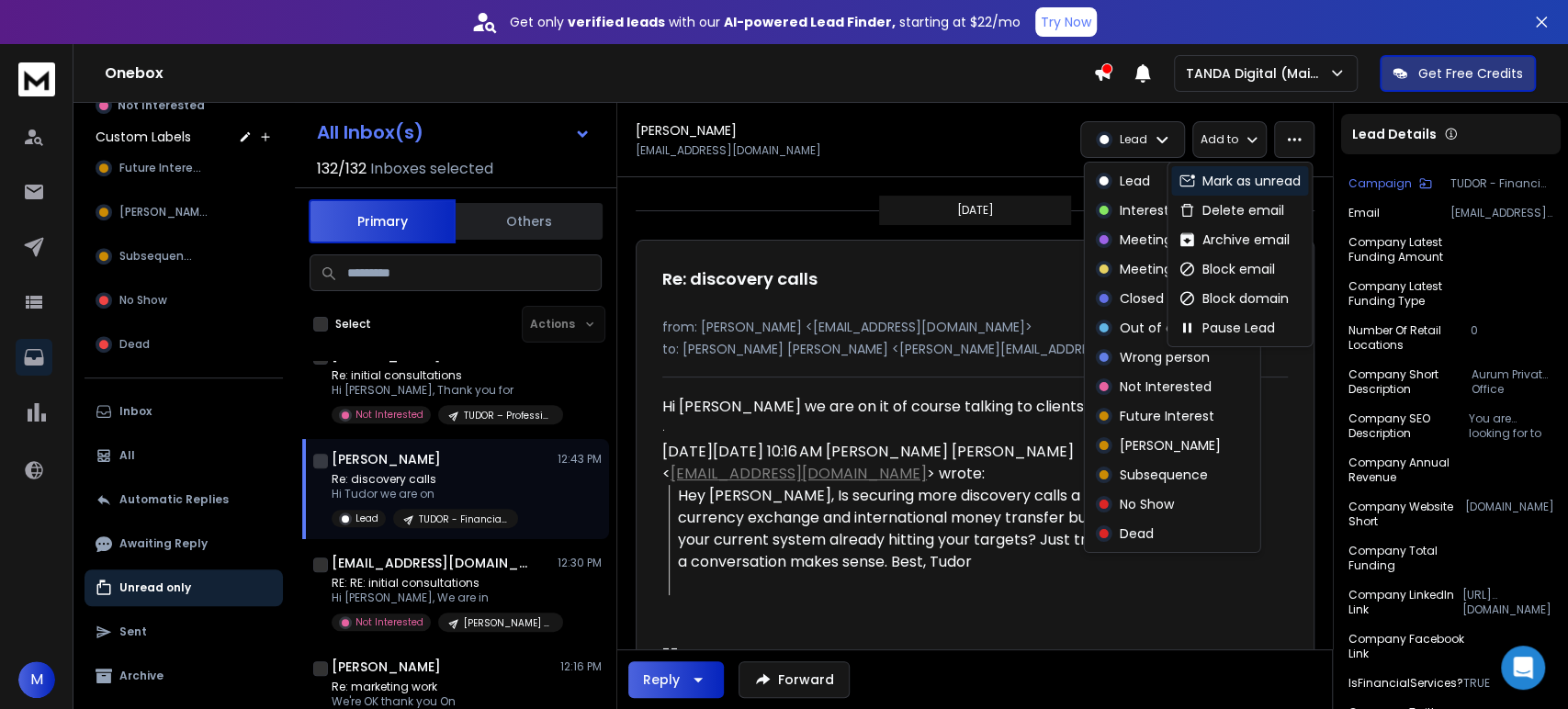
click at [1255, 186] on div "Mark as unread" at bounding box center [1239, 181] width 122 height 19
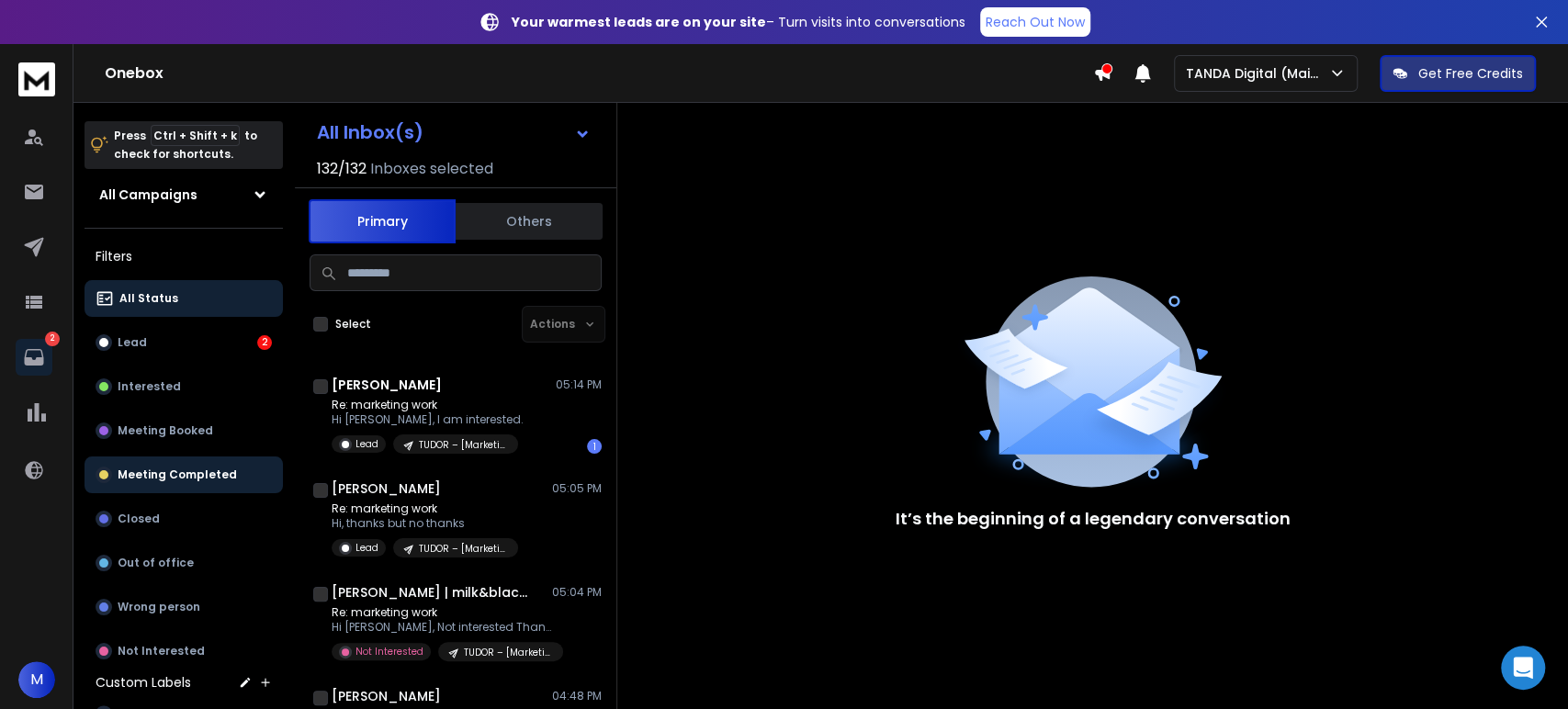
click at [147, 487] on button "Meeting Completed" at bounding box center [184, 475] width 198 height 37
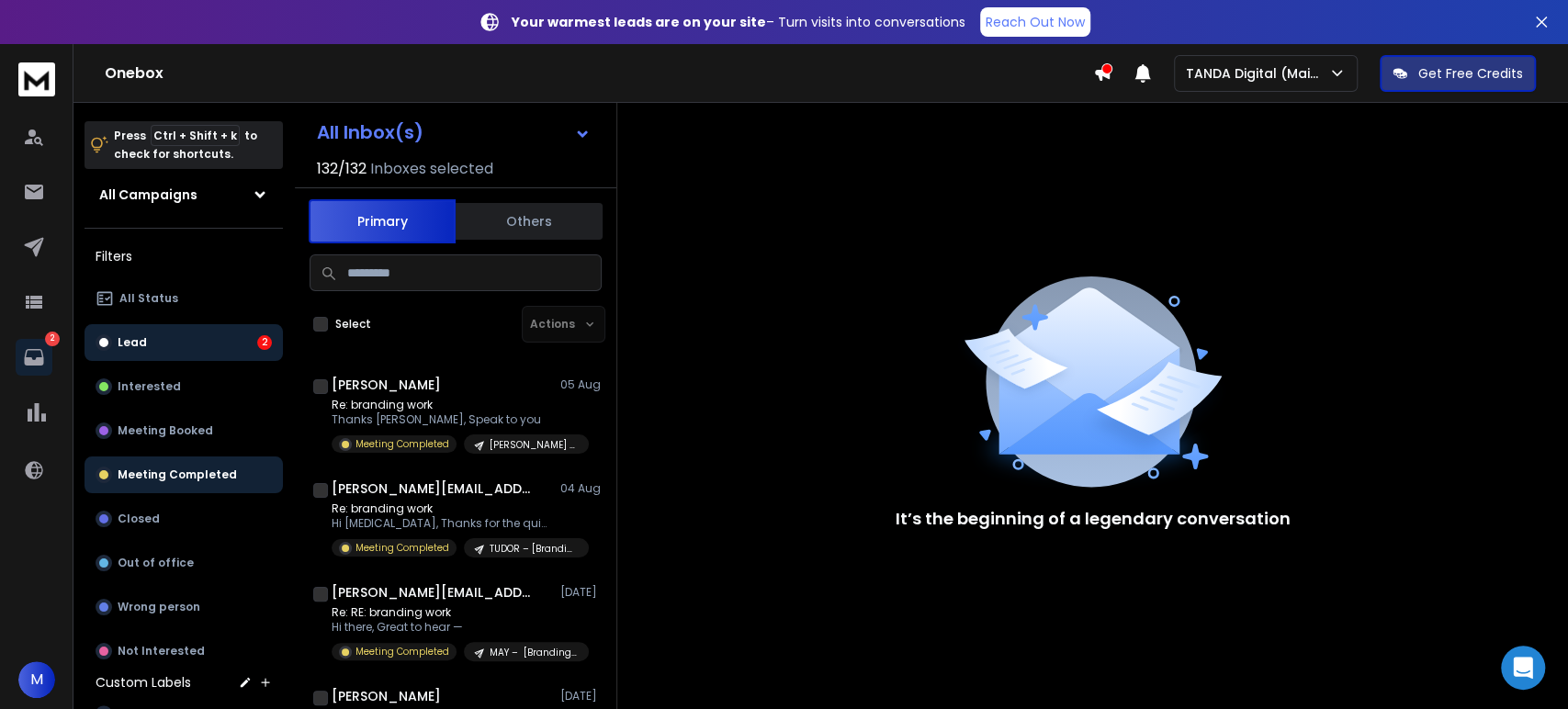
click at [166, 345] on button "Lead 2" at bounding box center [184, 343] width 198 height 37
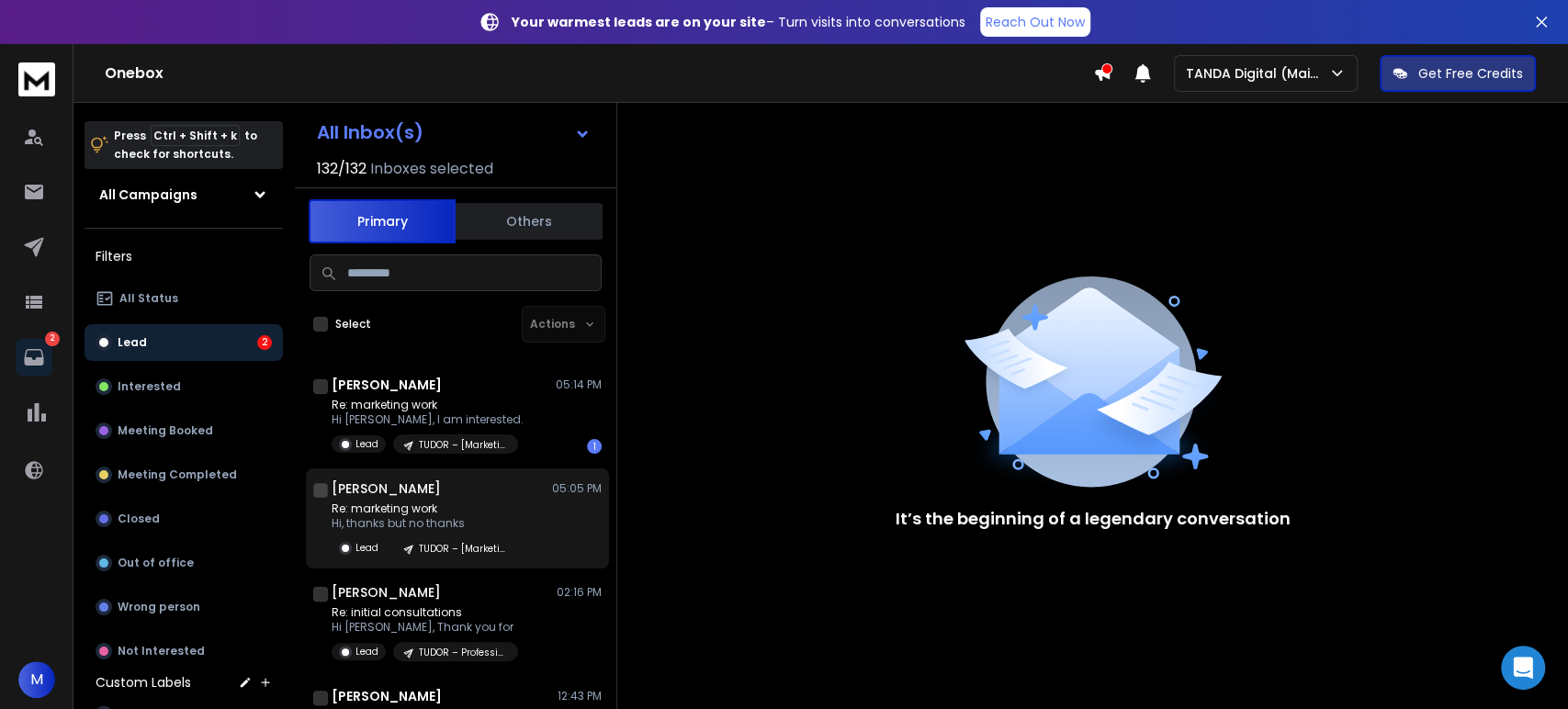
click at [454, 504] on p "Re: marketing work" at bounding box center [424, 508] width 187 height 15
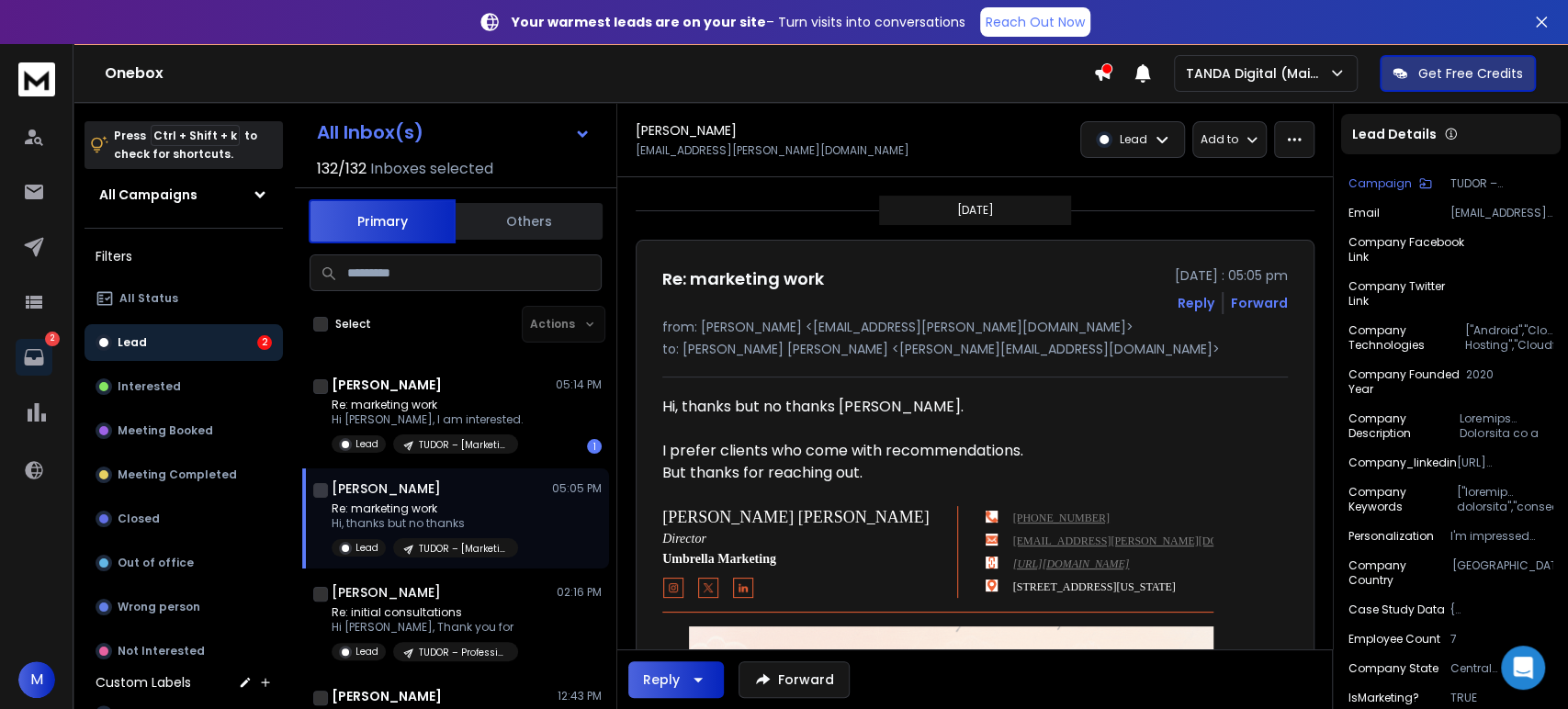
click at [1059, 446] on div "I prefer clients who come with recommendations." at bounding box center [930, 450] width 536 height 22
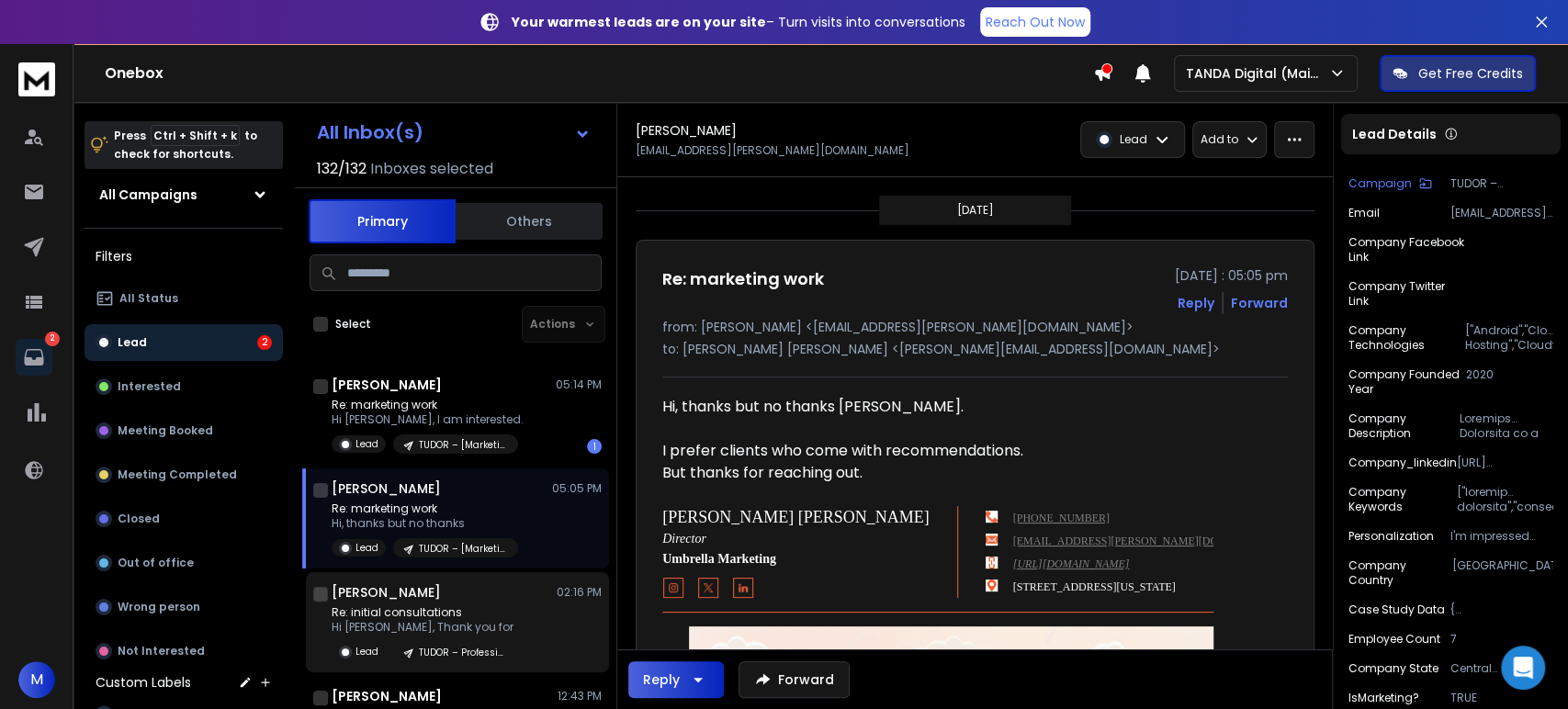
click at [369, 620] on p "Hi [PERSON_NAME], Thank you for" at bounding box center [424, 627] width 187 height 15
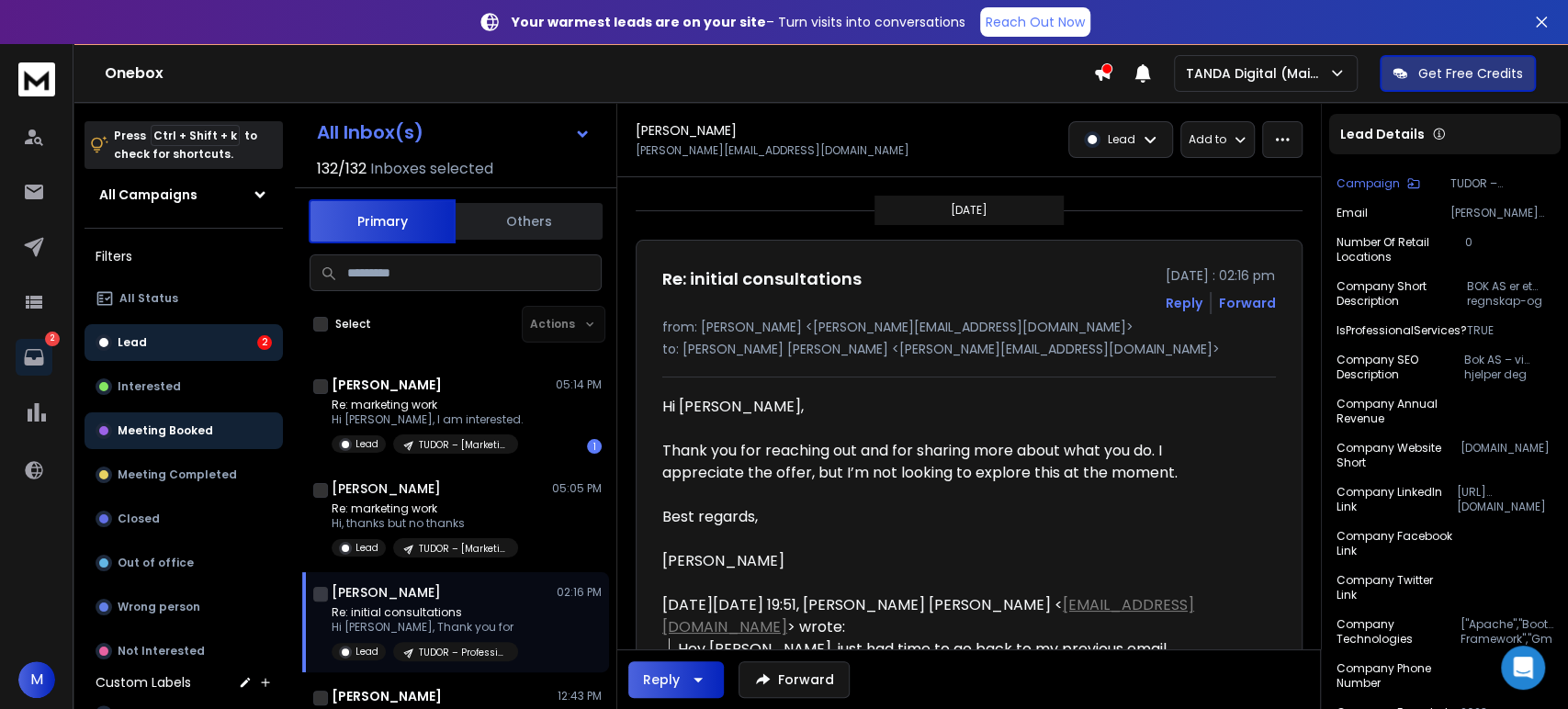
click at [152, 412] on button "Meeting Booked" at bounding box center [184, 431] width 198 height 37
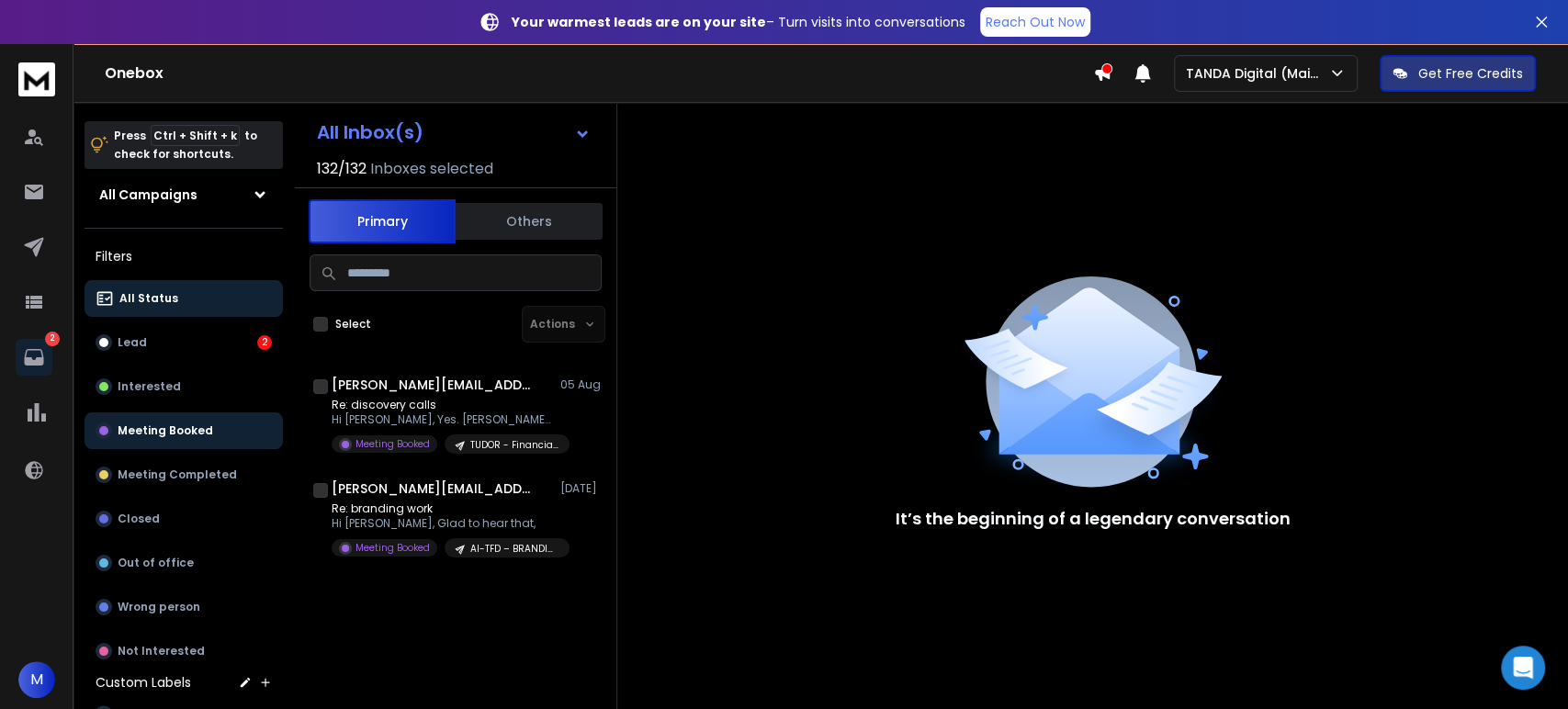
click at [160, 304] on p "All Status" at bounding box center [148, 298] width 59 height 15
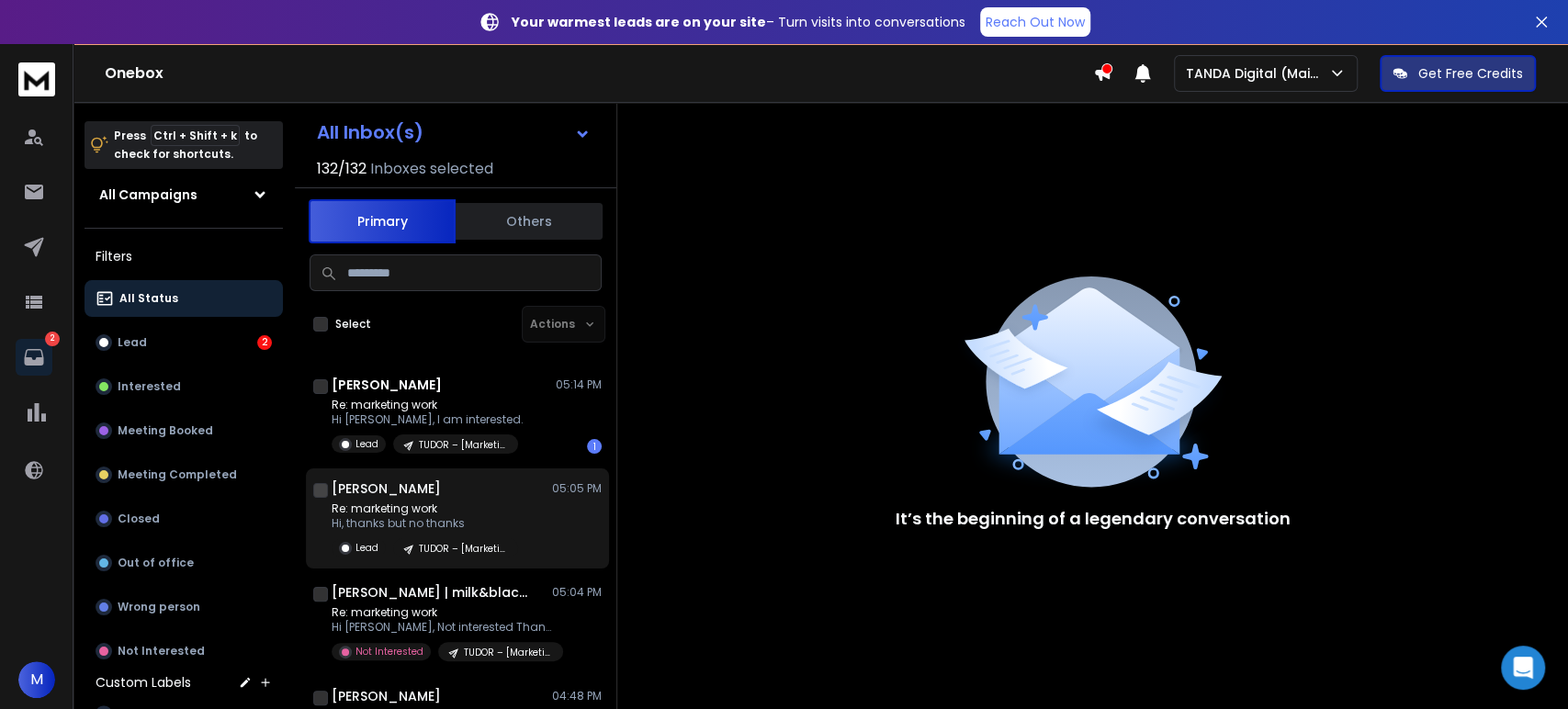
click at [418, 522] on p "Hi, thanks but no thanks" at bounding box center [424, 522] width 187 height 15
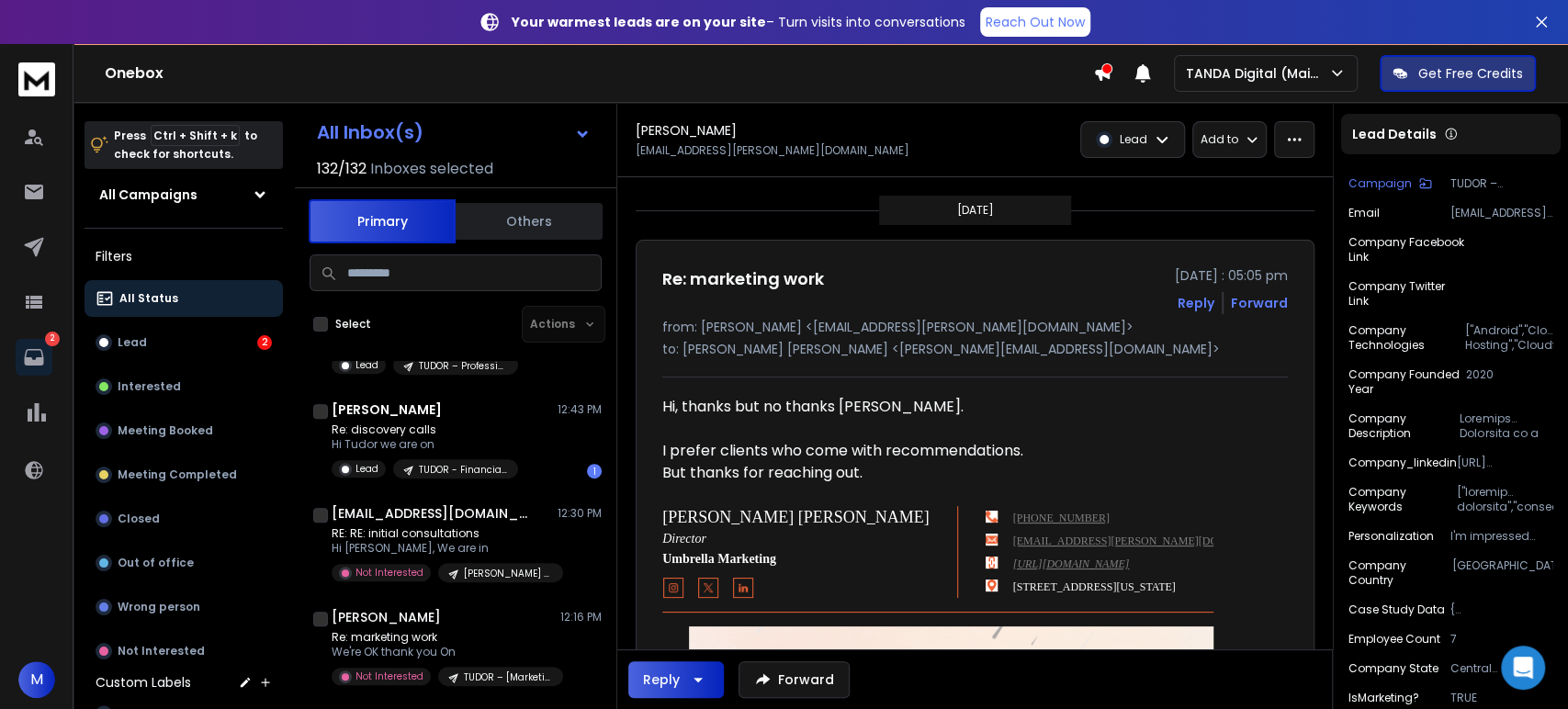
scroll to position [573, 0]
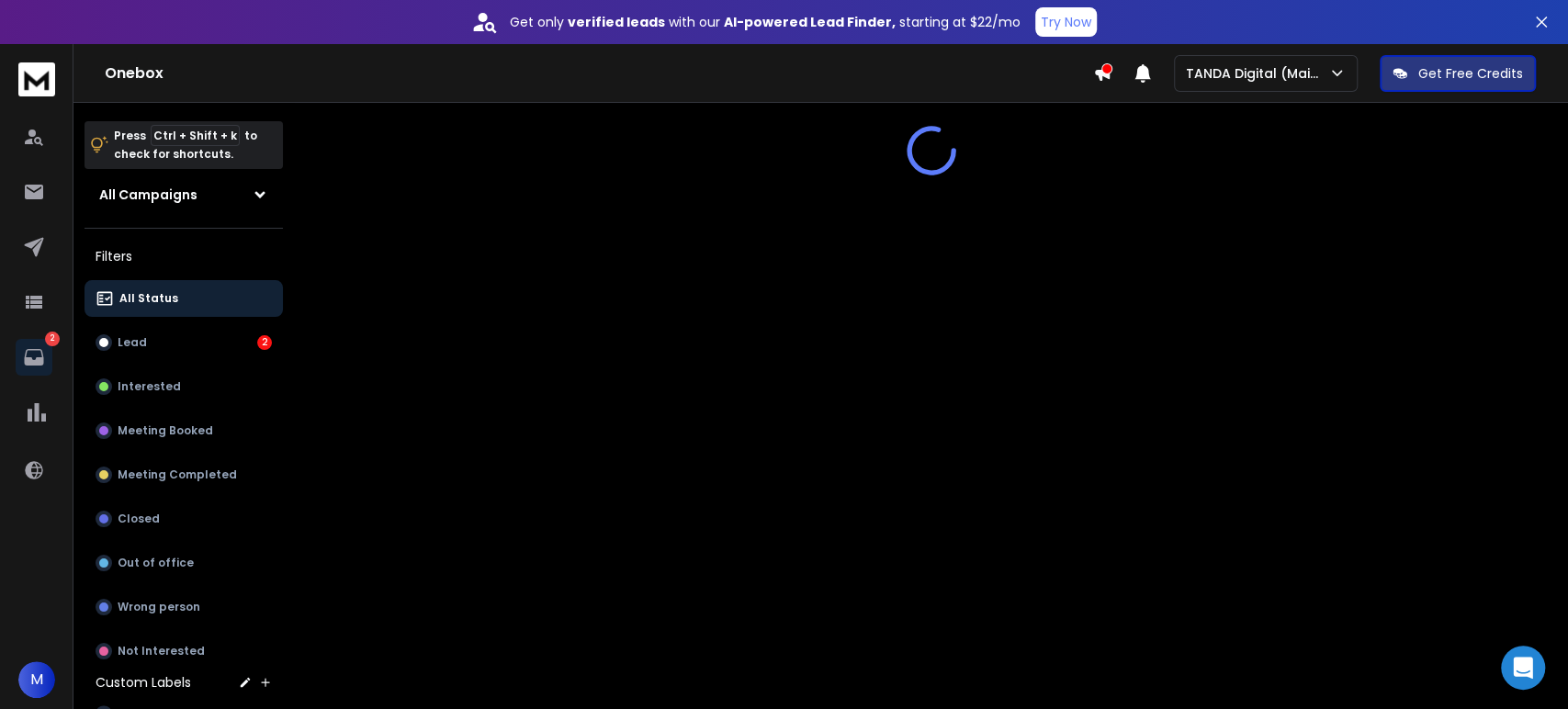
click at [177, 322] on div "All Status Lead 2 Interested Meeting Booked Meeting Completed Closed Out of off…" at bounding box center [184, 475] width 198 height 390
click at [173, 344] on button "Lead 2" at bounding box center [184, 343] width 198 height 37
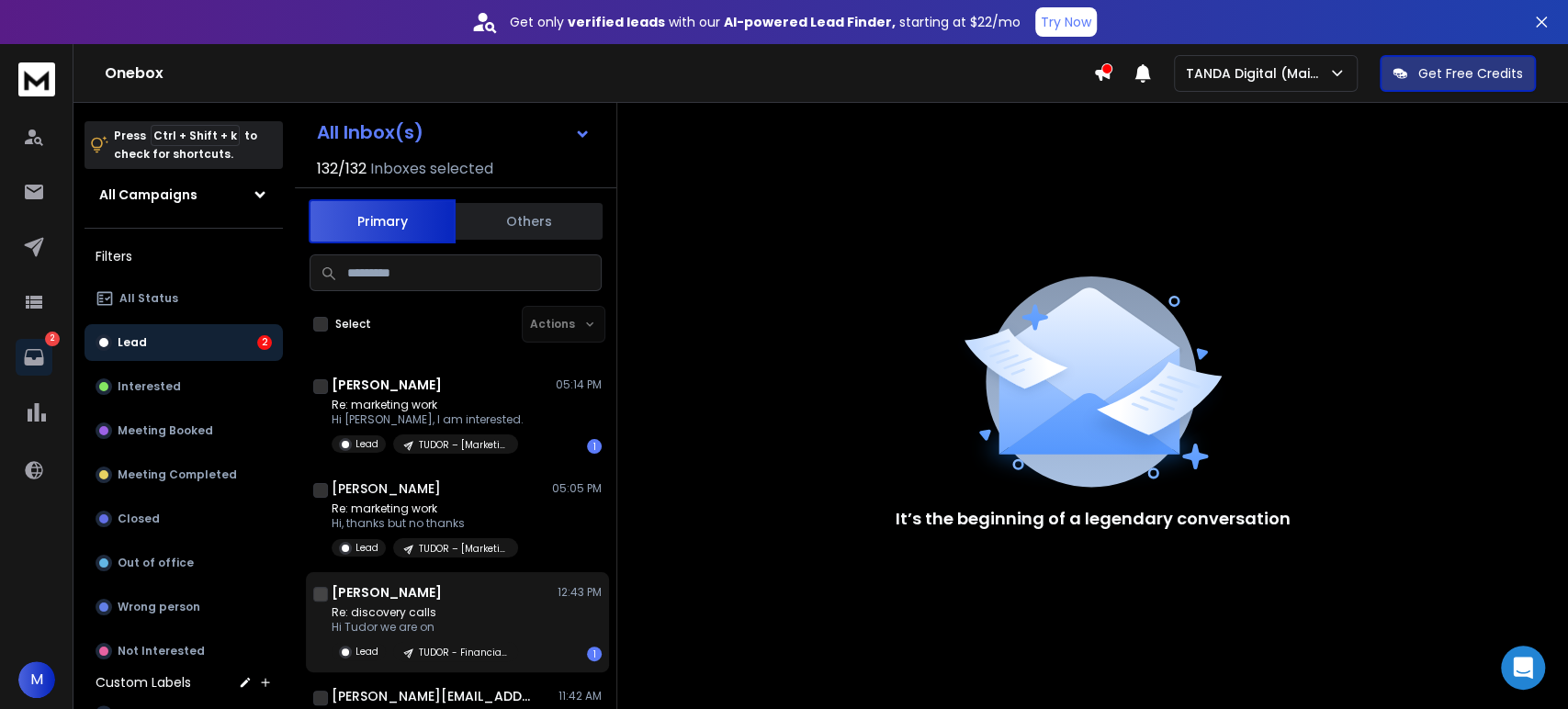
click at [468, 589] on div "Maxime GUIBERT 12:43 PM" at bounding box center [466, 592] width 270 height 19
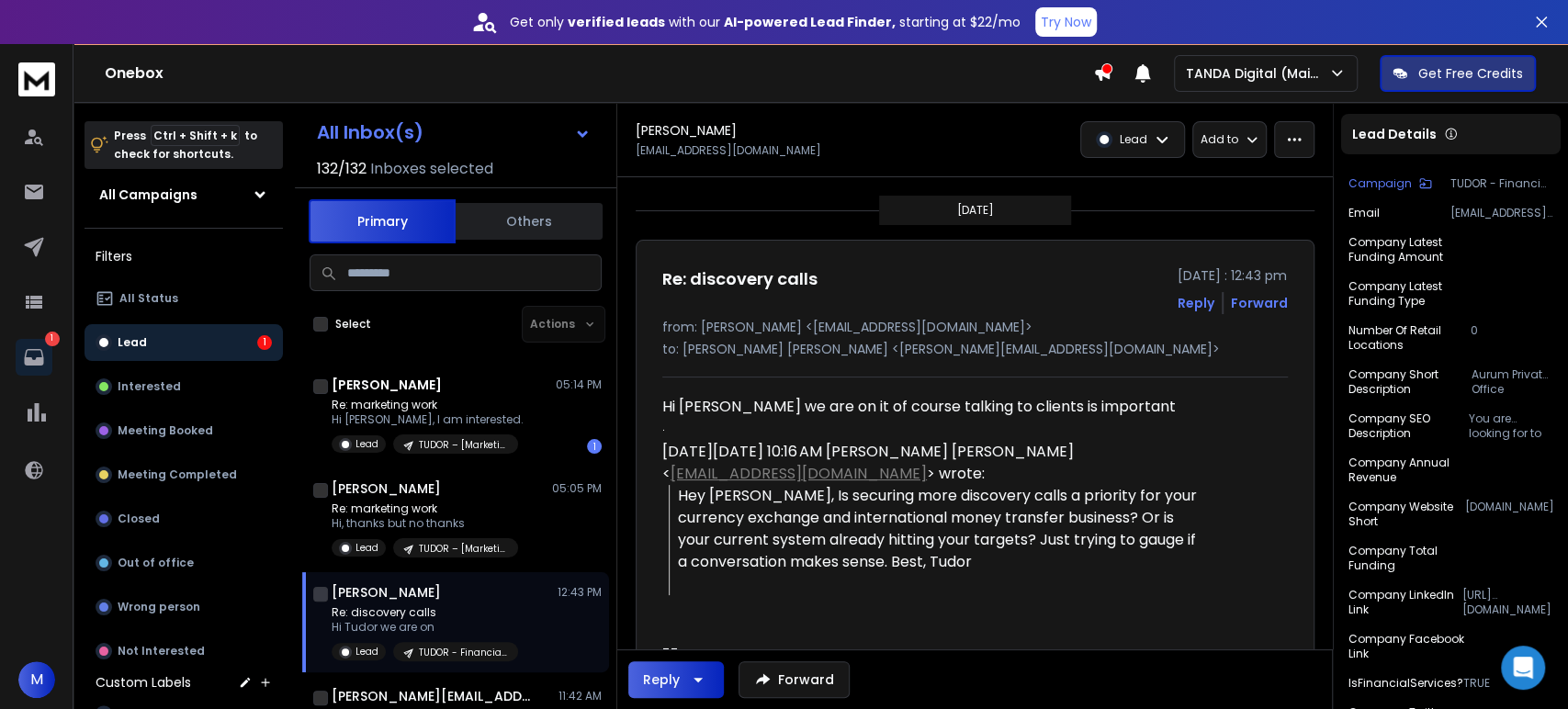
click at [869, 406] on div "Hi Tudor we are on it of course talking to clients is important" at bounding box center [930, 406] width 536 height 22
click at [869, 406] on div "Hi [PERSON_NAME] we are on it of course talking to clients is important" at bounding box center [930, 406] width 536 height 22
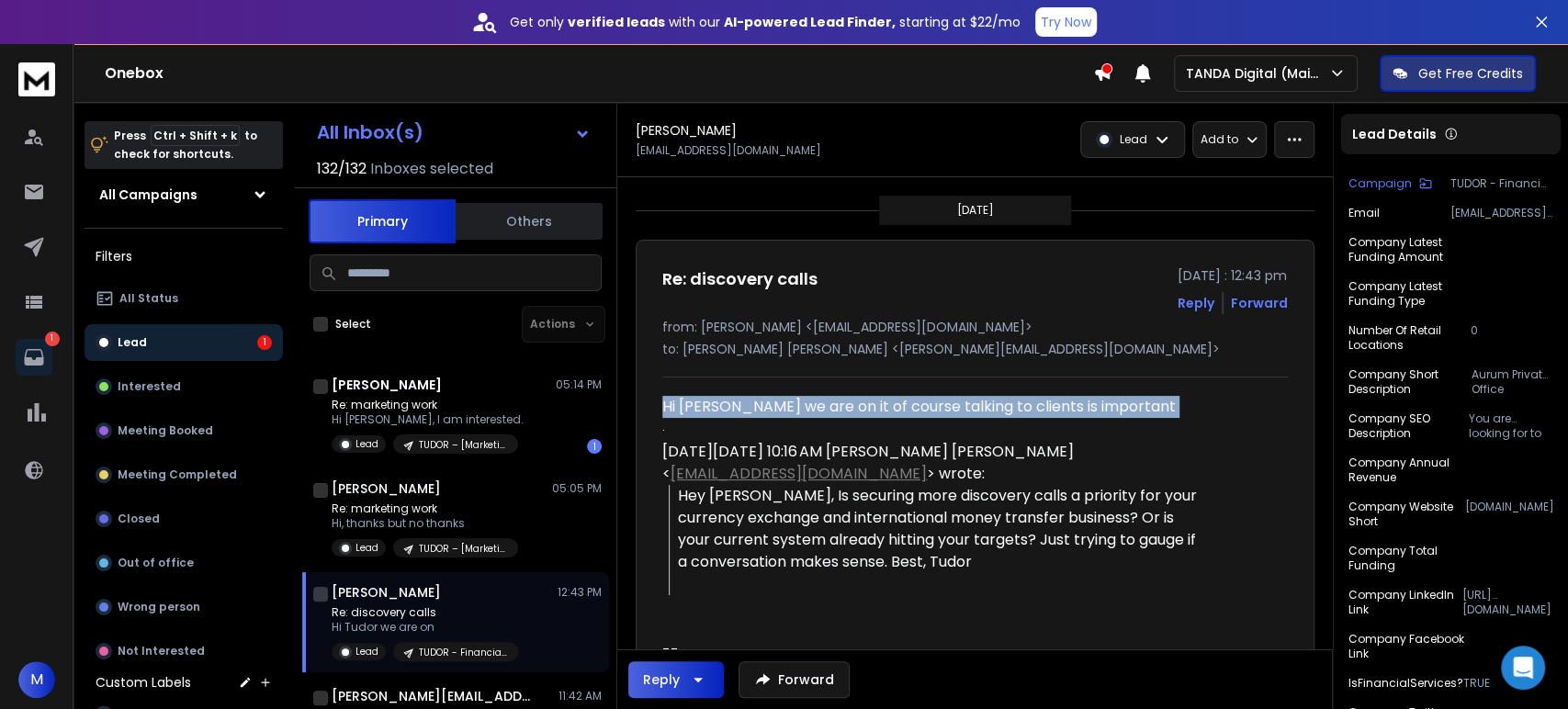
click at [869, 406] on div "Hi [PERSON_NAME] we are on it of course talking to clients is important" at bounding box center [930, 406] width 536 height 22
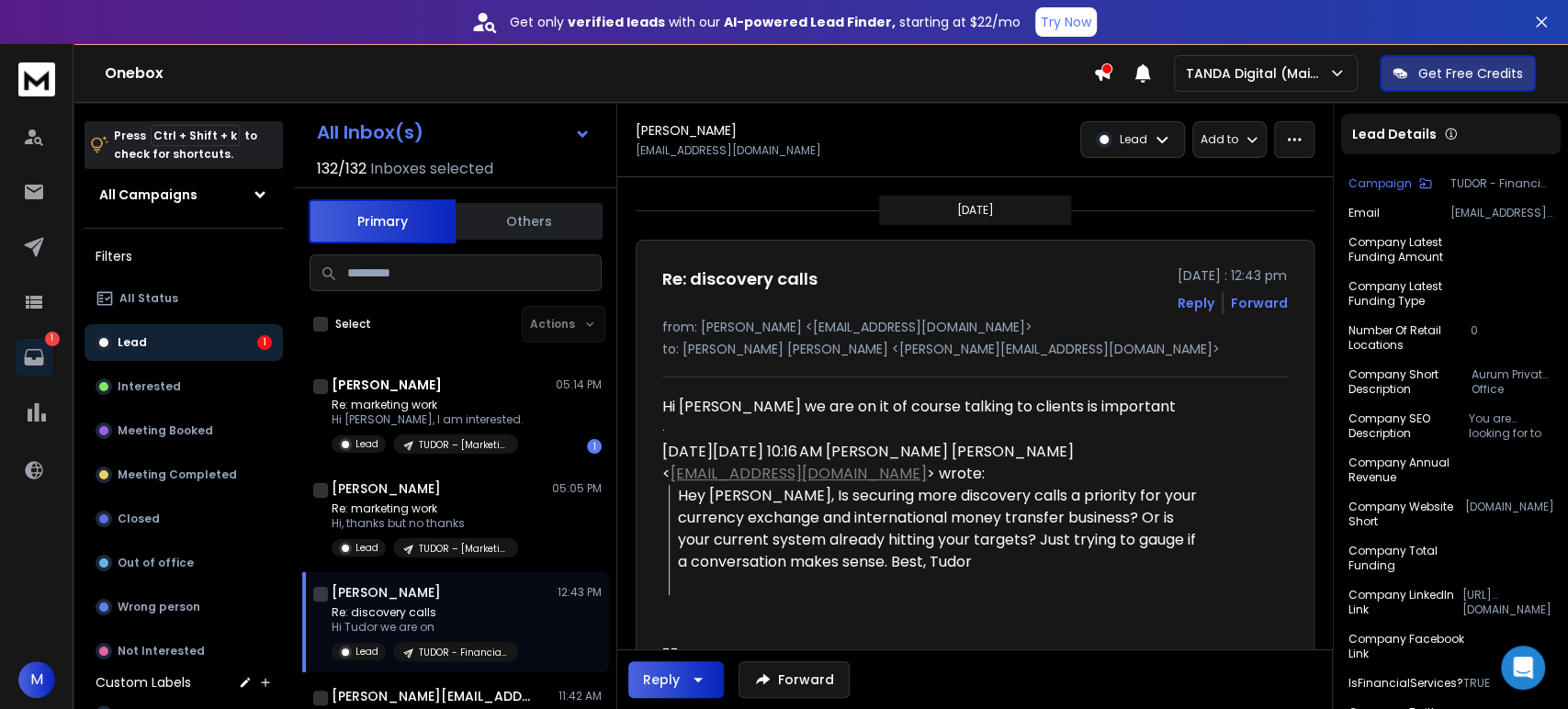
click at [943, 532] on blockquote "Hey Maxime, Is securing more discovery calls a priority for your currency excha…" at bounding box center [934, 539] width 530 height 110
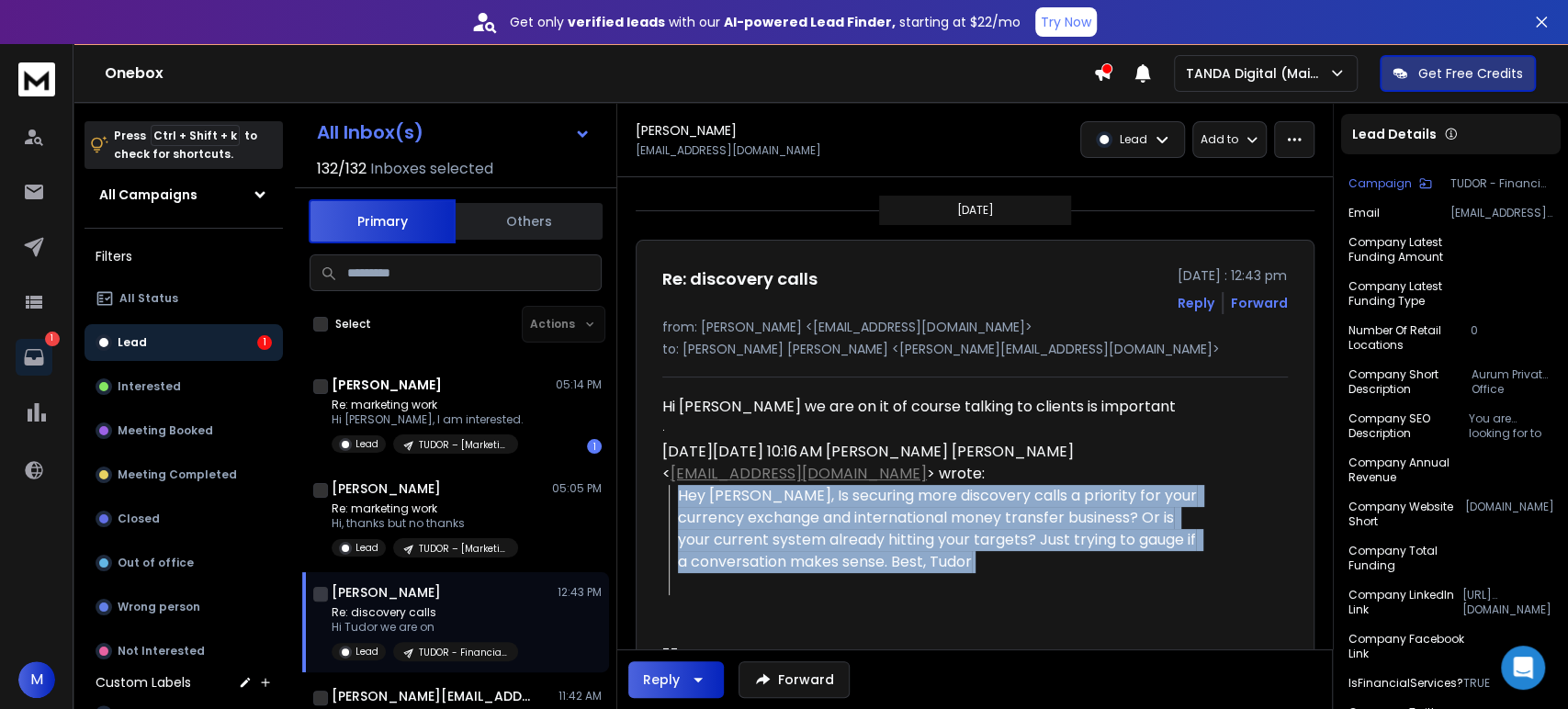
click at [943, 532] on blockquote "Hey Maxime, Is securing more discovery calls a priority for your currency excha…" at bounding box center [934, 539] width 530 height 110
copy blockquote "Hey Maxime, Is securing more discovery calls a priority for your currency excha…"
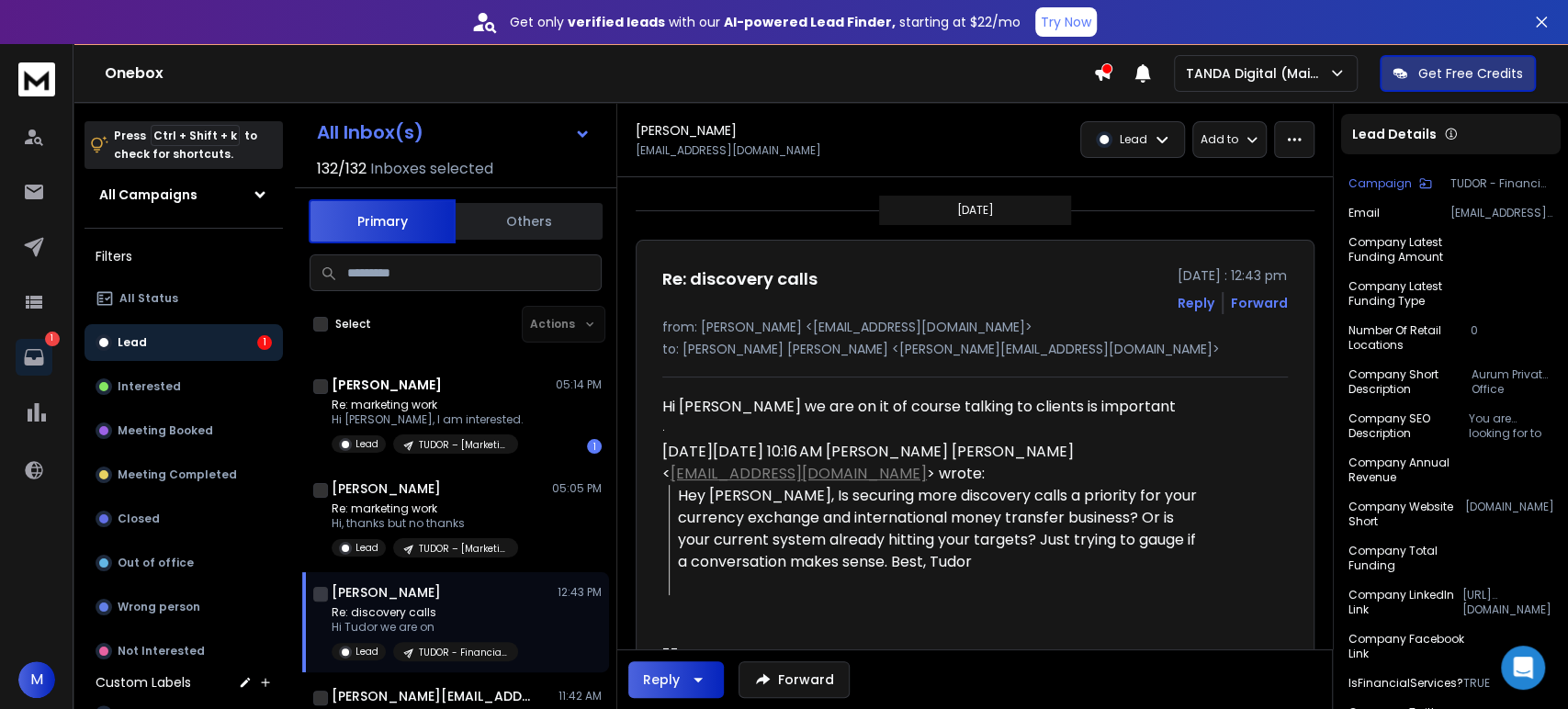
click at [669, 409] on div "Hi Tudor we are on it of course talking to clients is important" at bounding box center [930, 406] width 536 height 22
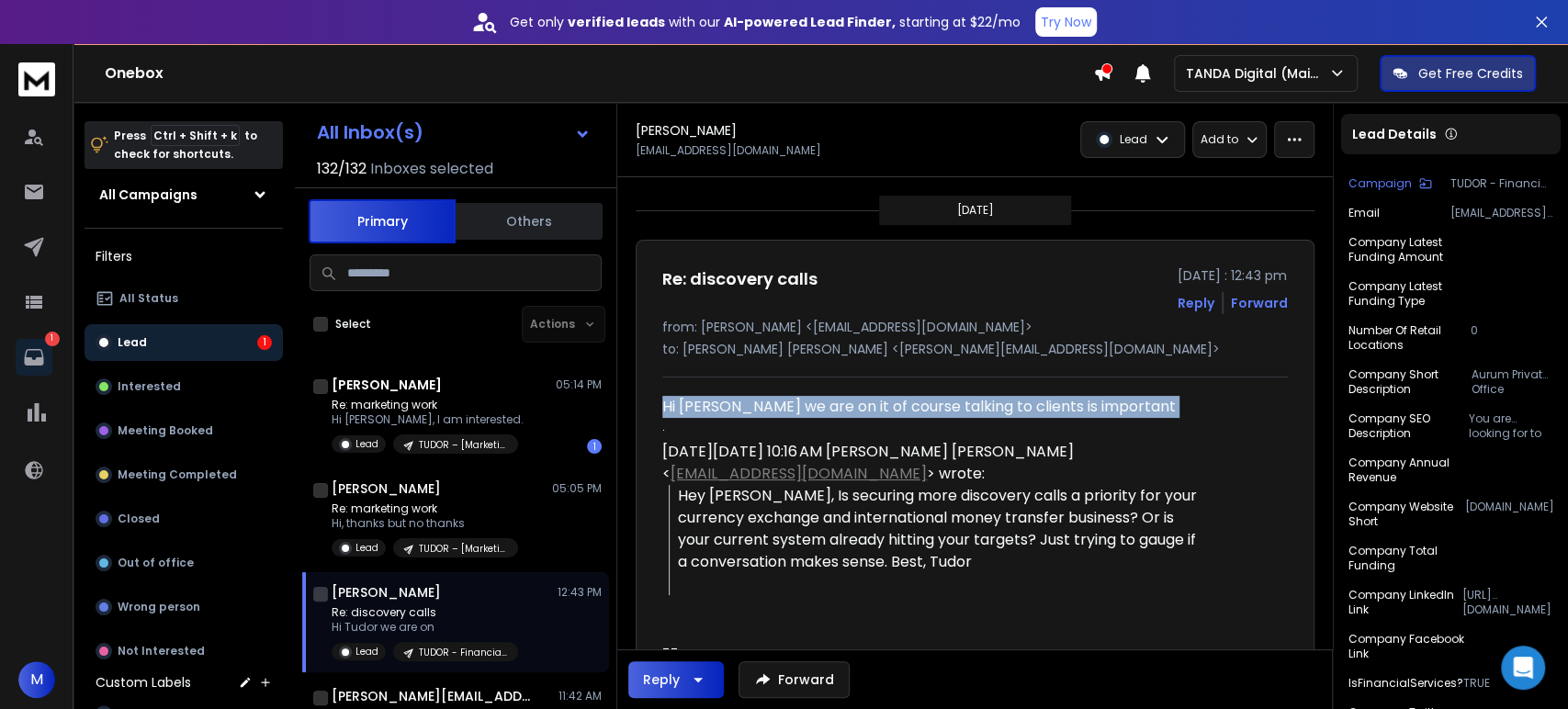
click at [669, 409] on div "Hi Tudor we are on it of course talking to clients is important" at bounding box center [930, 406] width 536 height 22
copy div "Hi Tudor we are on it of course talking to clients is important"
click at [665, 685] on div "Reply" at bounding box center [661, 679] width 37 height 19
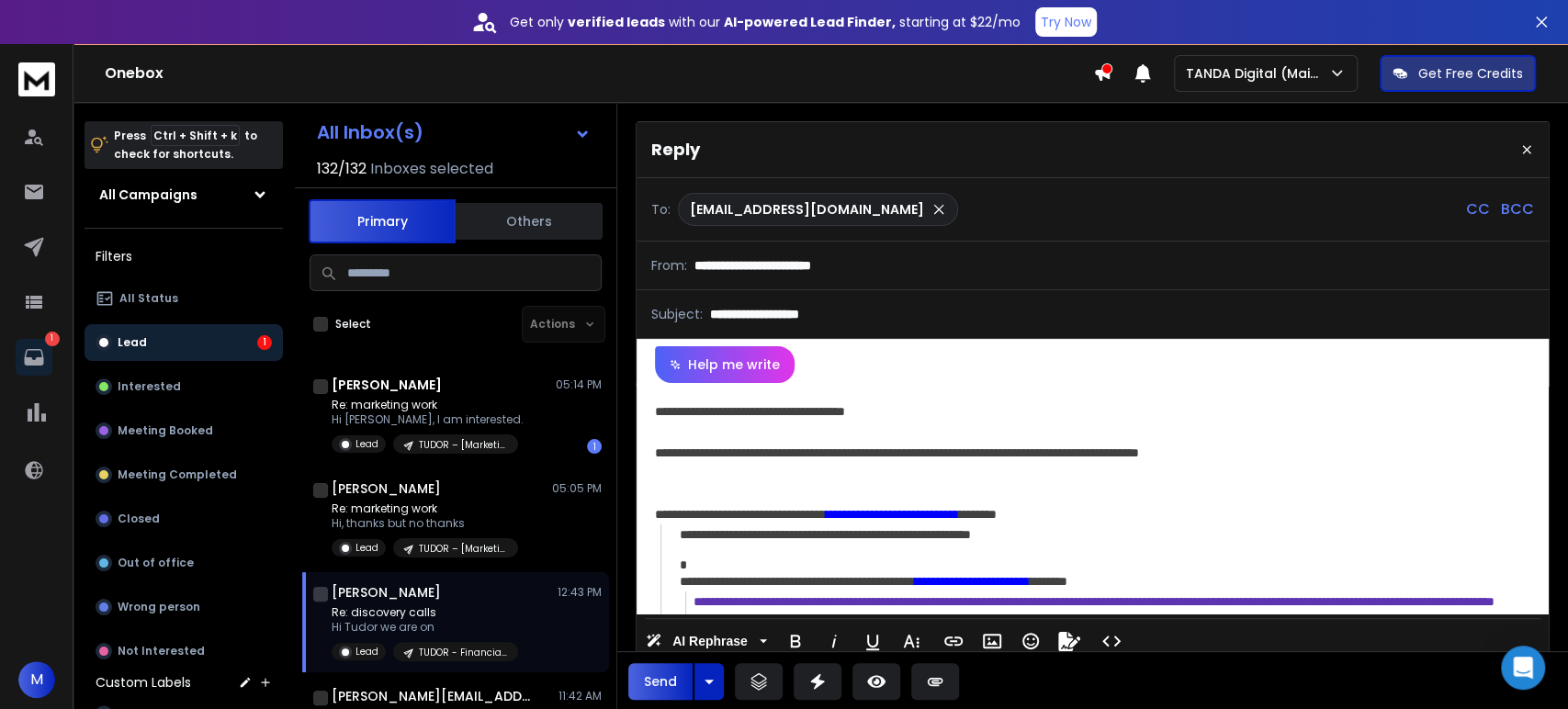
click at [806, 448] on div "**********" at bounding box center [1081, 432] width 855 height 62
click at [1242, 455] on div "**********" at bounding box center [1081, 432] width 855 height 62
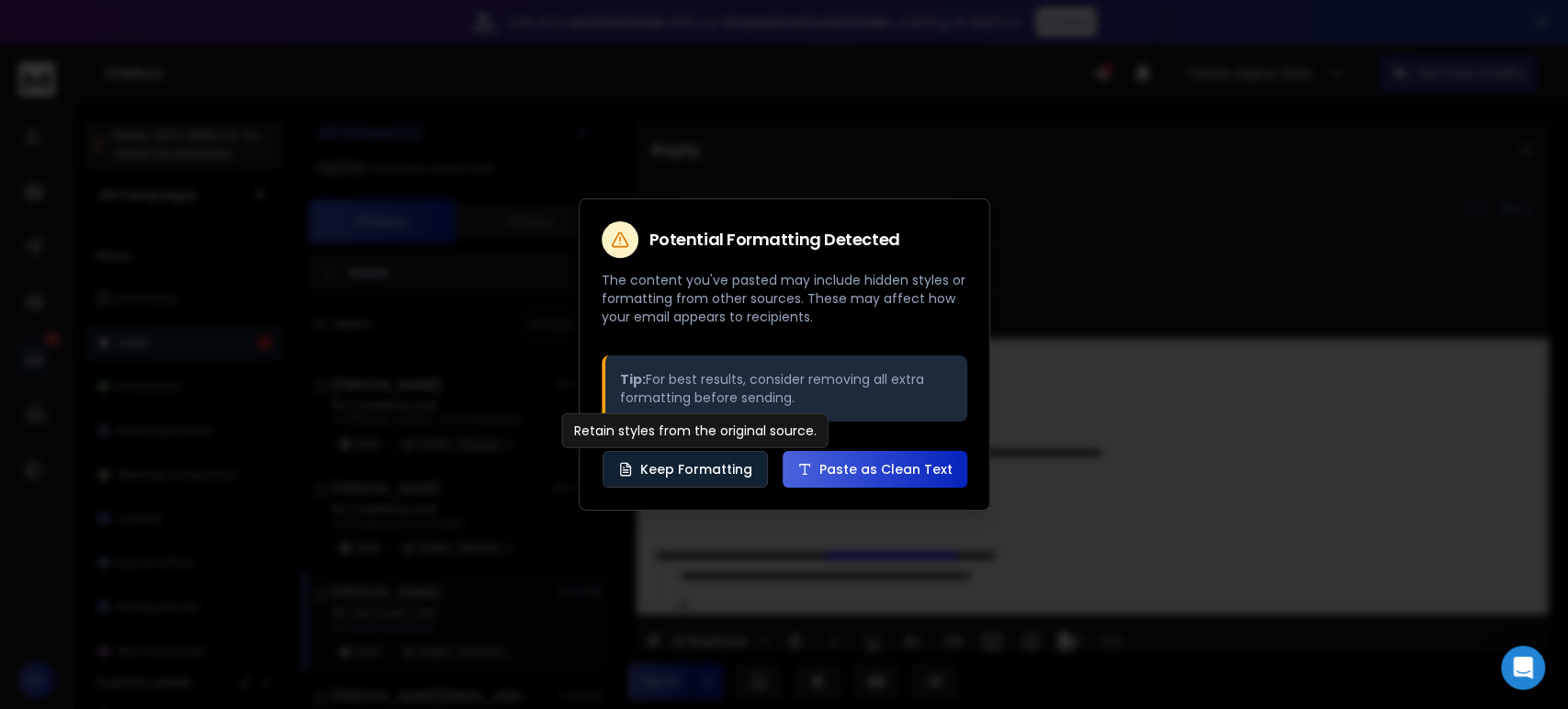
click at [697, 486] on button "Keep Formatting" at bounding box center [685, 470] width 165 height 37
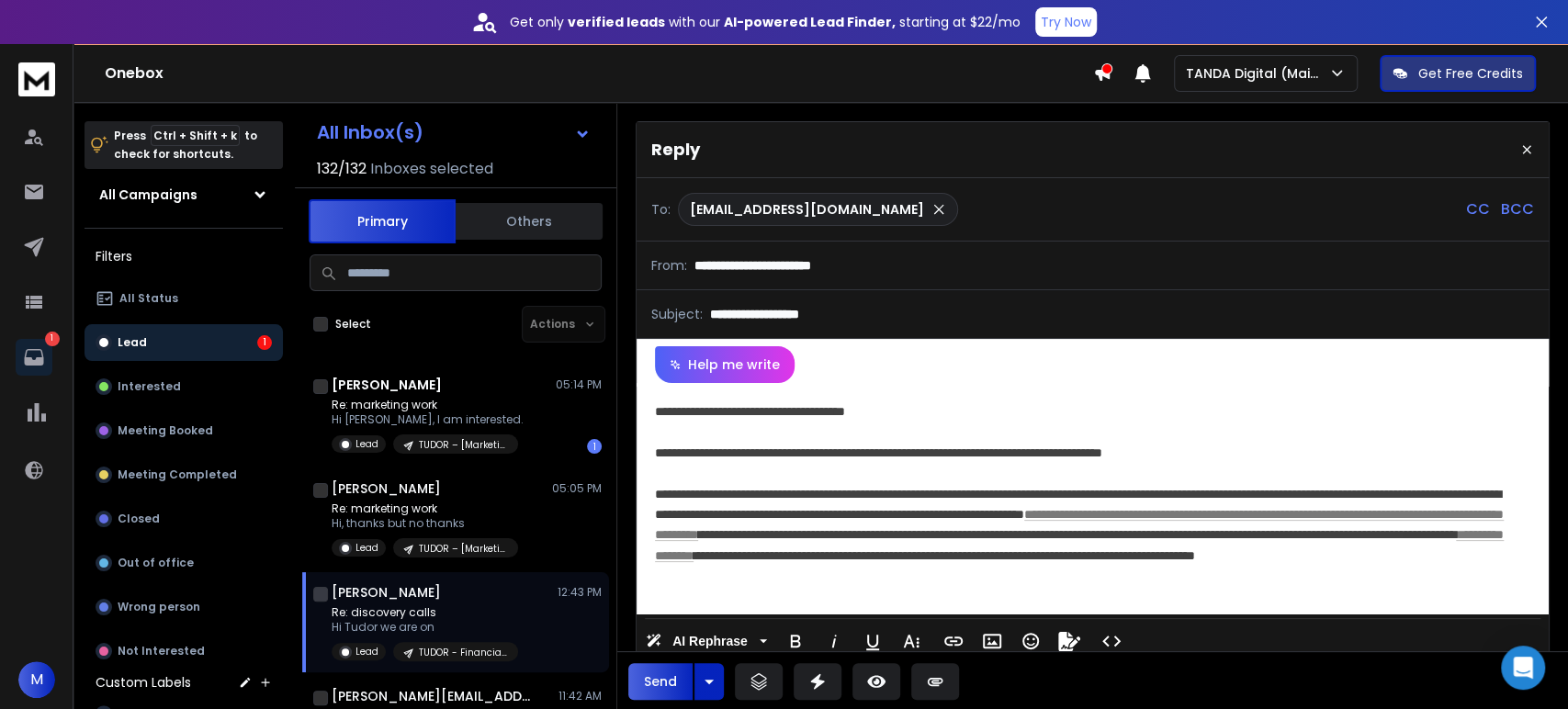
click at [1395, 485] on div "**********" at bounding box center [1081, 494] width 855 height 186
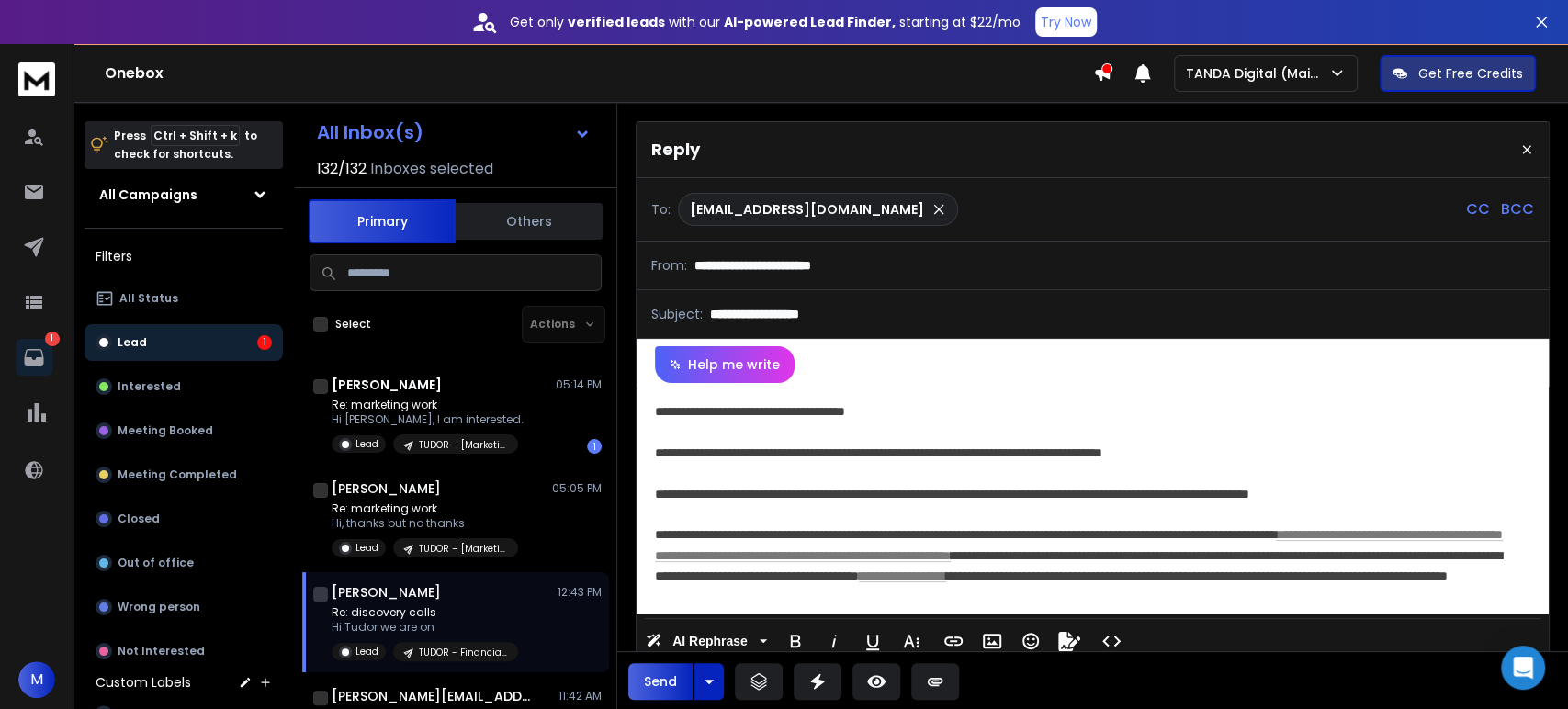
click at [773, 525] on div "**********" at bounding box center [1081, 504] width 855 height 206
click at [1212, 543] on div "**********" at bounding box center [1081, 504] width 855 height 206
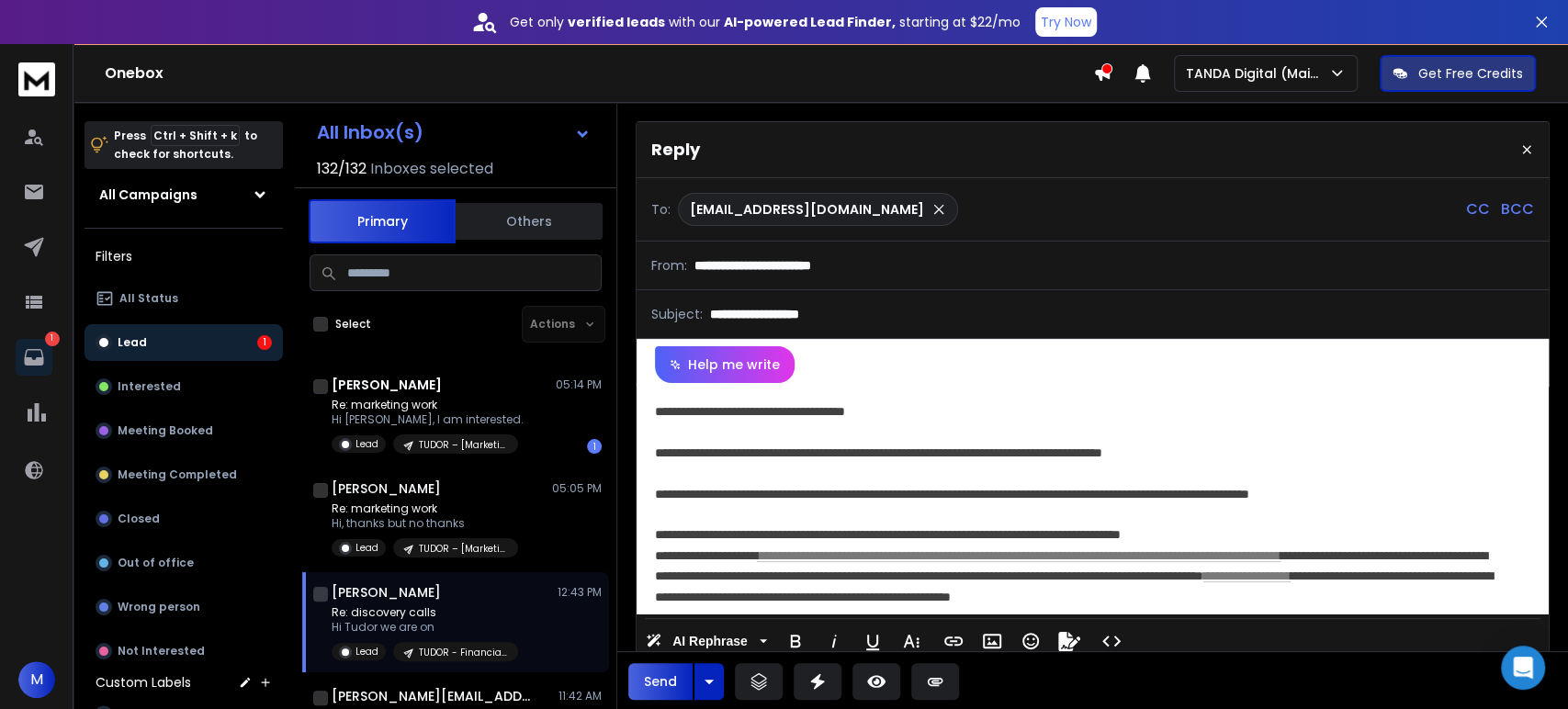
click at [1468, 556] on div "**********" at bounding box center [1081, 504] width 855 height 206
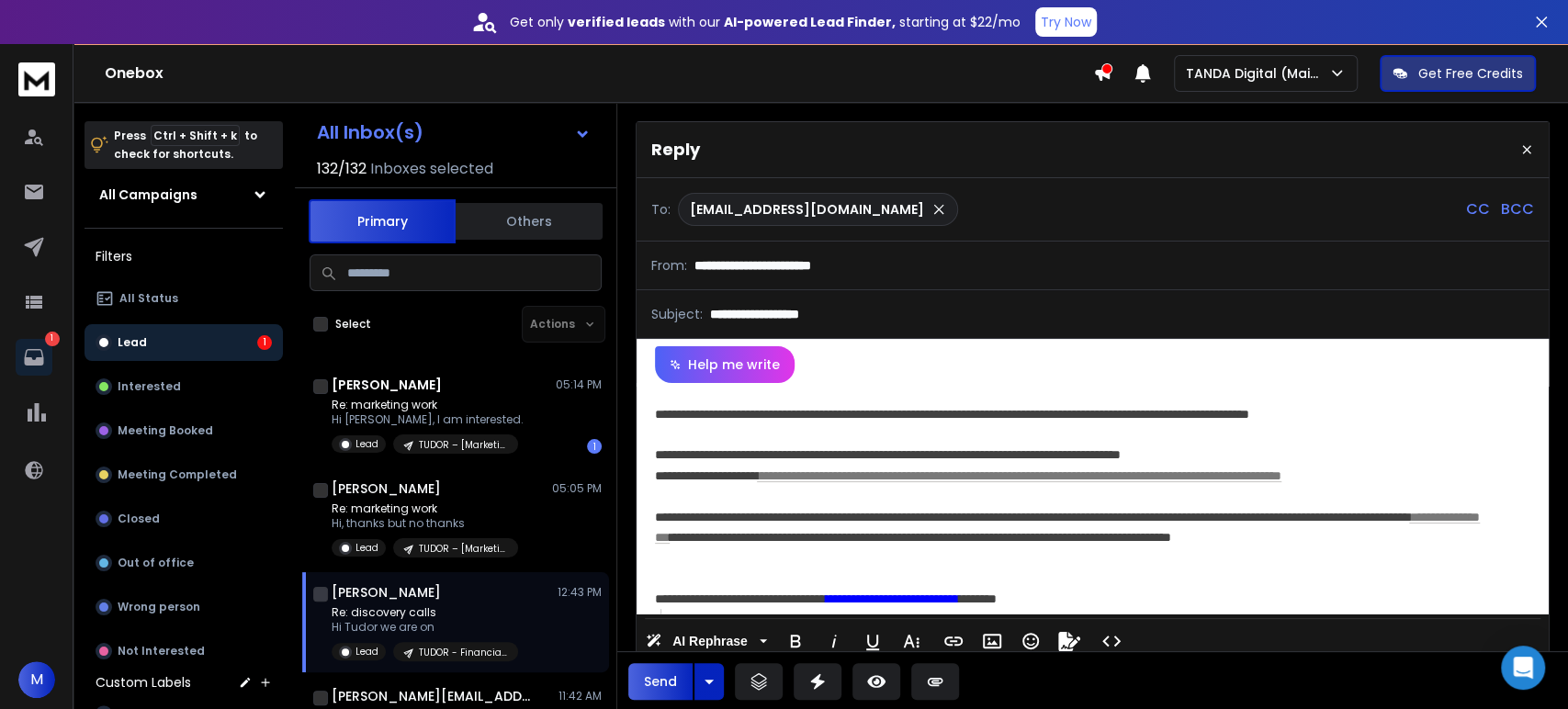
scroll to position [125, 0]
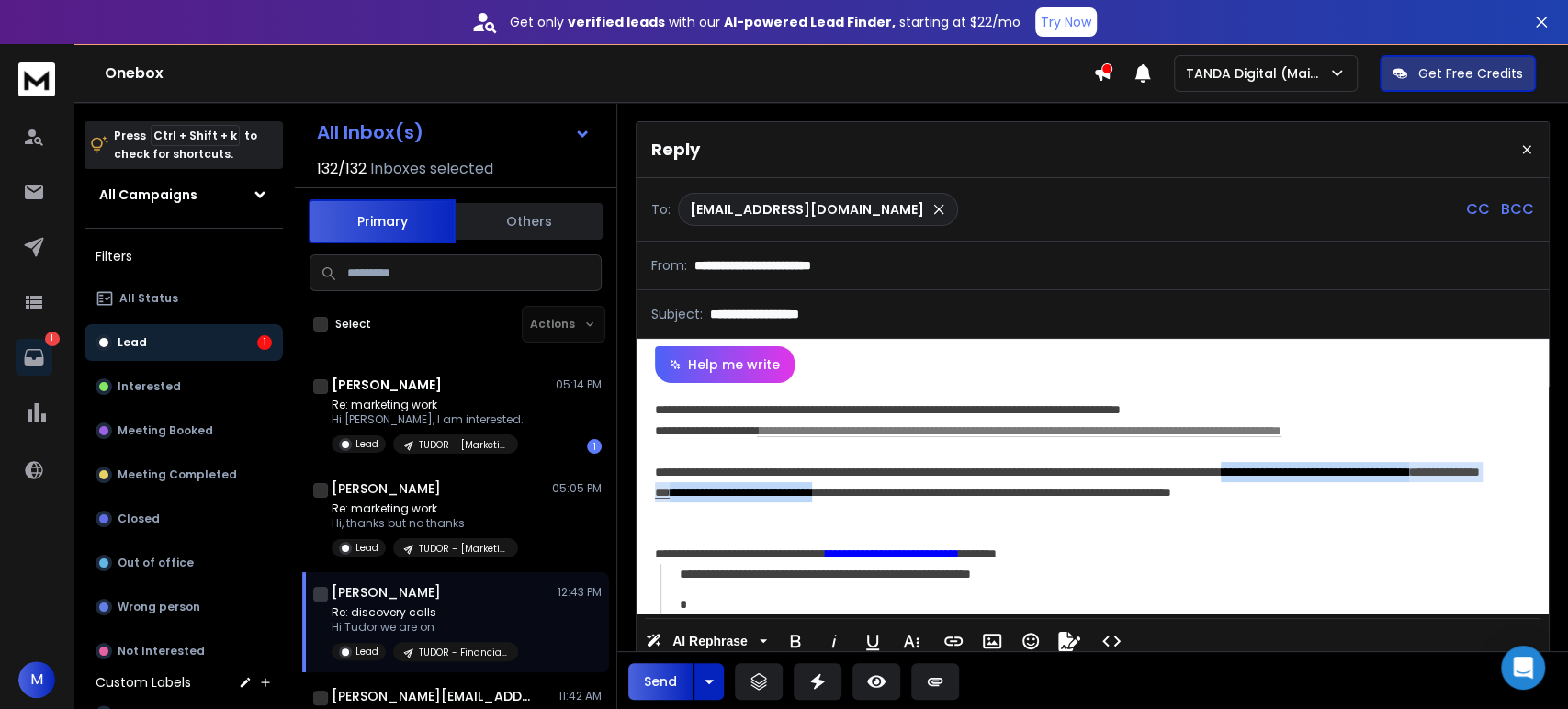
drag, startPoint x: 1345, startPoint y: 462, endPoint x: 1018, endPoint y: 488, distance: 328.0
click at [1018, 488] on div "**********" at bounding box center [1081, 389] width 855 height 226
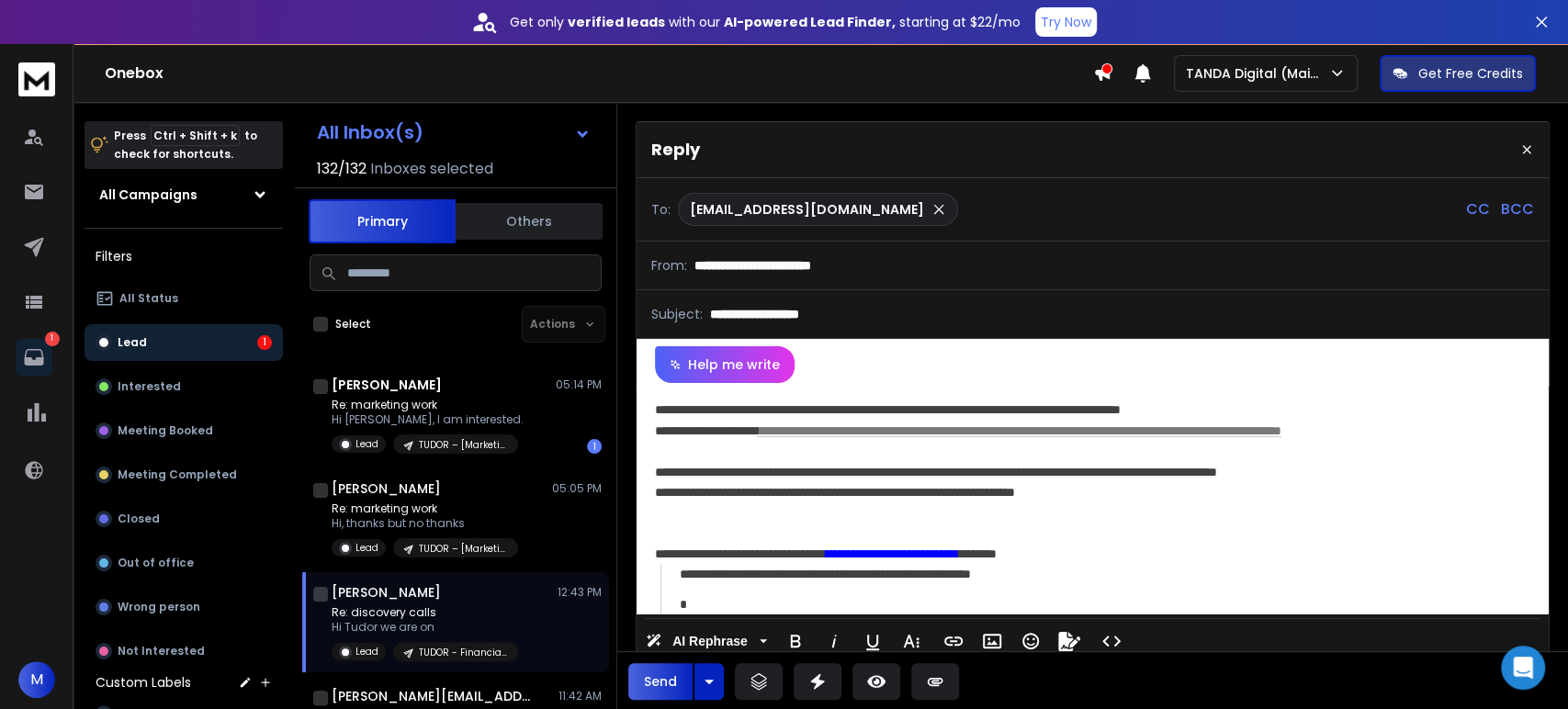
scroll to position [146, 0]
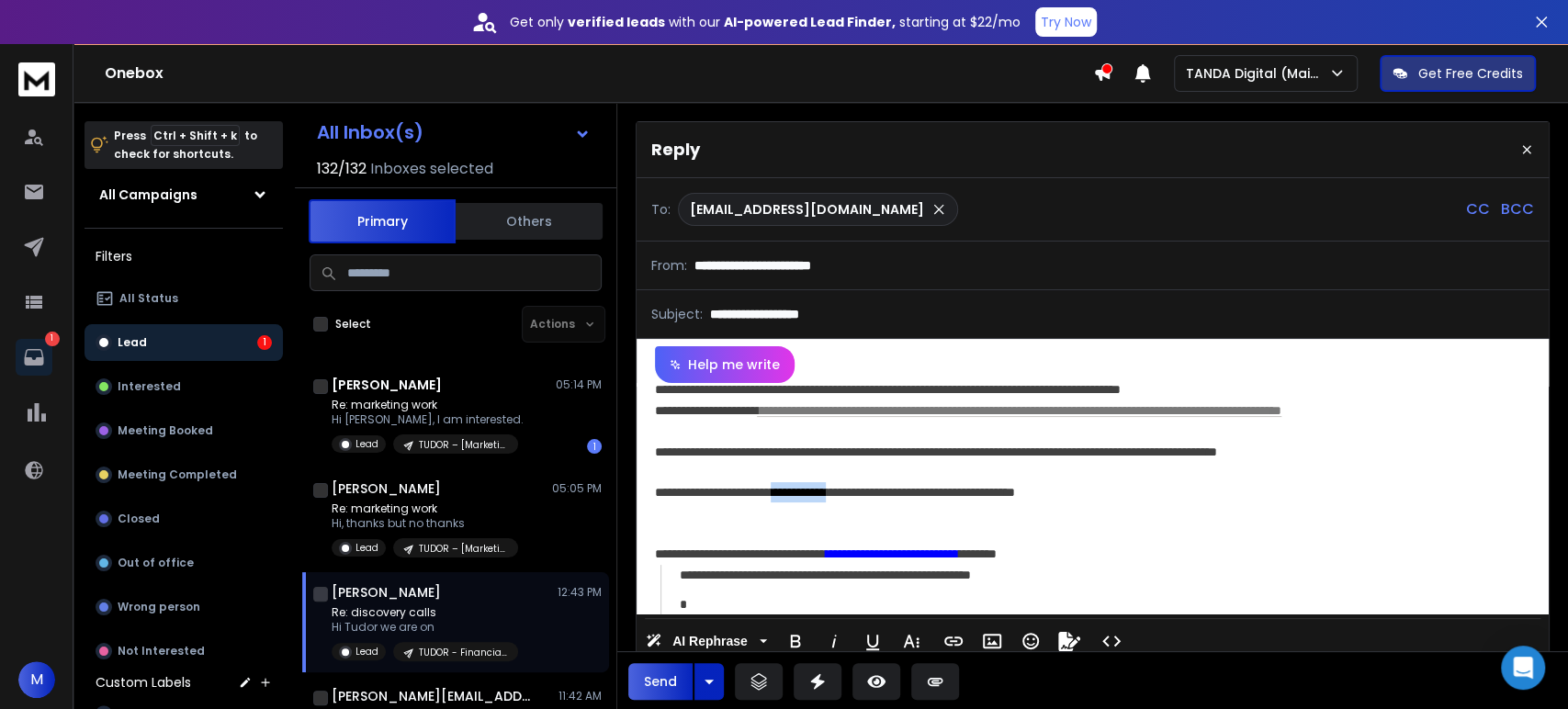
drag, startPoint x: 852, startPoint y: 488, endPoint x: 792, endPoint y: 499, distance: 61.0
click at [792, 499] on div "**********" at bounding box center [1081, 379] width 855 height 247
click at [1043, 485] on div "**********" at bounding box center [1081, 379] width 855 height 247
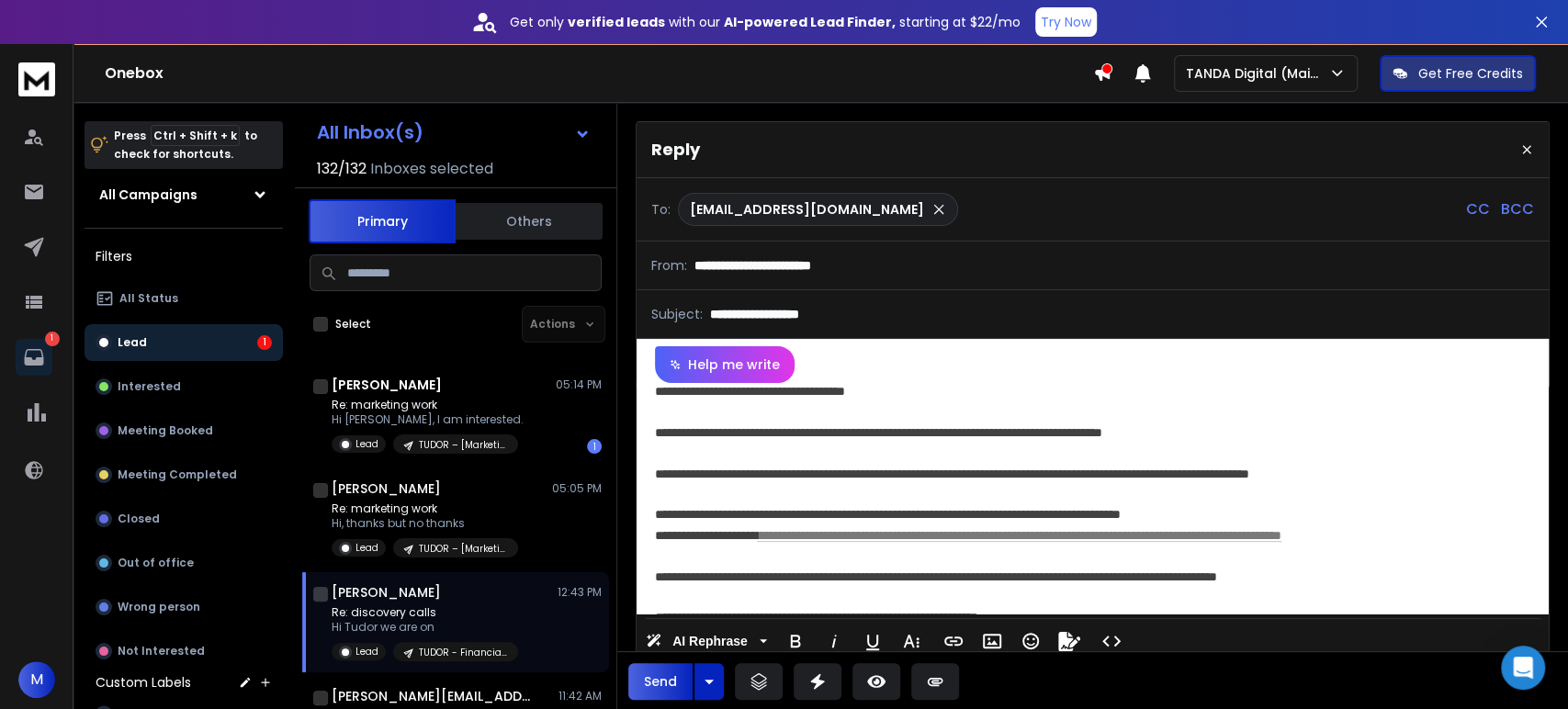
scroll to position [0, 0]
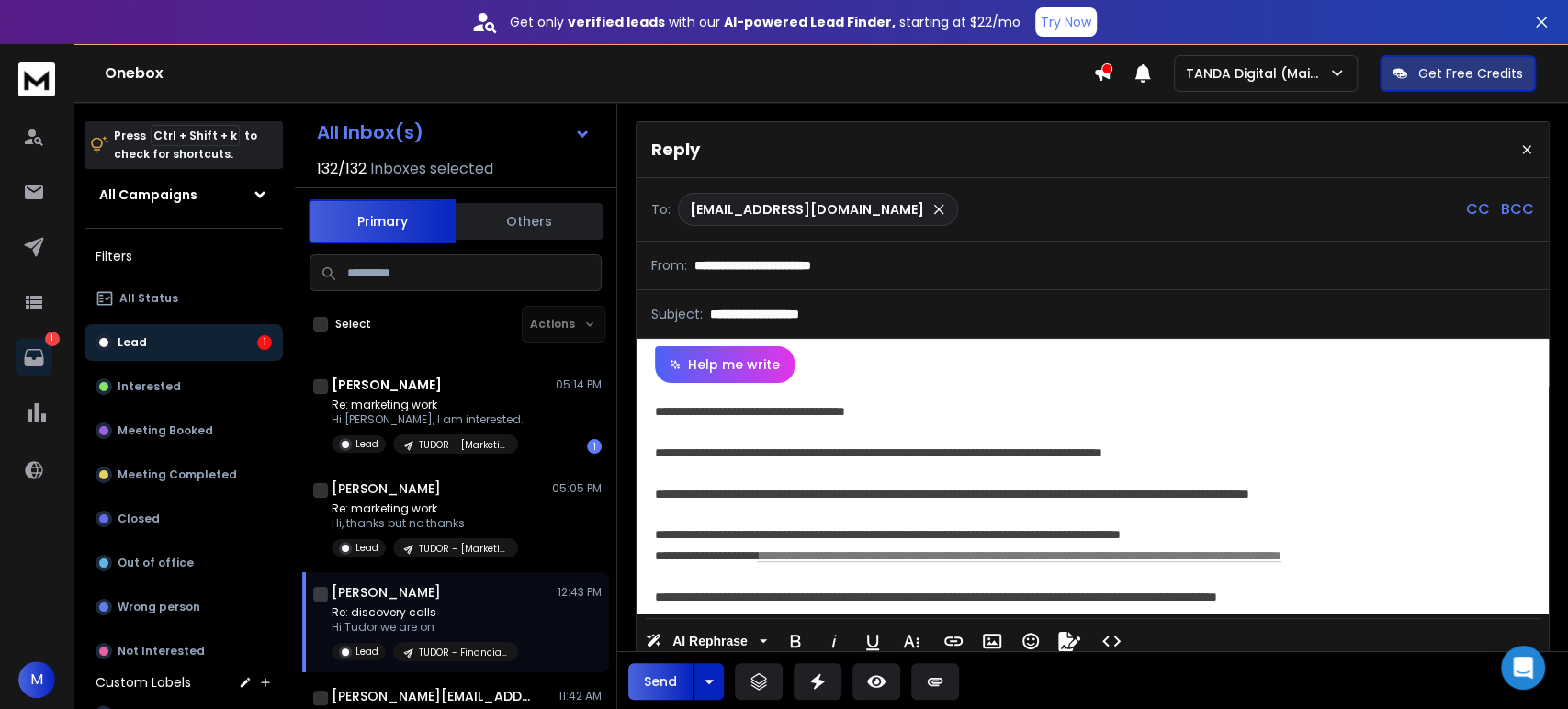
click at [815, 520] on div "**********" at bounding box center [1081, 556] width 855 height 309
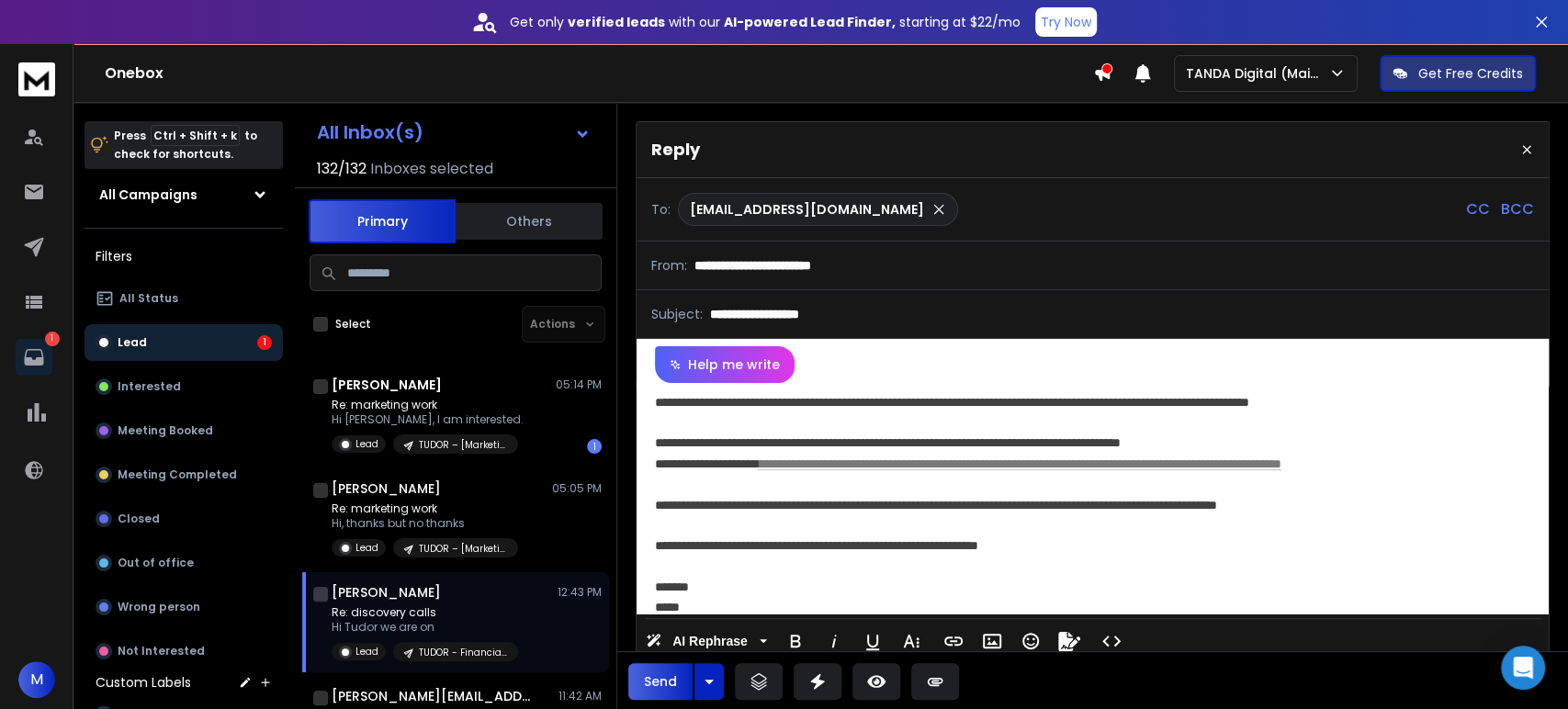
scroll to position [112, 0]
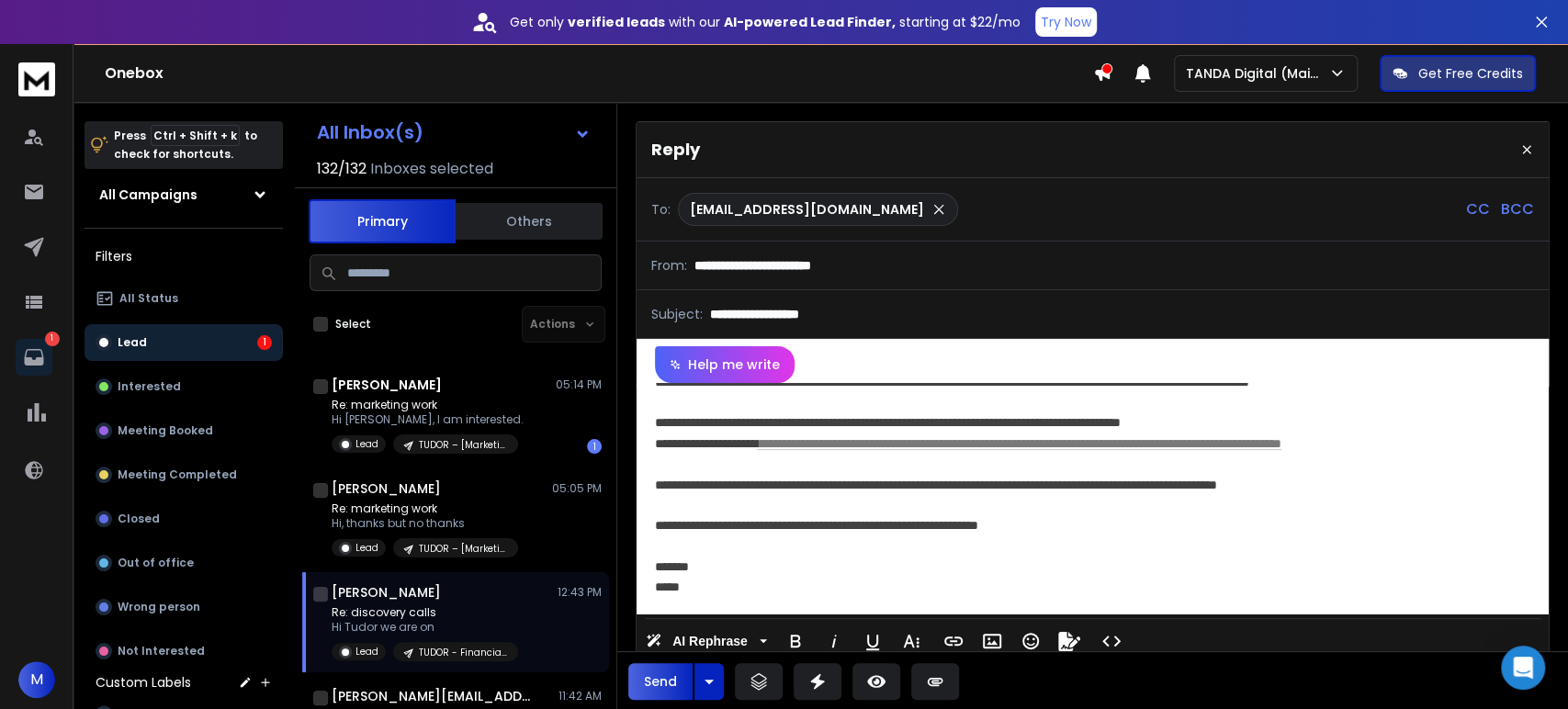
click at [653, 688] on button "Send" at bounding box center [660, 682] width 64 height 37
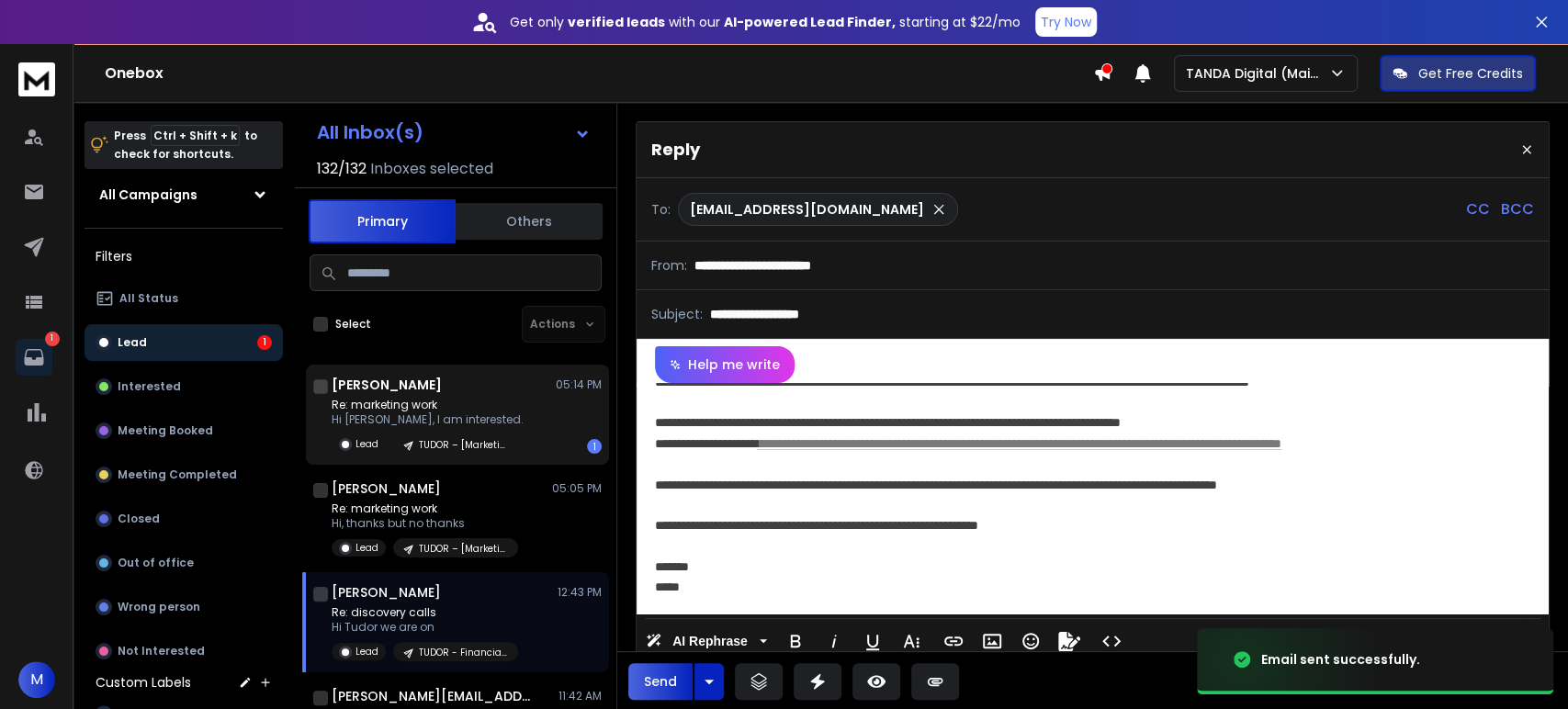
click at [435, 416] on p "Hi Tudor, I am interested." at bounding box center [427, 419] width 192 height 15
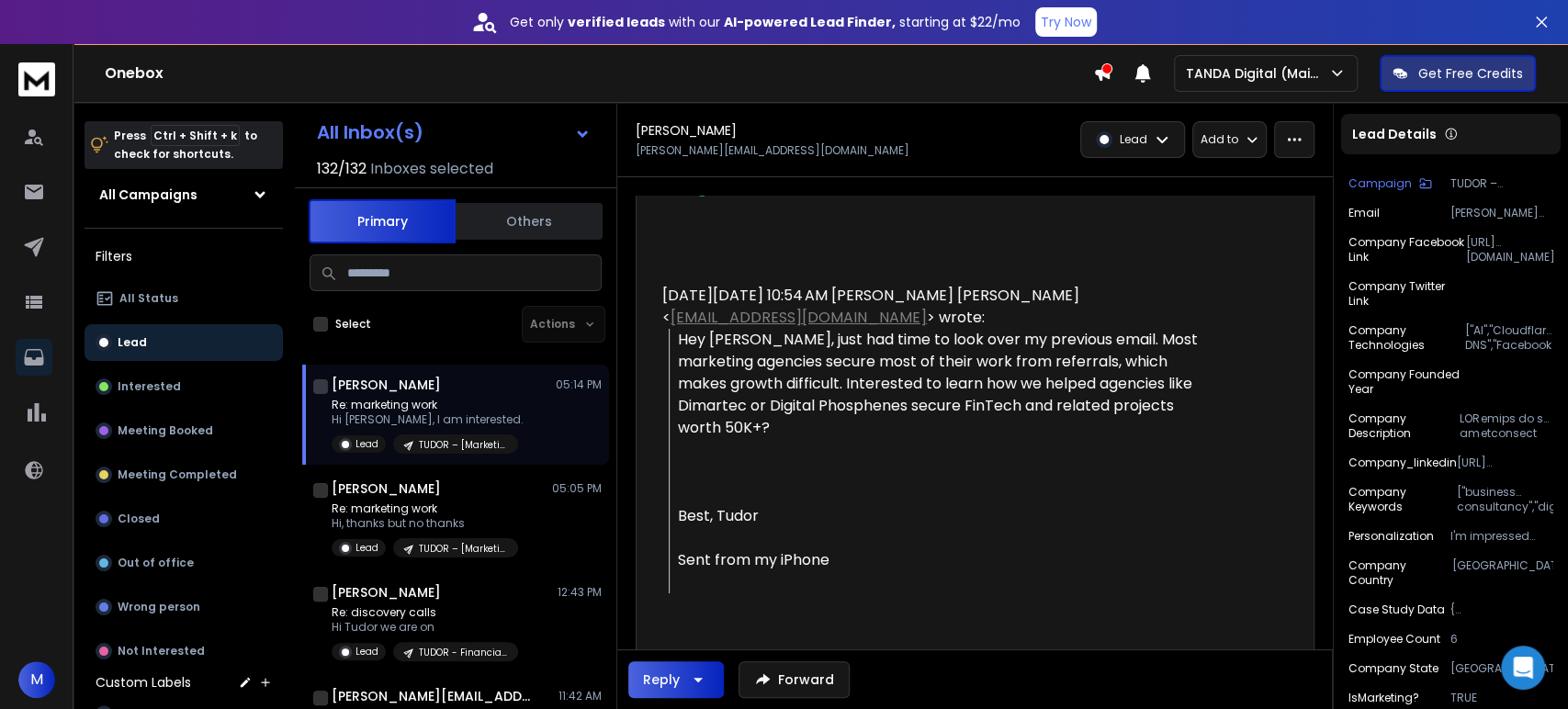
scroll to position [547, 0]
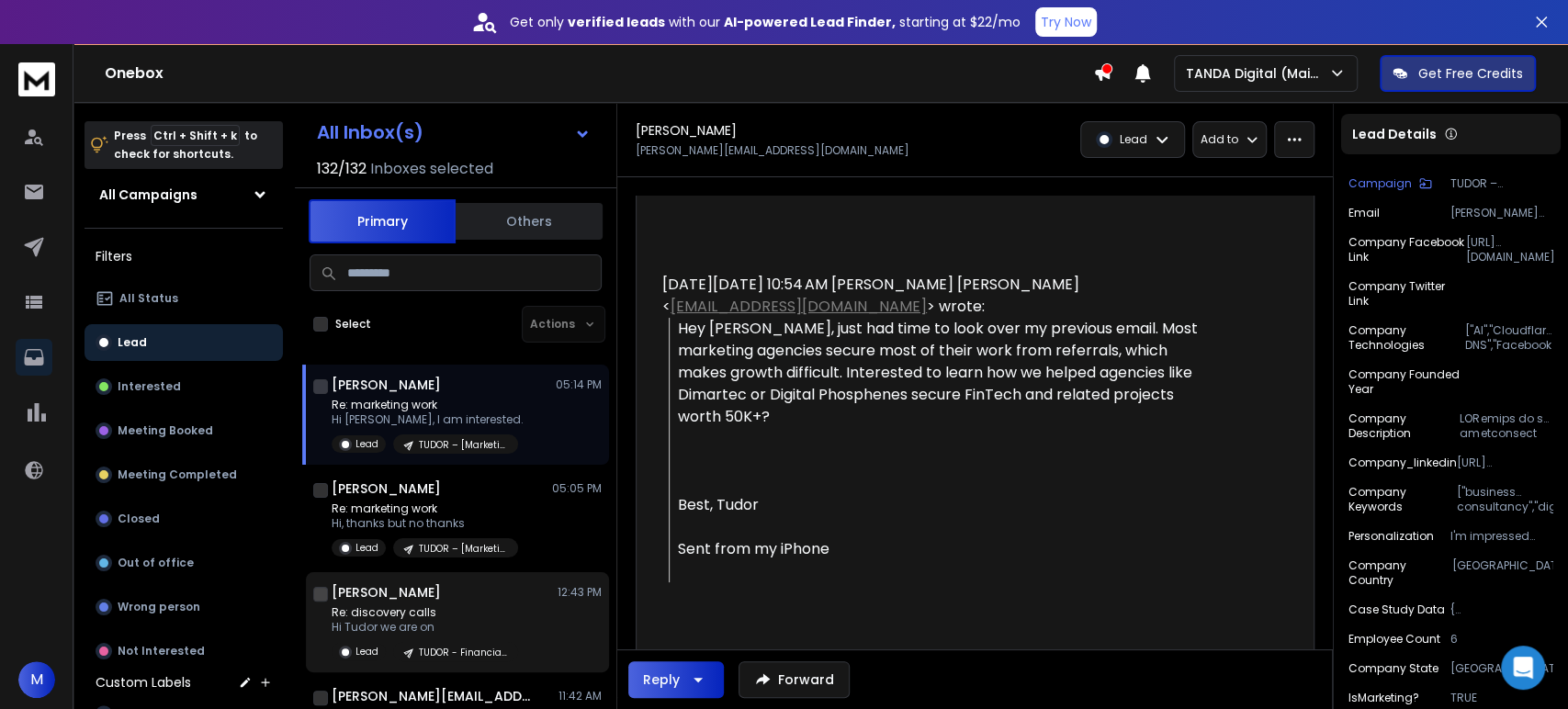
click at [478, 595] on div "Maxime GUIBERT 12:43 PM" at bounding box center [466, 592] width 270 height 19
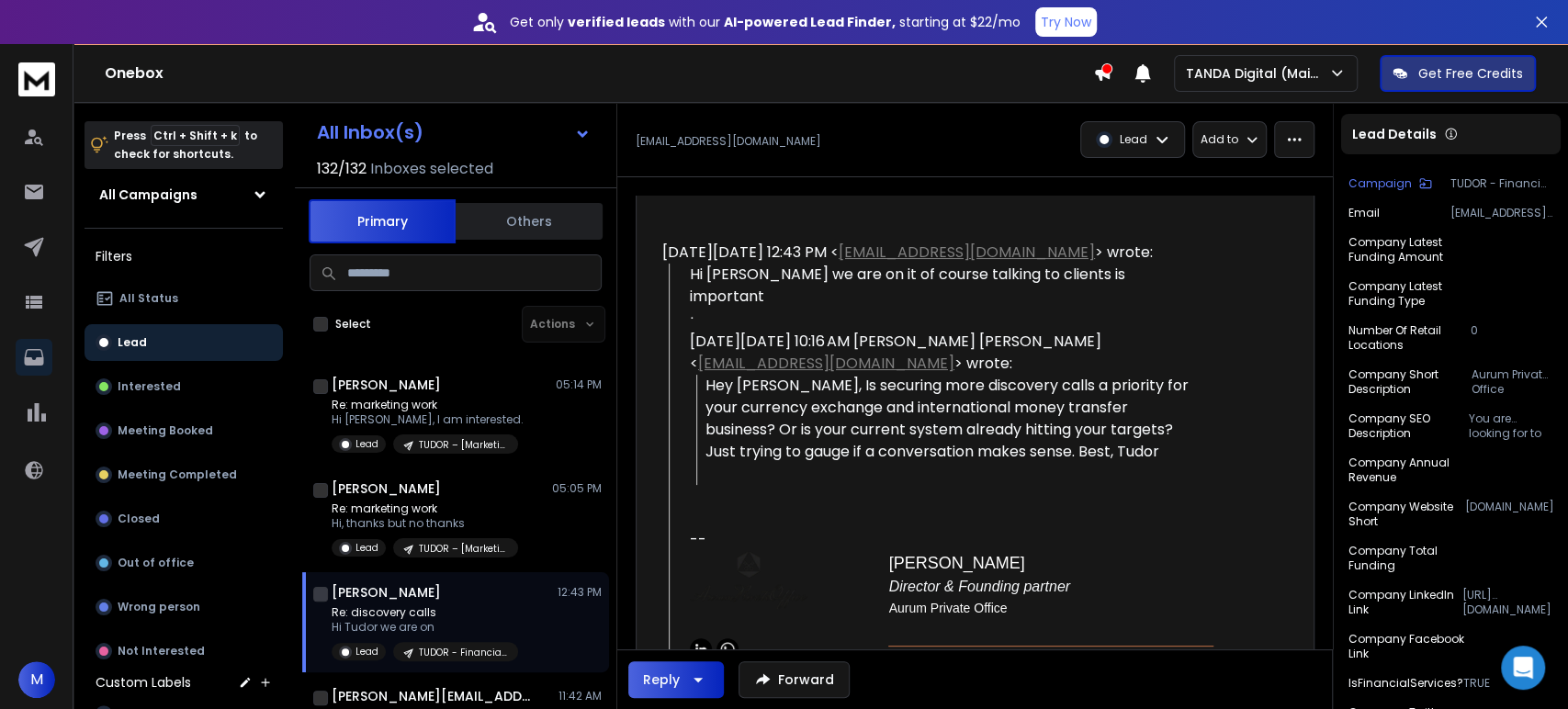
scroll to position [617, 0]
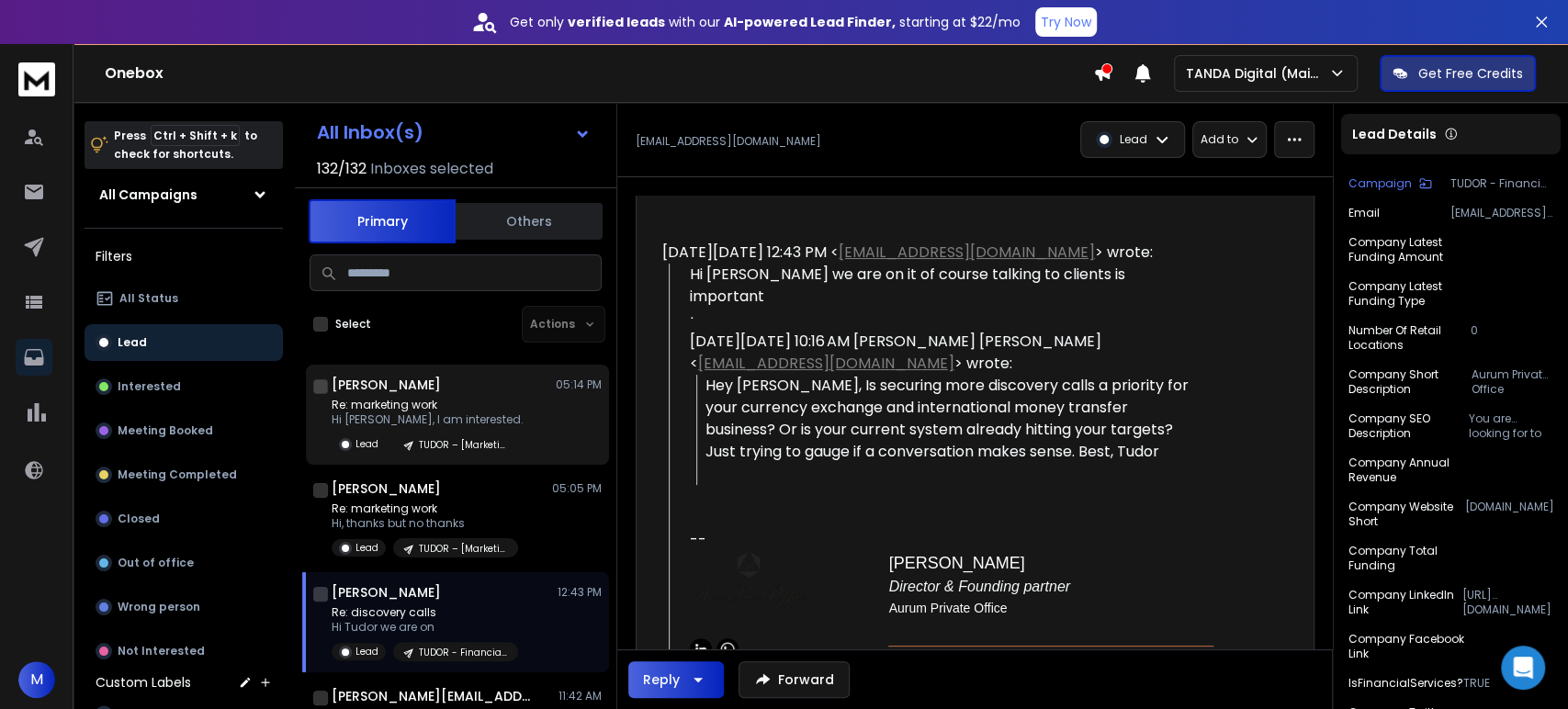
click at [446, 402] on p "Re: marketing work" at bounding box center [427, 404] width 192 height 15
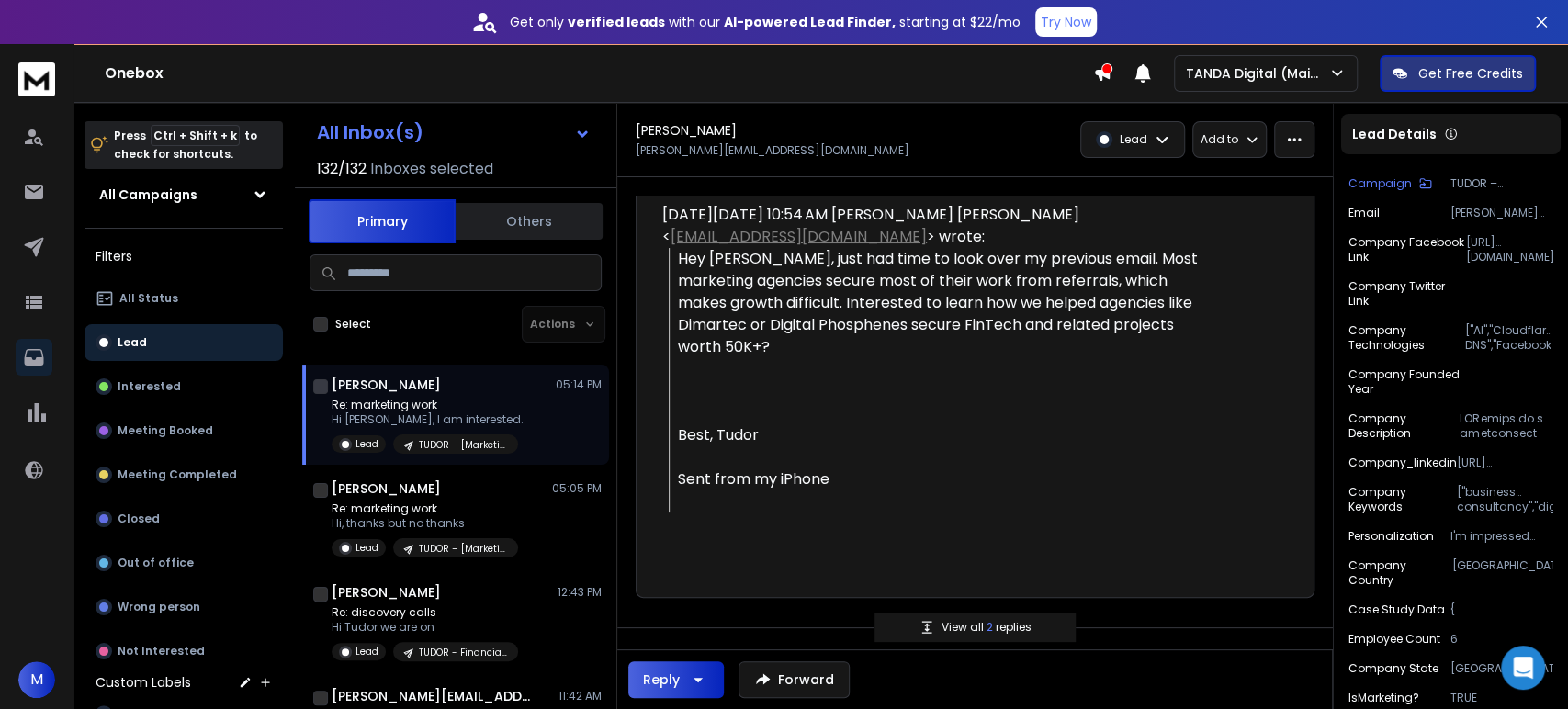
scroll to position [652, 0]
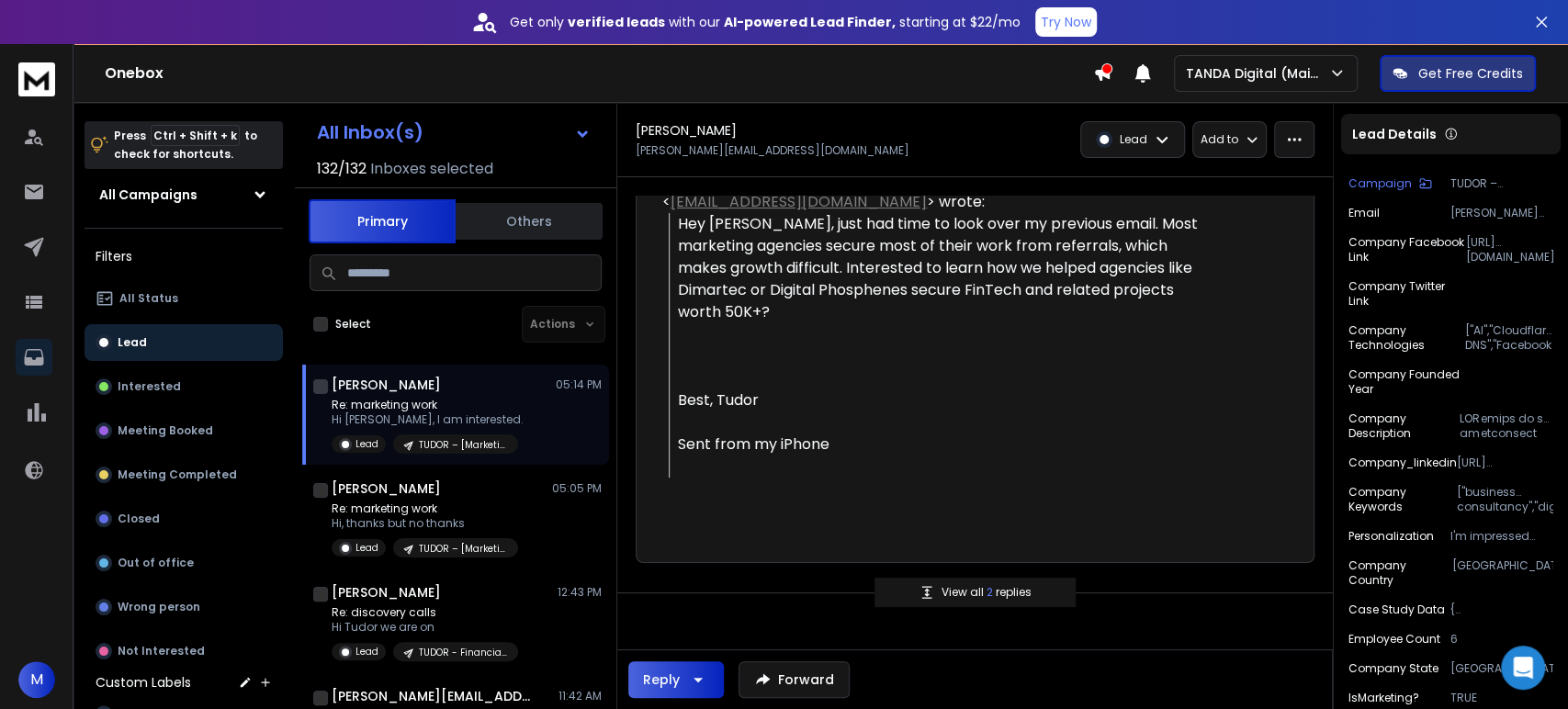
click at [989, 598] on span "2" at bounding box center [991, 592] width 9 height 16
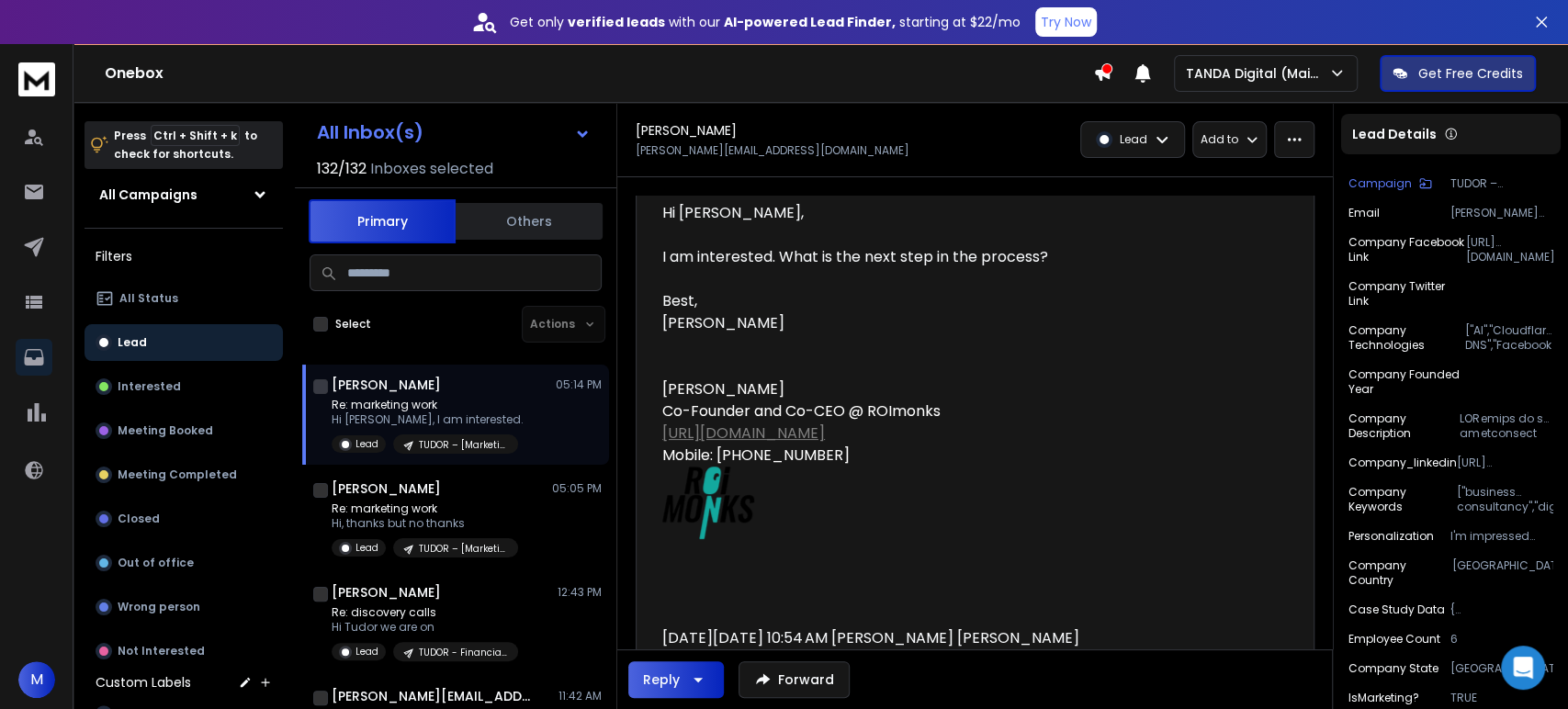
scroll to position [0, 0]
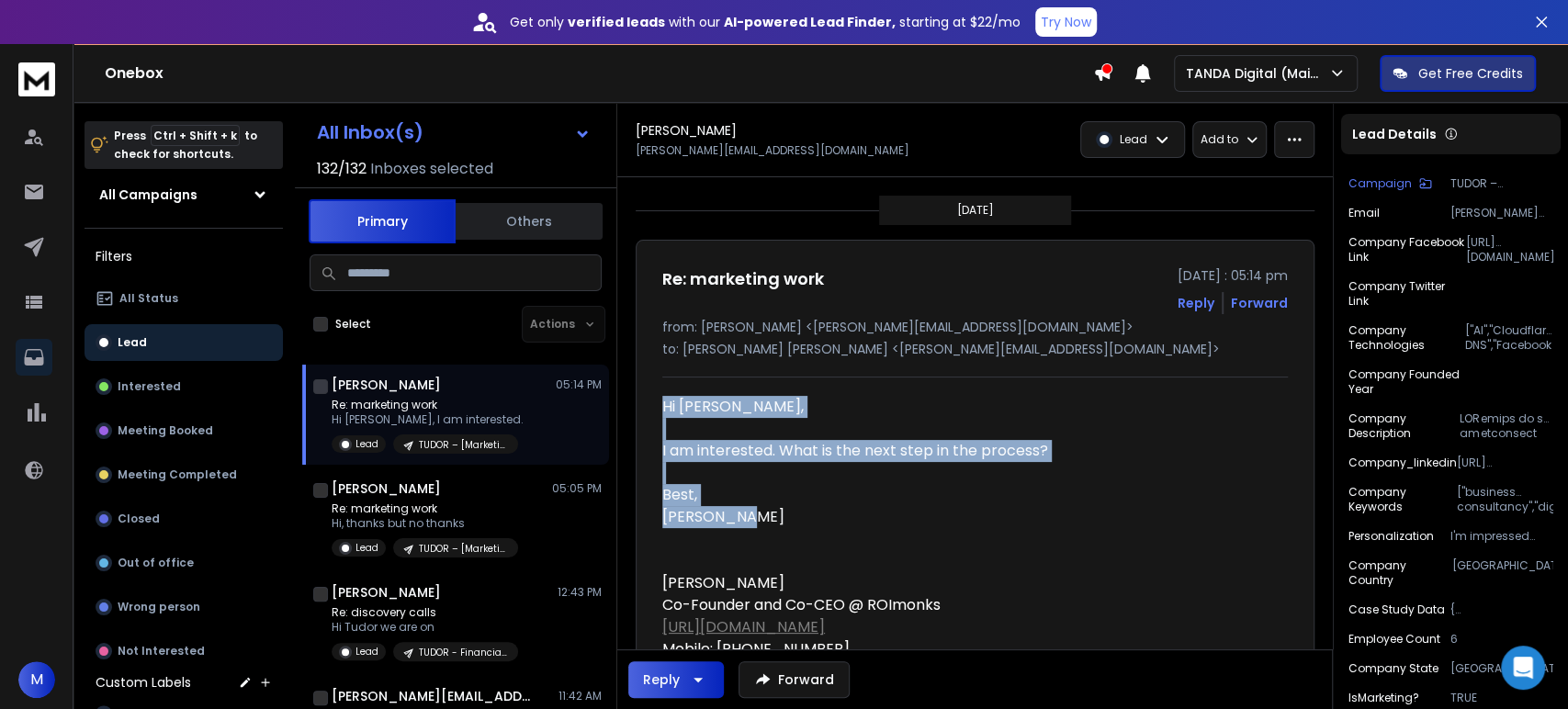
drag, startPoint x: 786, startPoint y: 527, endPoint x: 654, endPoint y: 402, distance: 181.8
copy div "Hi Tudor, I am interested. What is the next step in the process? Best, Aleksand…"
click at [667, 677] on div "Reply" at bounding box center [661, 679] width 37 height 19
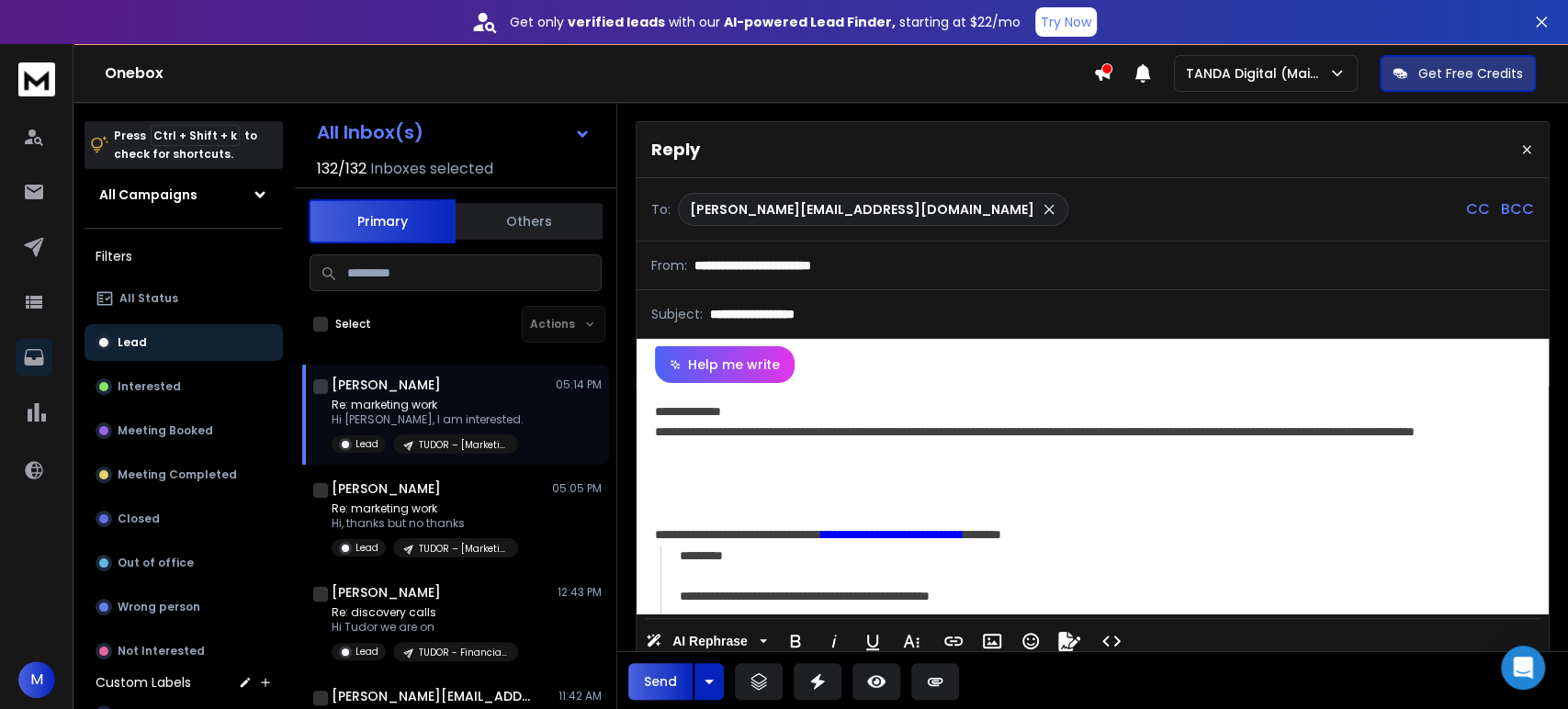
click at [779, 413] on p "**********" at bounding box center [1081, 411] width 855 height 21
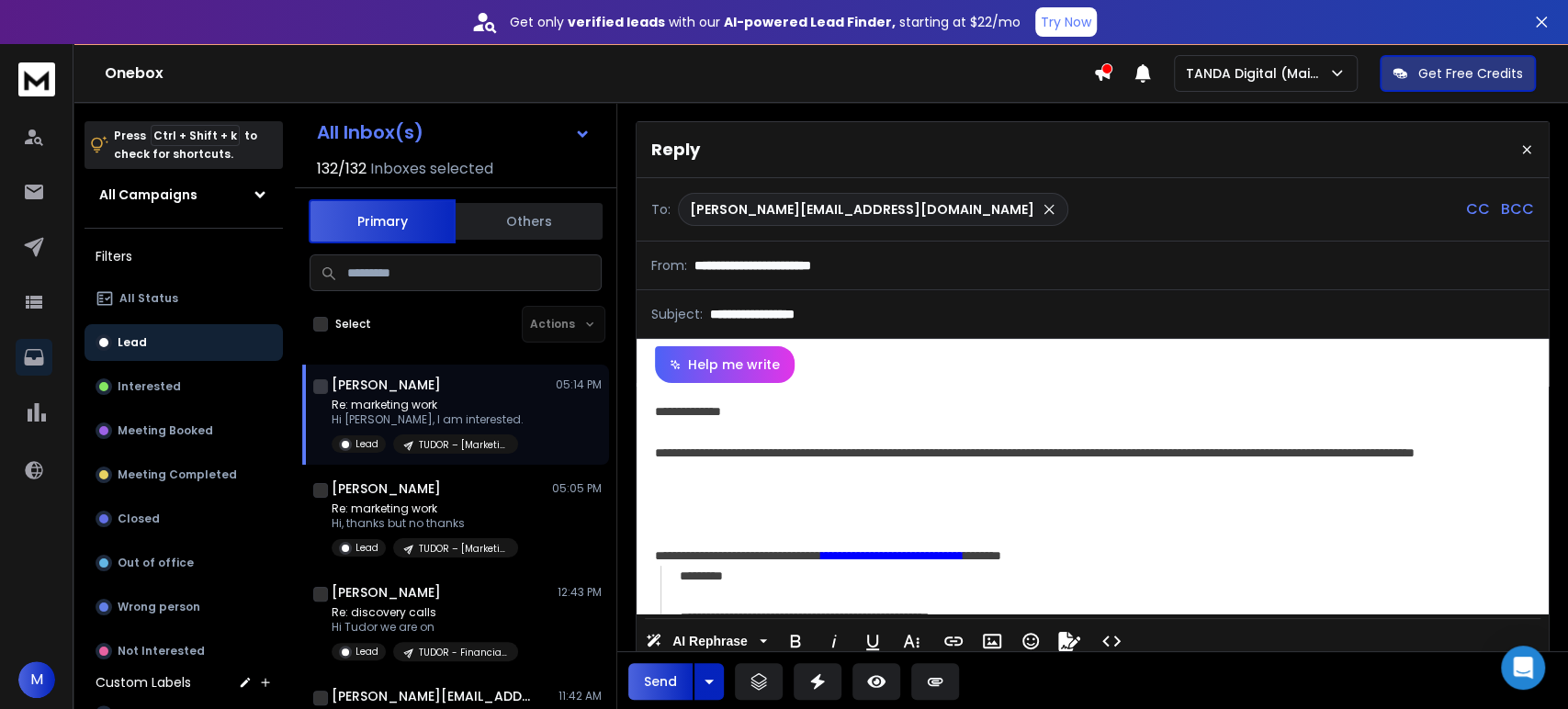
click at [838, 454] on p "**********" at bounding box center [1081, 463] width 855 height 41
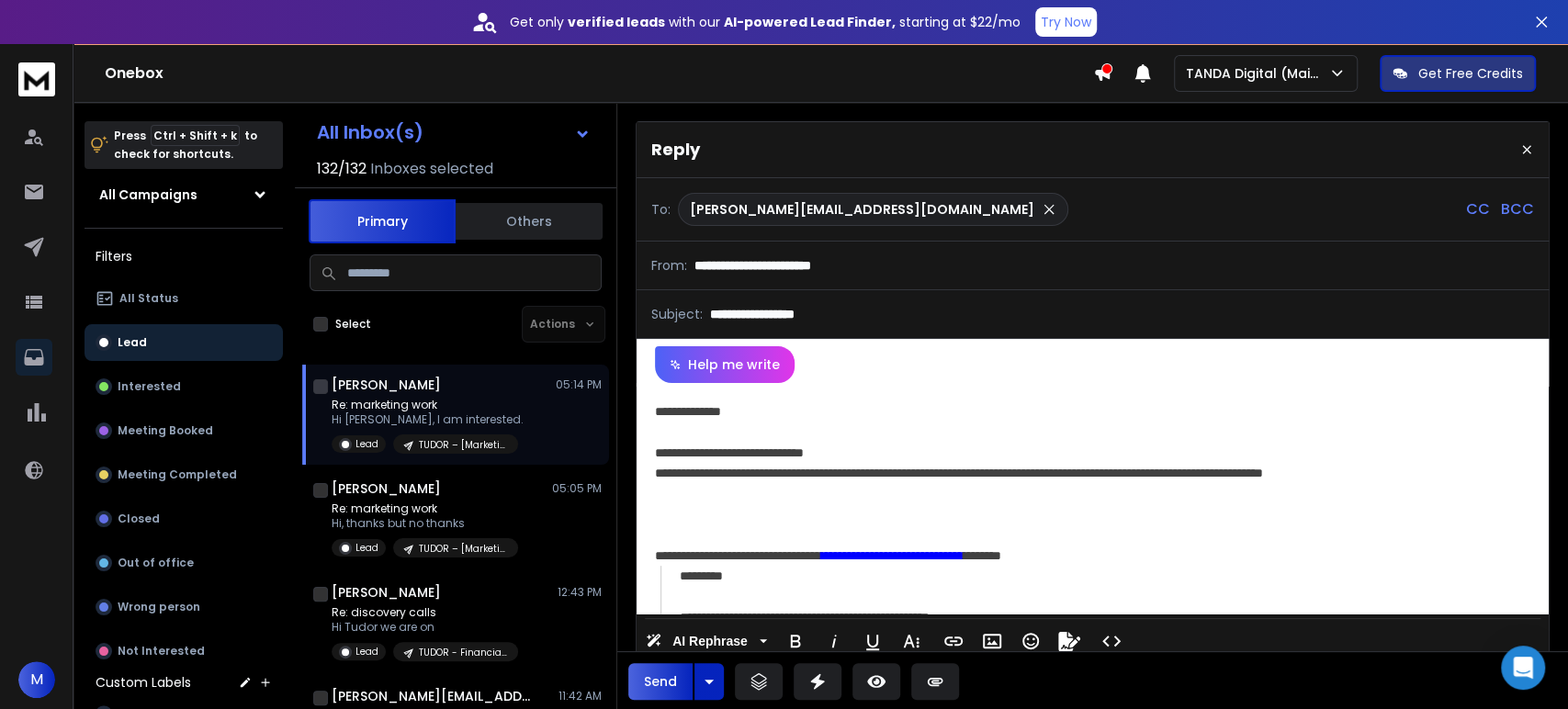
click at [838, 454] on p "**********" at bounding box center [1081, 463] width 855 height 41
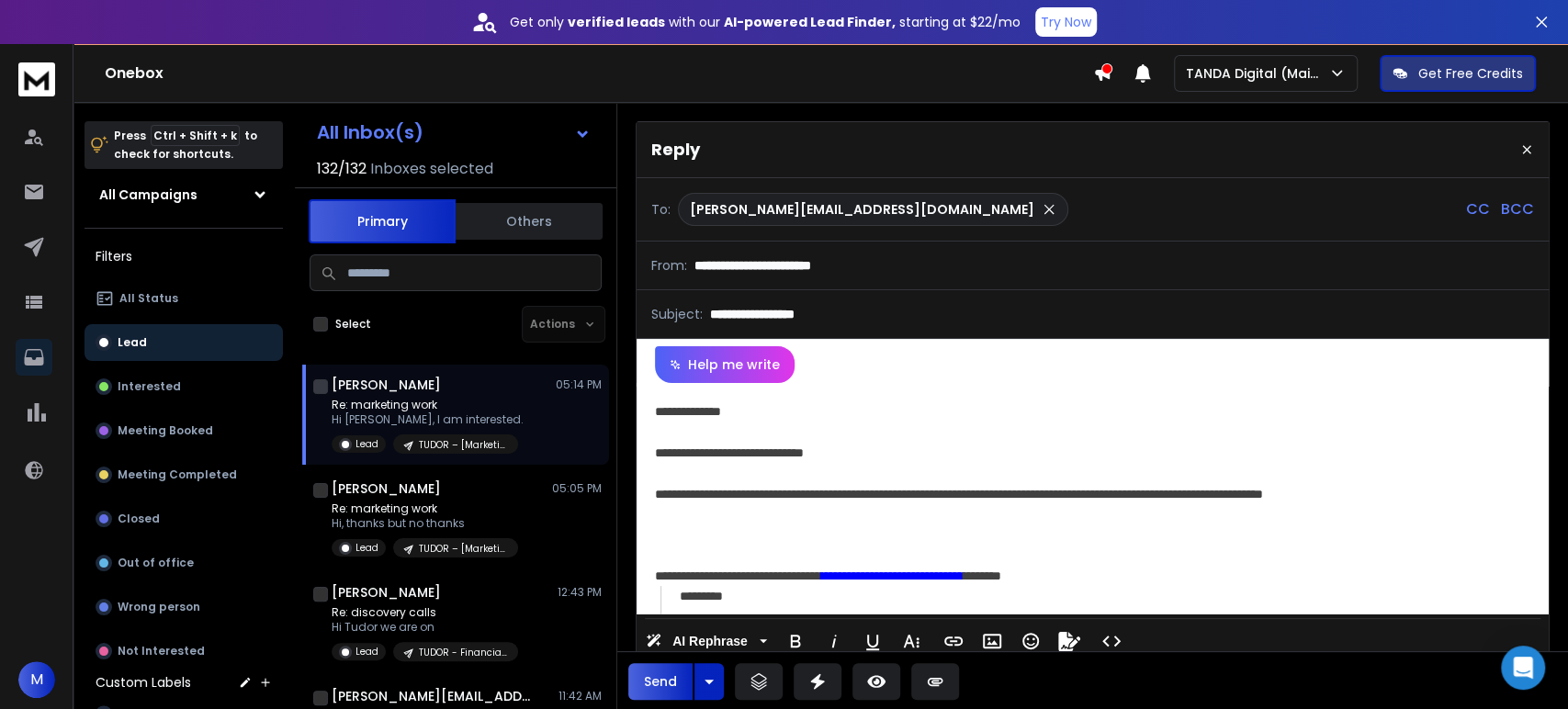
click at [1469, 491] on p "**********" at bounding box center [1081, 473] width 855 height 62
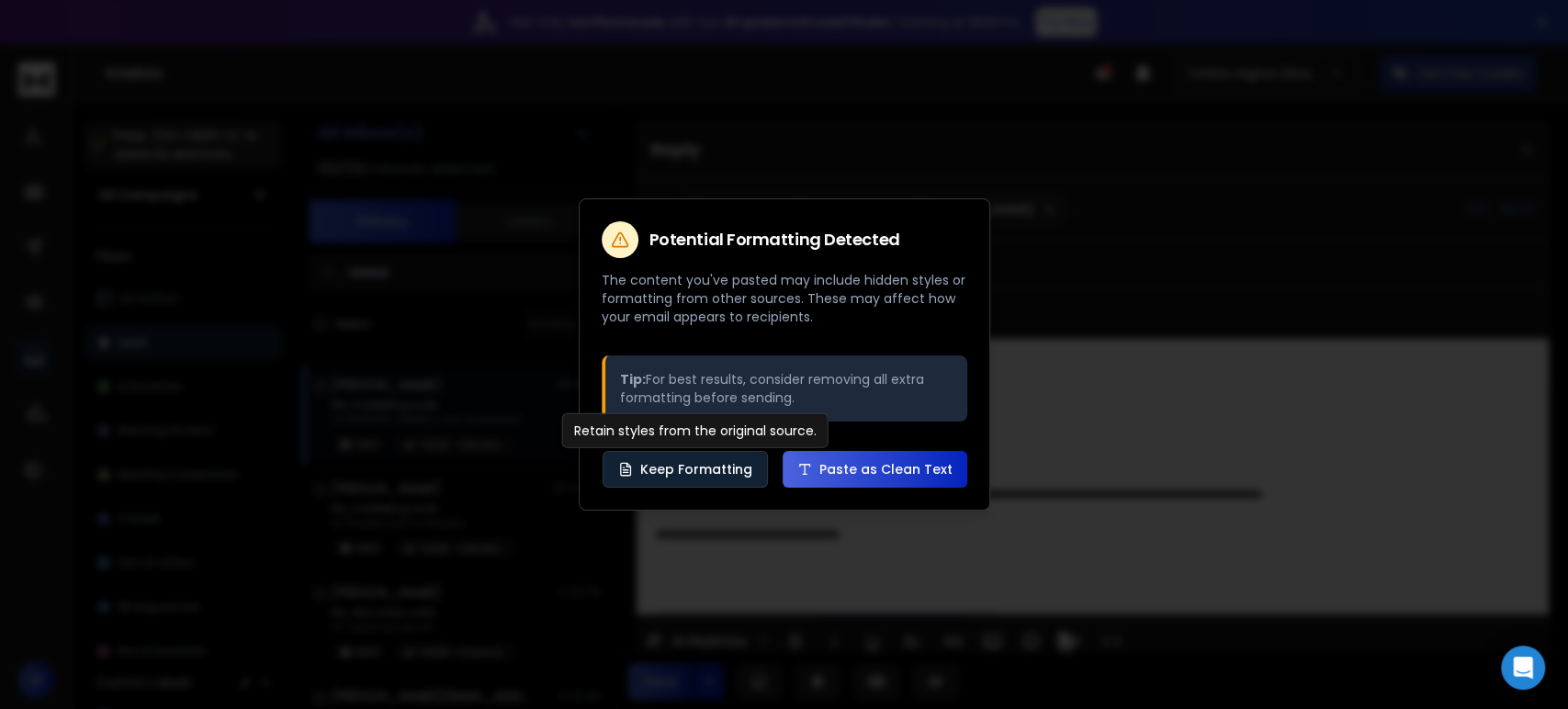
click at [728, 470] on button "Keep Formatting" at bounding box center [685, 470] width 165 height 37
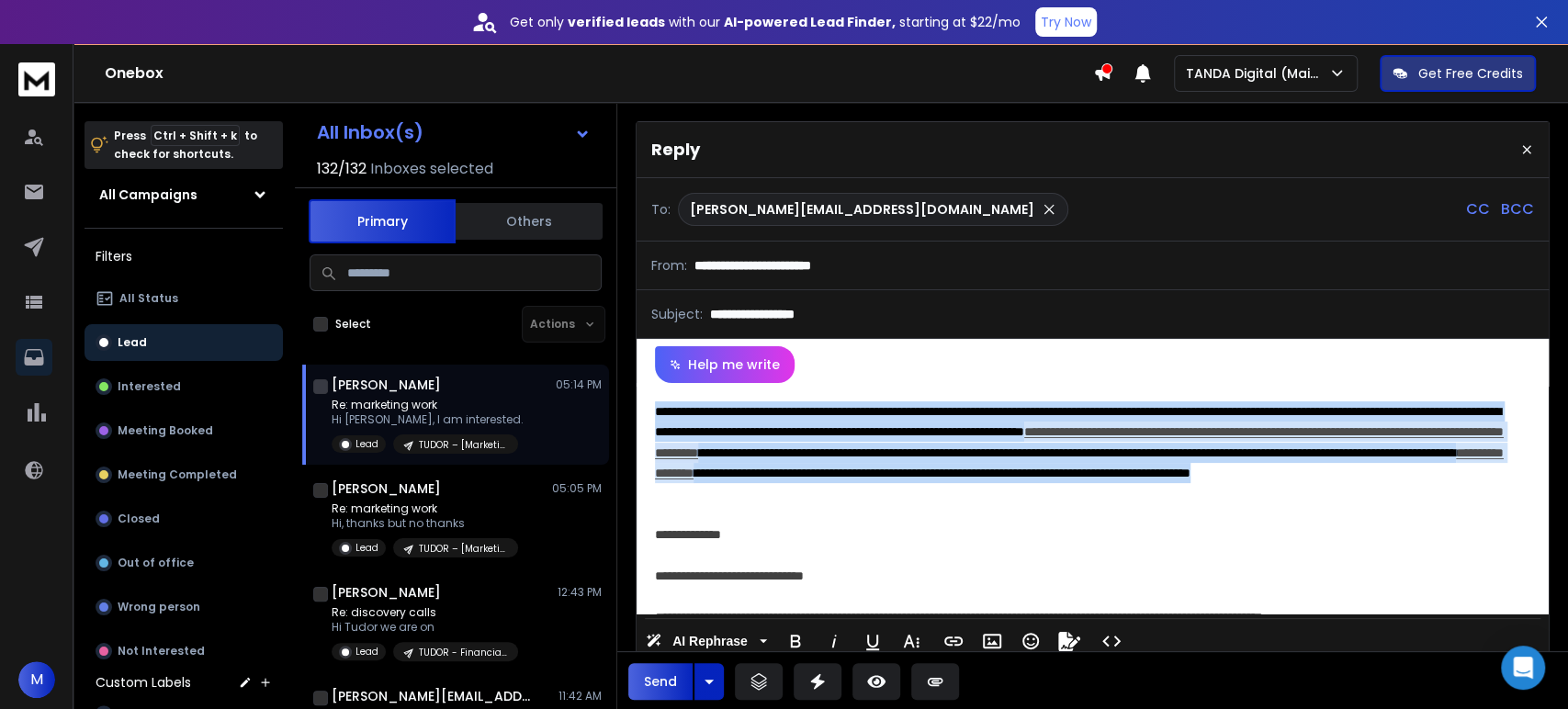
drag, startPoint x: 1312, startPoint y: 490, endPoint x: 571, endPoint y: 361, distance: 752.1
click at [571, 361] on div "All Inbox(s) 132 / 132 Inboxes selected Primary Others Select Actions Aleksanda…" at bounding box center [931, 457] width 1274 height 709
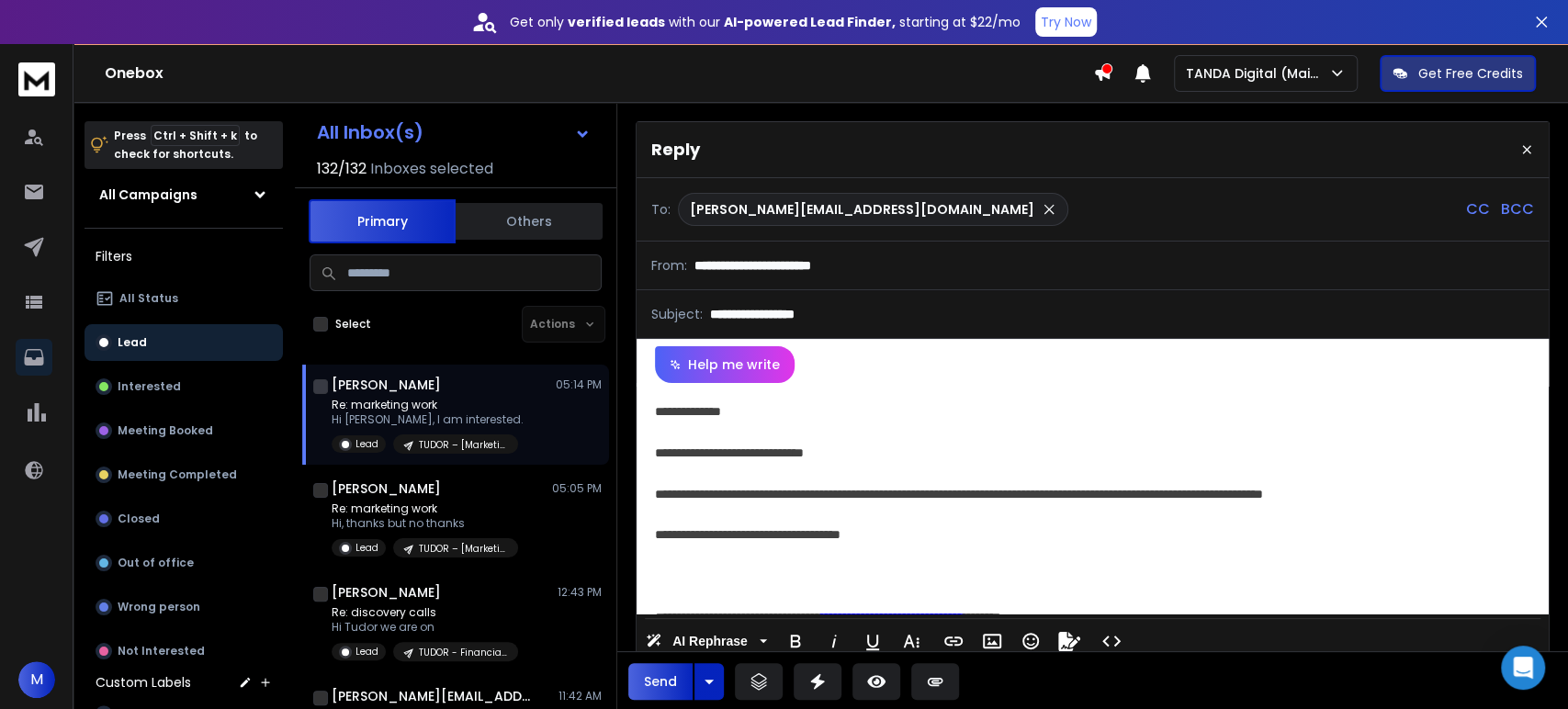
click at [733, 568] on div at bounding box center [1092, 575] width 875 height 21
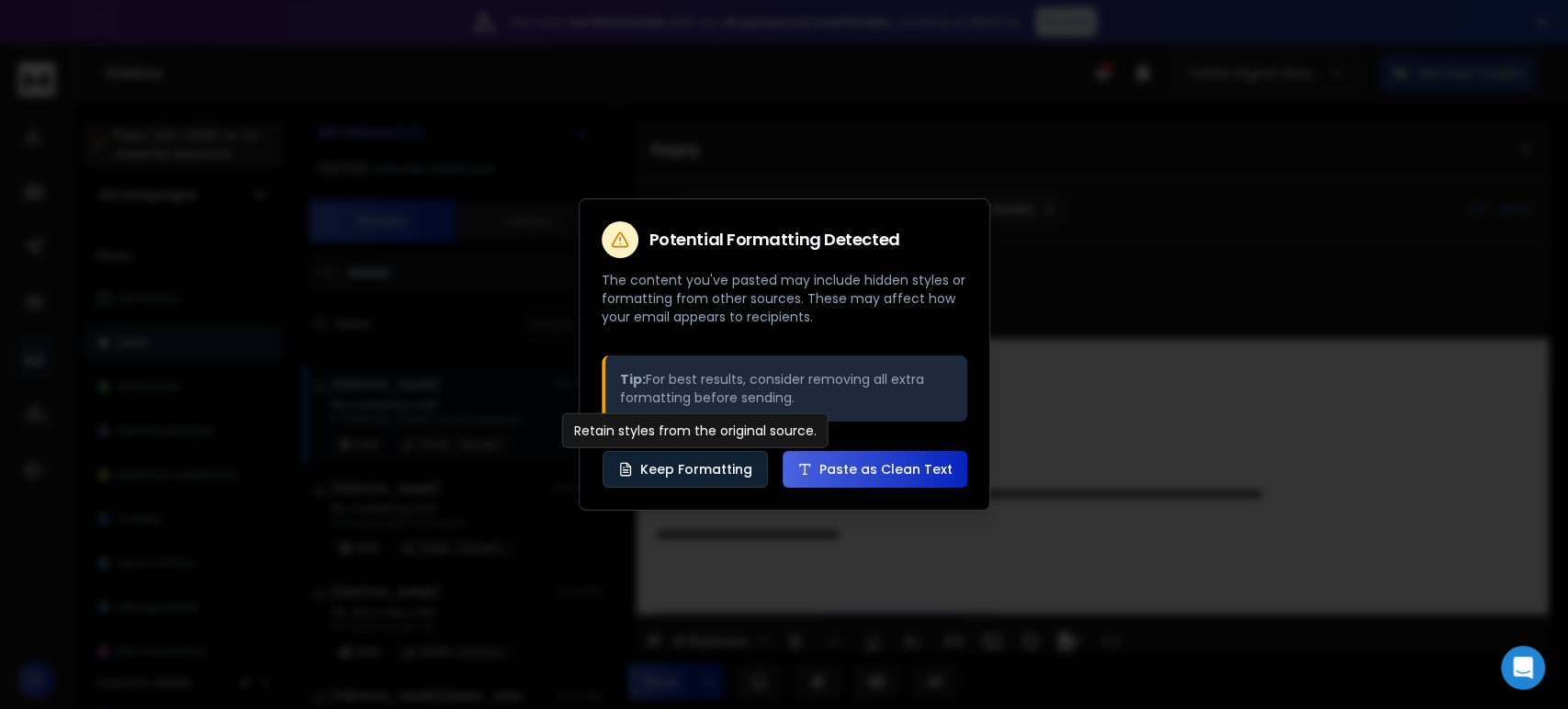
click at [684, 463] on button "Keep Formatting" at bounding box center [685, 470] width 165 height 37
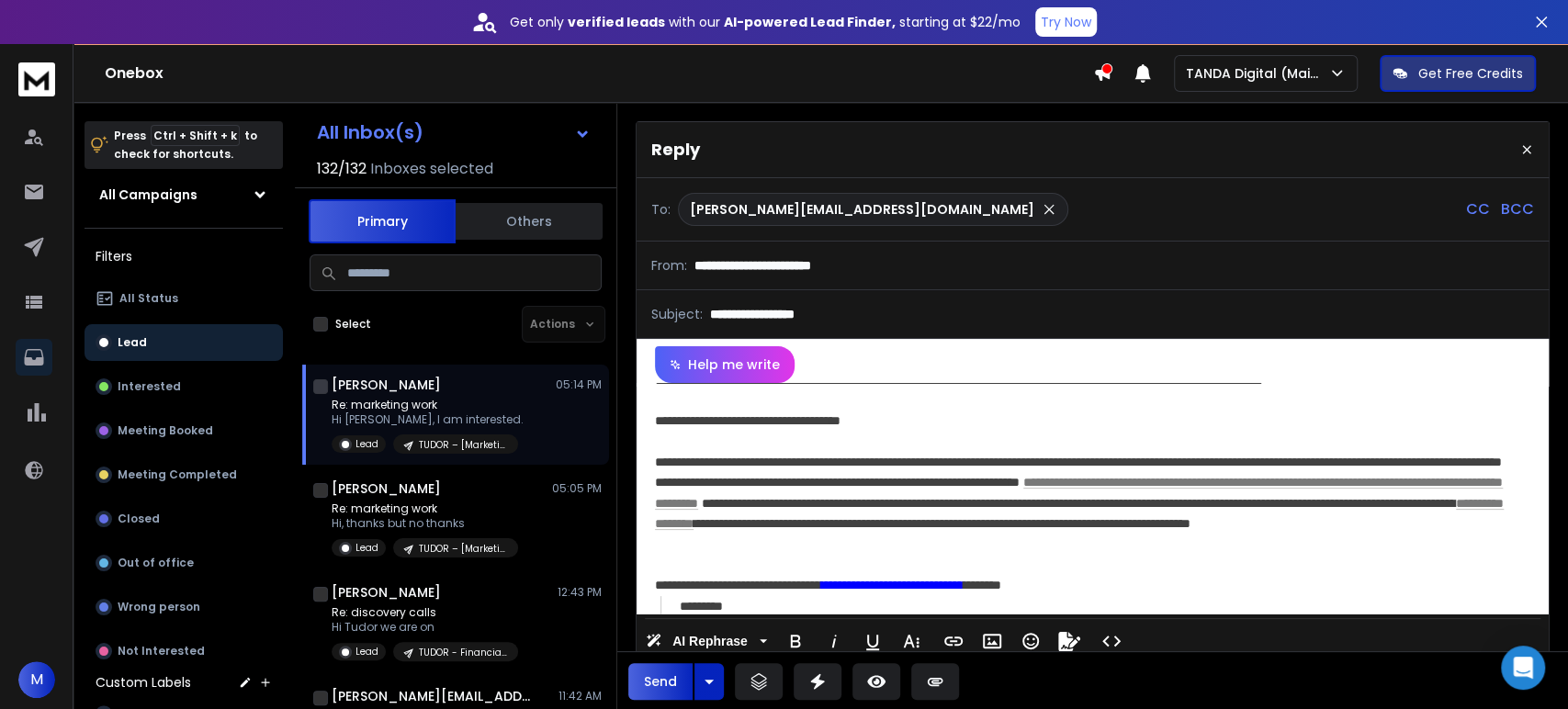
scroll to position [115, 0]
click at [1393, 462] on span "**********" at bounding box center [1078, 471] width 847 height 33
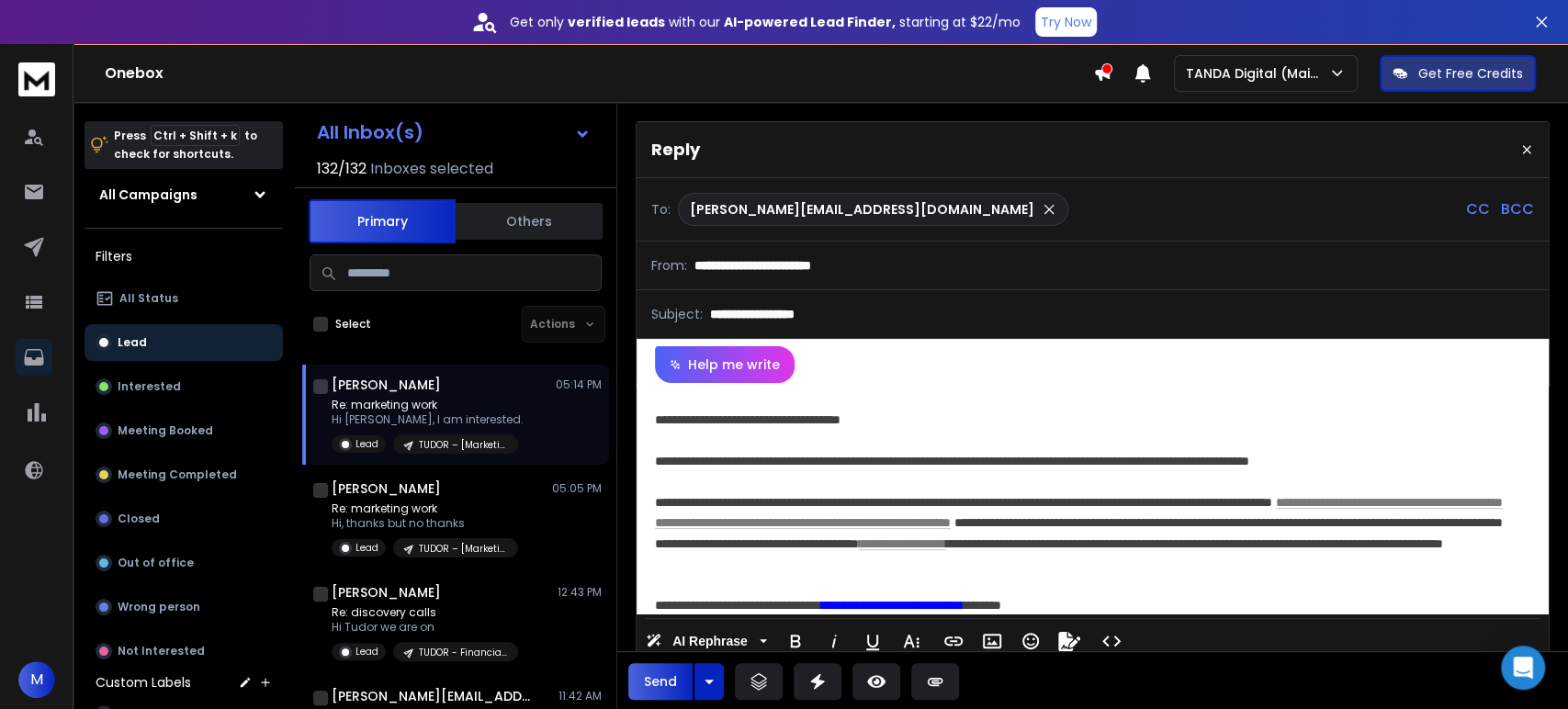
click at [731, 499] on span "**********" at bounding box center [965, 502] width 621 height 13
click at [1261, 504] on span "**********" at bounding box center [960, 502] width 612 height 13
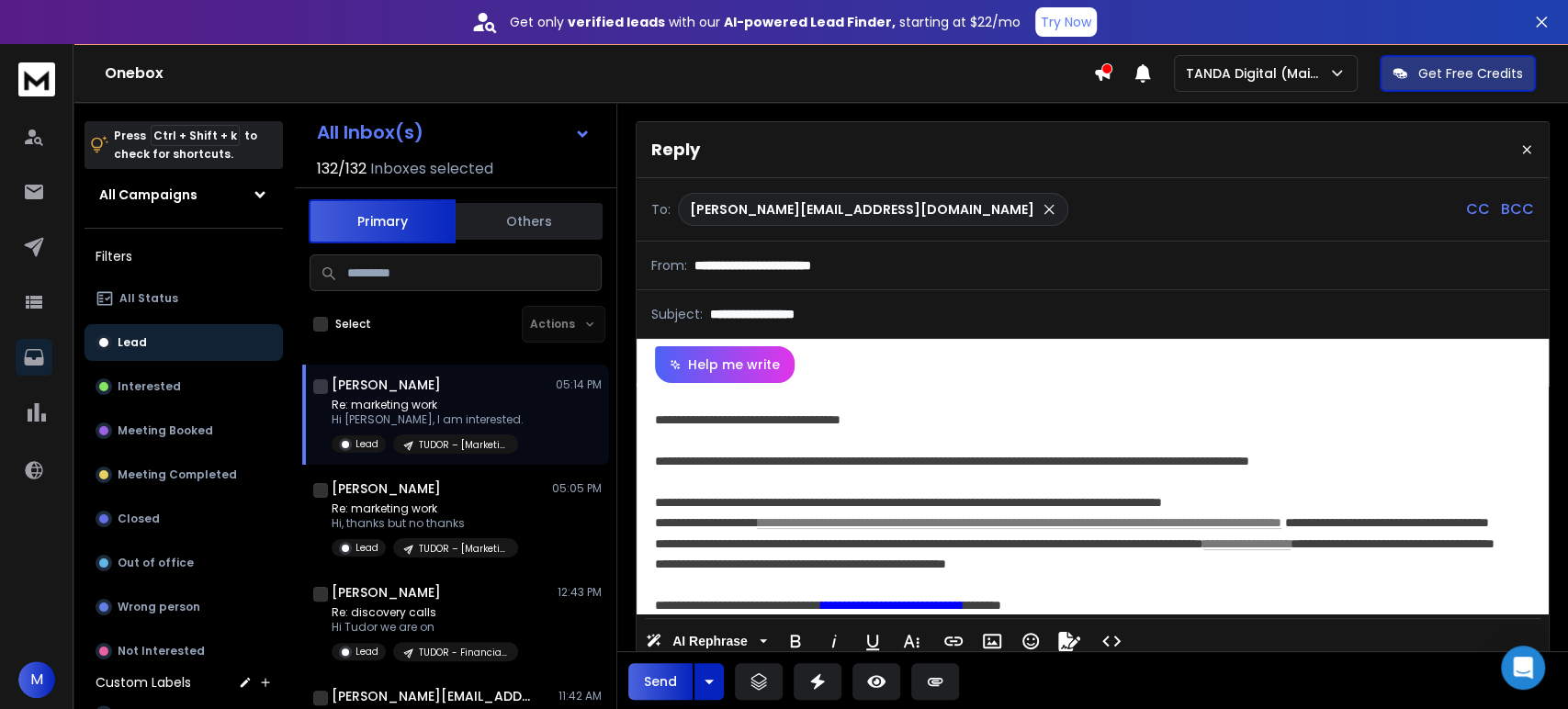
click at [1470, 527] on span "**********" at bounding box center [1072, 532] width 834 height 33
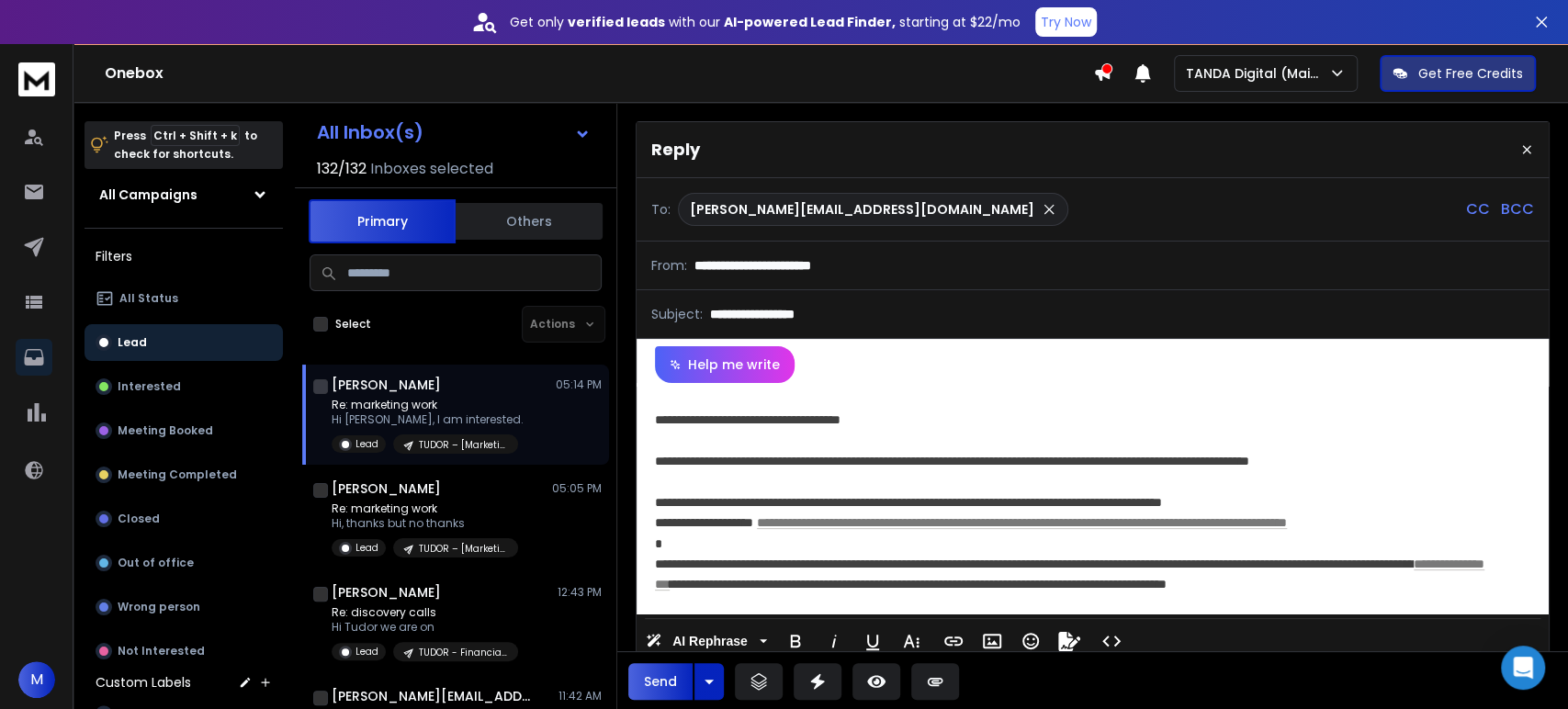
click at [1345, 563] on span "**********" at bounding box center [1034, 563] width 759 height 13
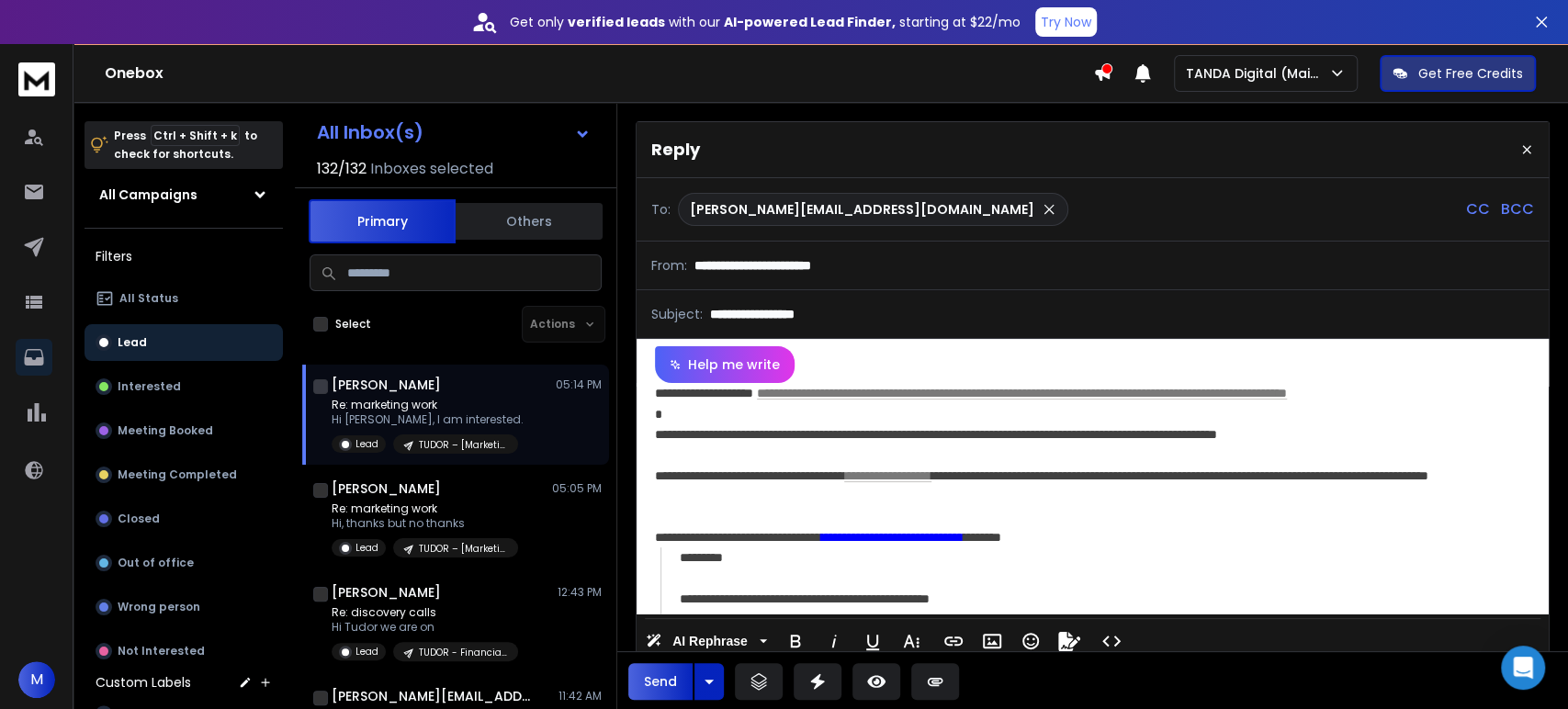
scroll to position [250, 0]
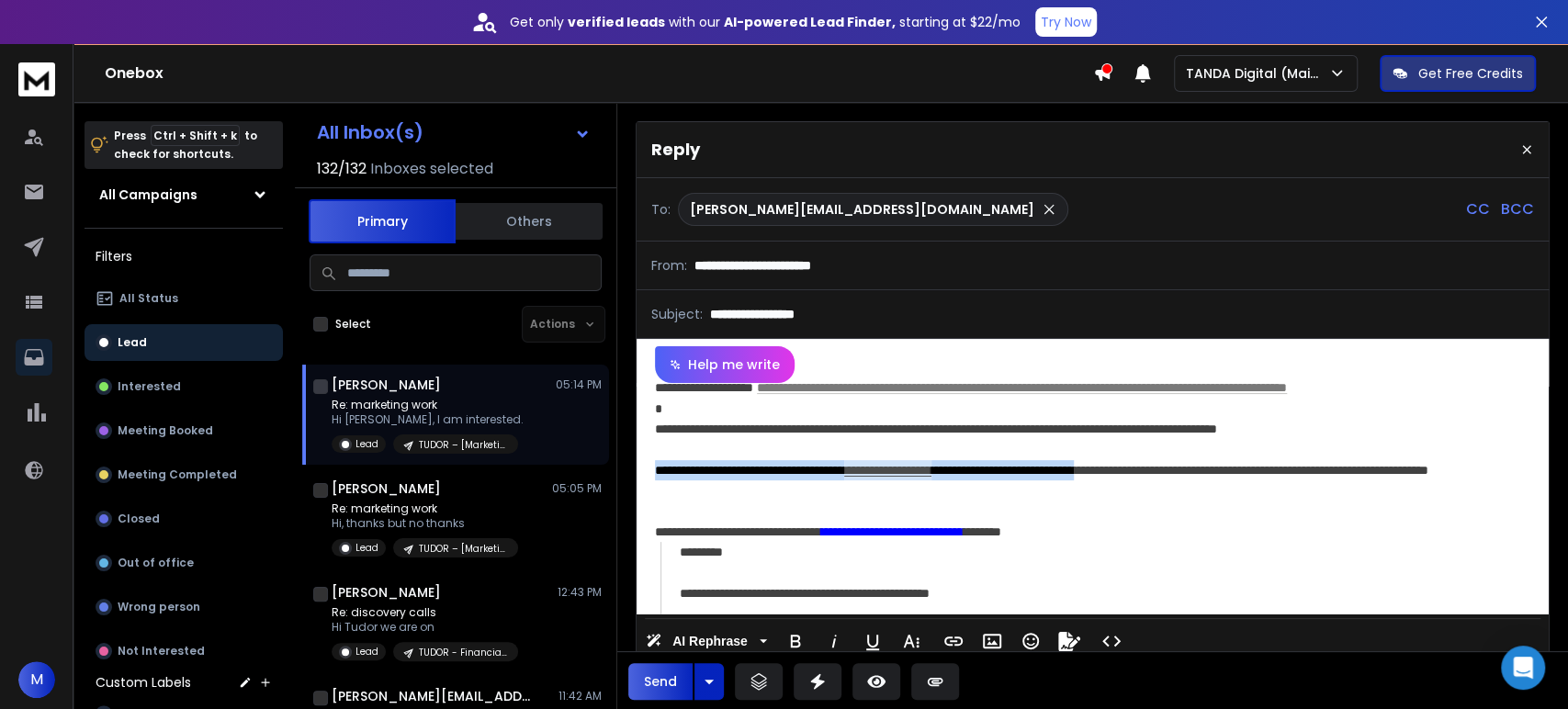
drag, startPoint x: 1164, startPoint y: 473, endPoint x: 657, endPoint y: 463, distance: 507.1
click at [657, 463] on div "**********" at bounding box center [1081, 408] width 855 height 186
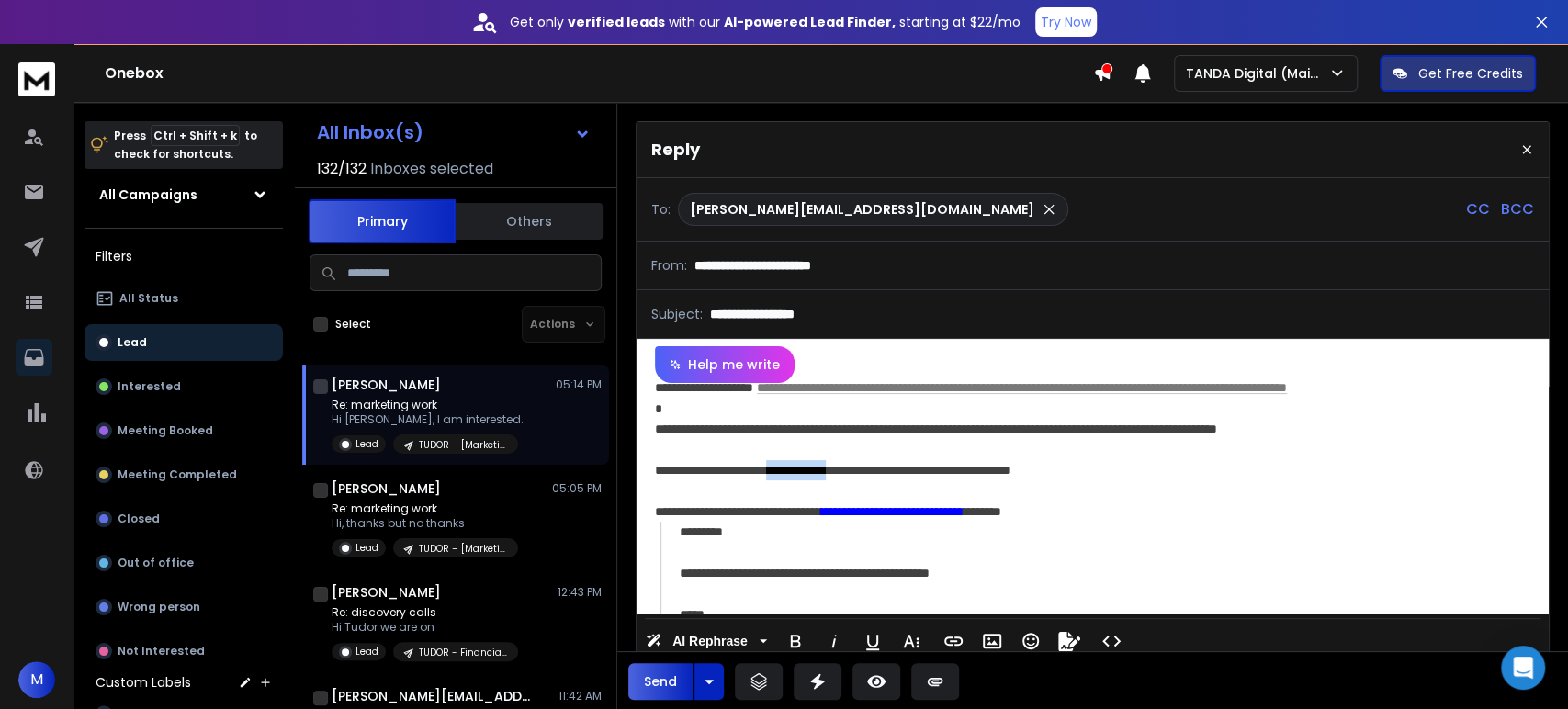
drag, startPoint x: 852, startPoint y: 467, endPoint x: 789, endPoint y: 472, distance: 63.2
click at [789, 472] on span "**********" at bounding box center [832, 470] width 356 height 13
click at [1075, 474] on div "**********" at bounding box center [1081, 397] width 855 height 164
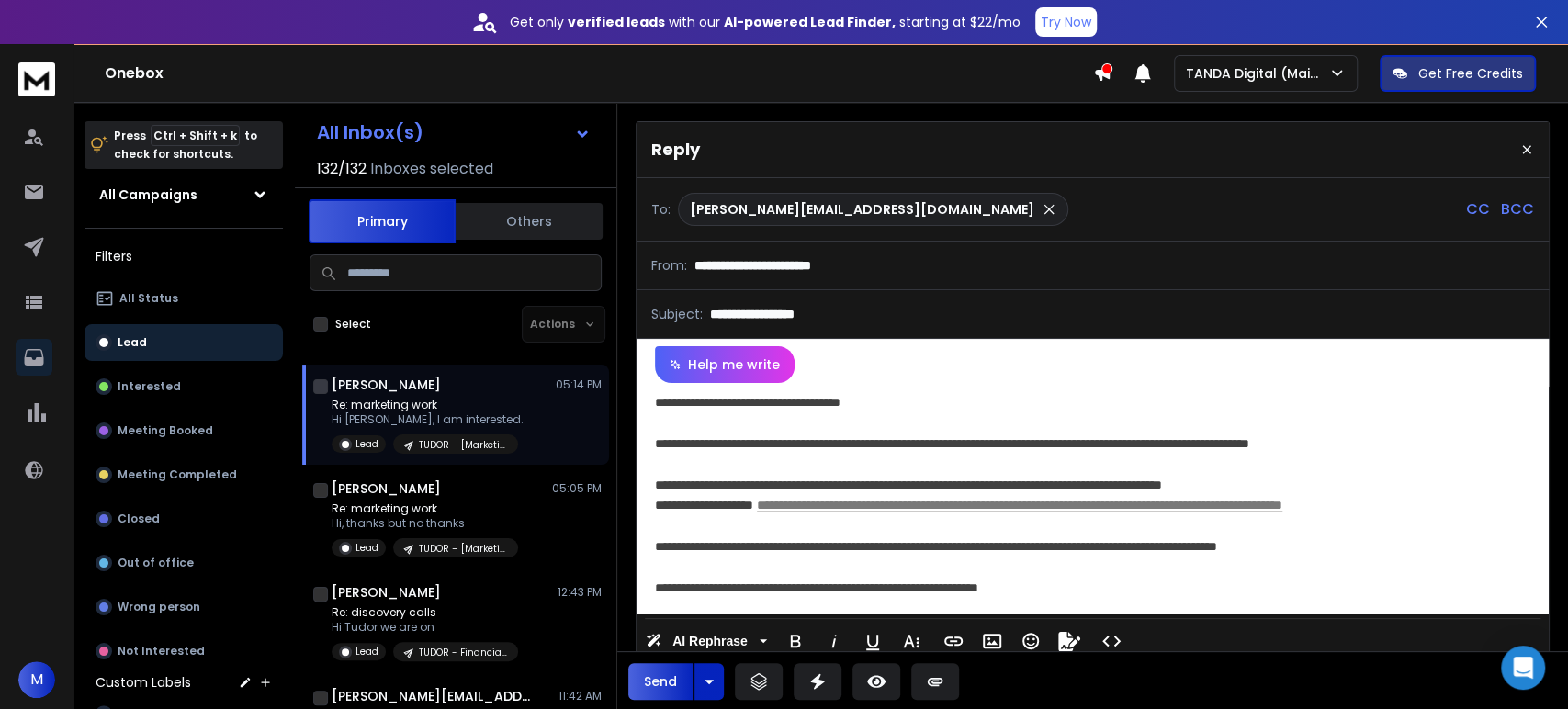
scroll to position [153, 0]
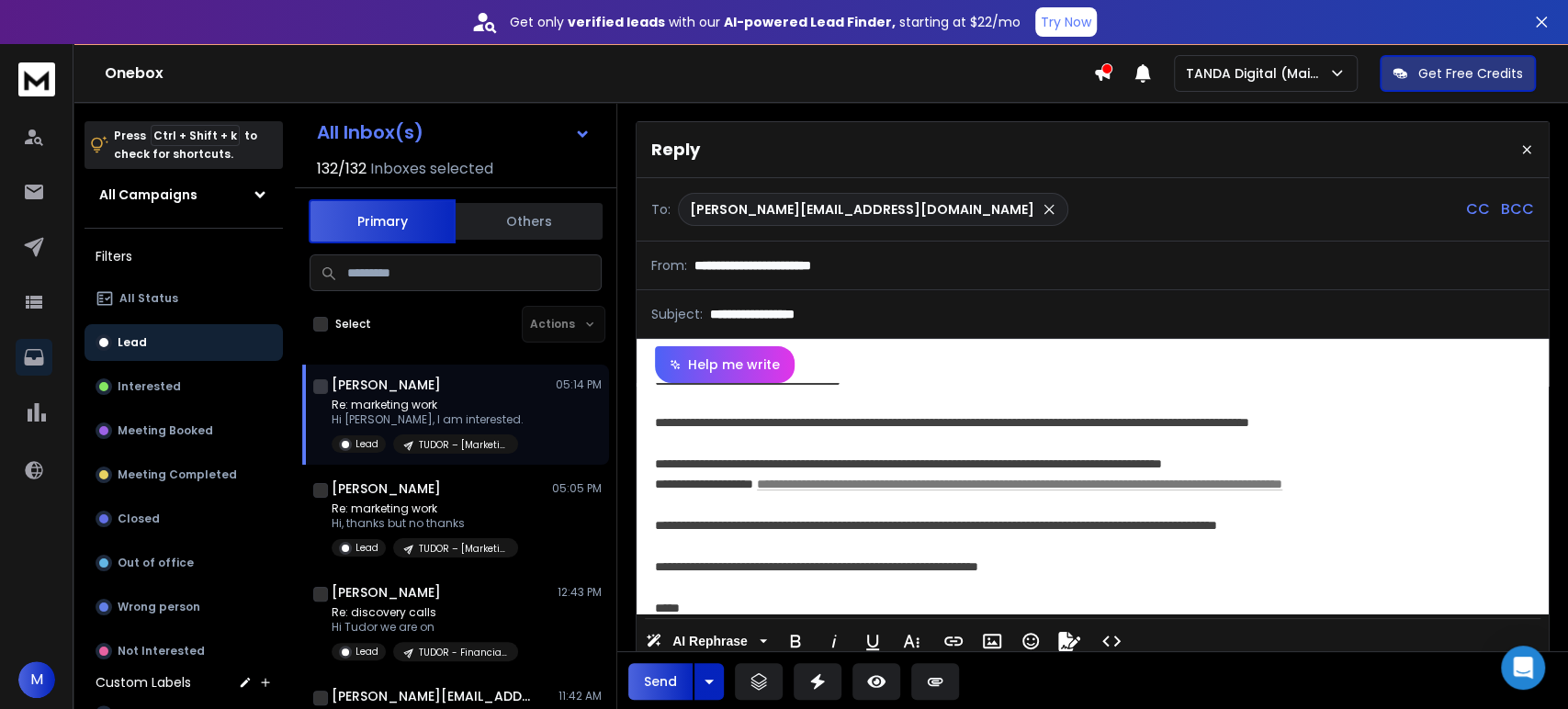
click at [766, 464] on span "**********" at bounding box center [908, 463] width 507 height 13
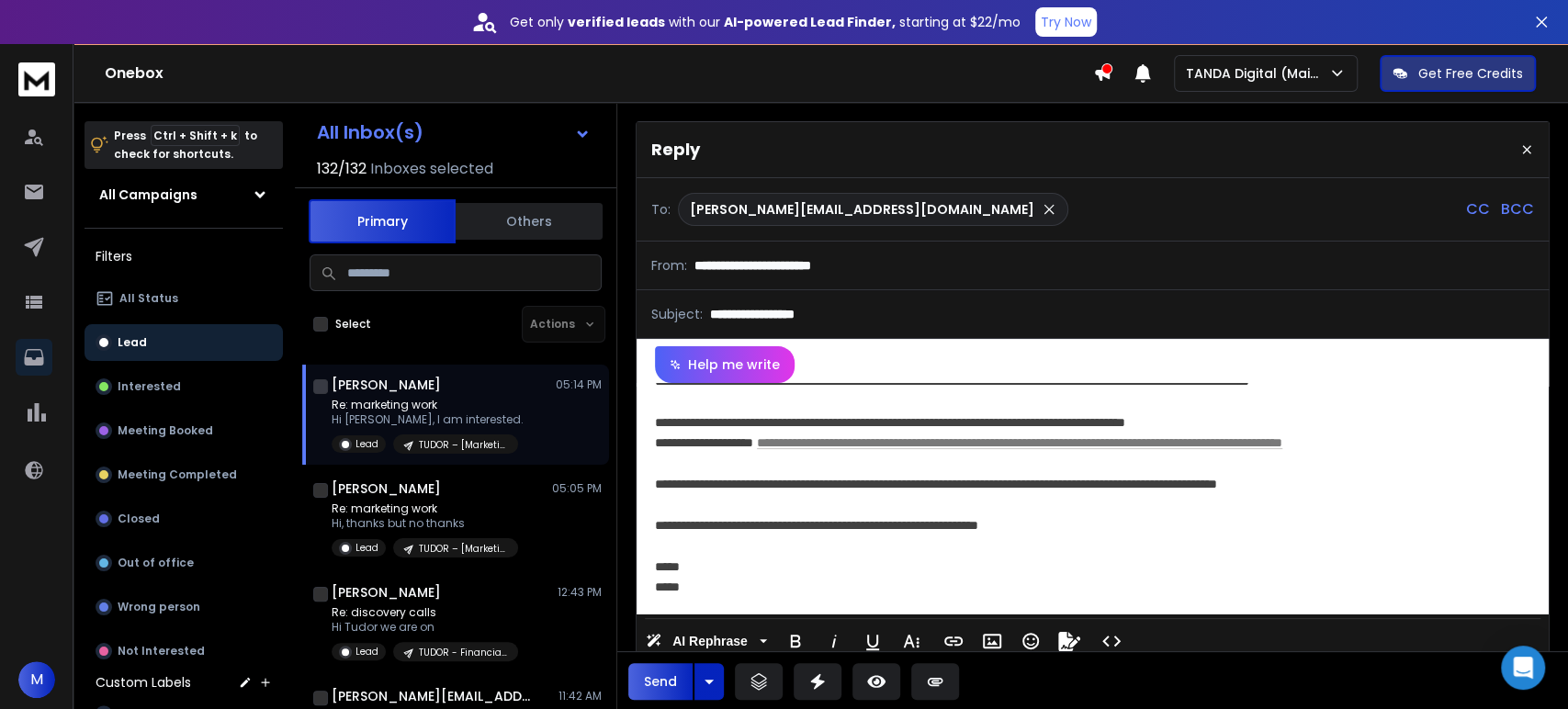
scroll to position [215, 0]
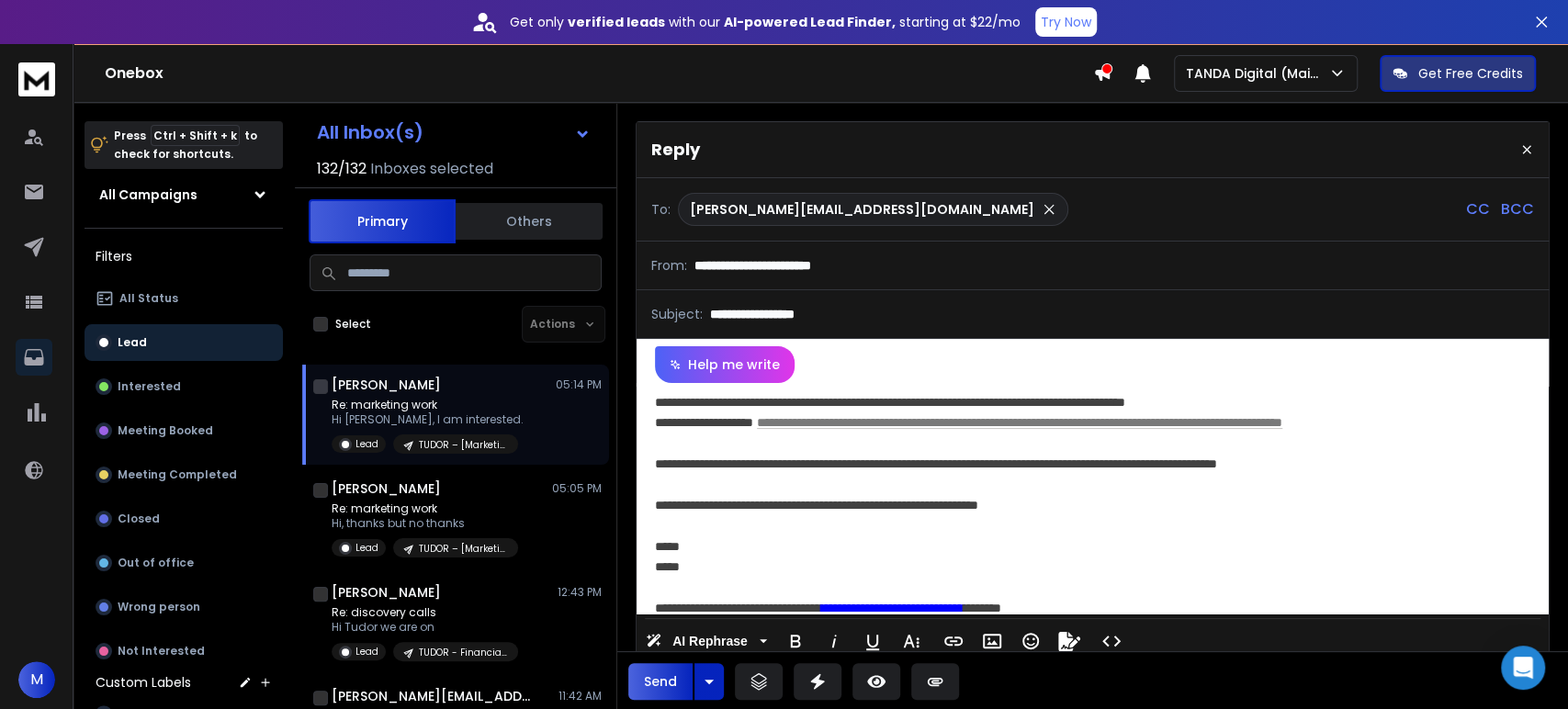
click at [654, 684] on button "Send" at bounding box center [660, 682] width 64 height 37
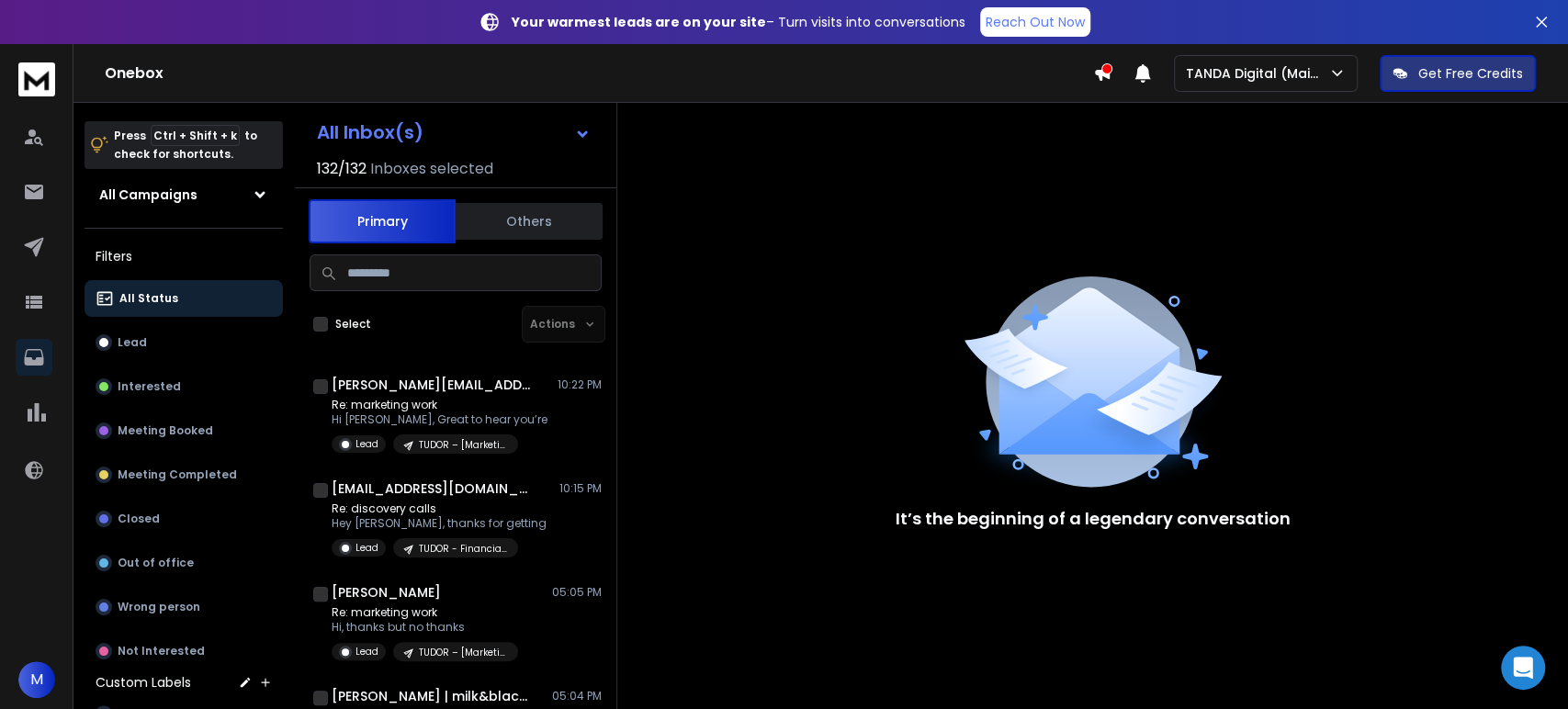
click at [700, 196] on div "It’s the beginning of a legendary conversation" at bounding box center [1092, 403] width 951 height 603
click at [131, 303] on p "All Status" at bounding box center [148, 298] width 59 height 15
click at [125, 358] on button "Lead" at bounding box center [184, 343] width 198 height 37
